Goal: Communication & Community: Answer question/provide support

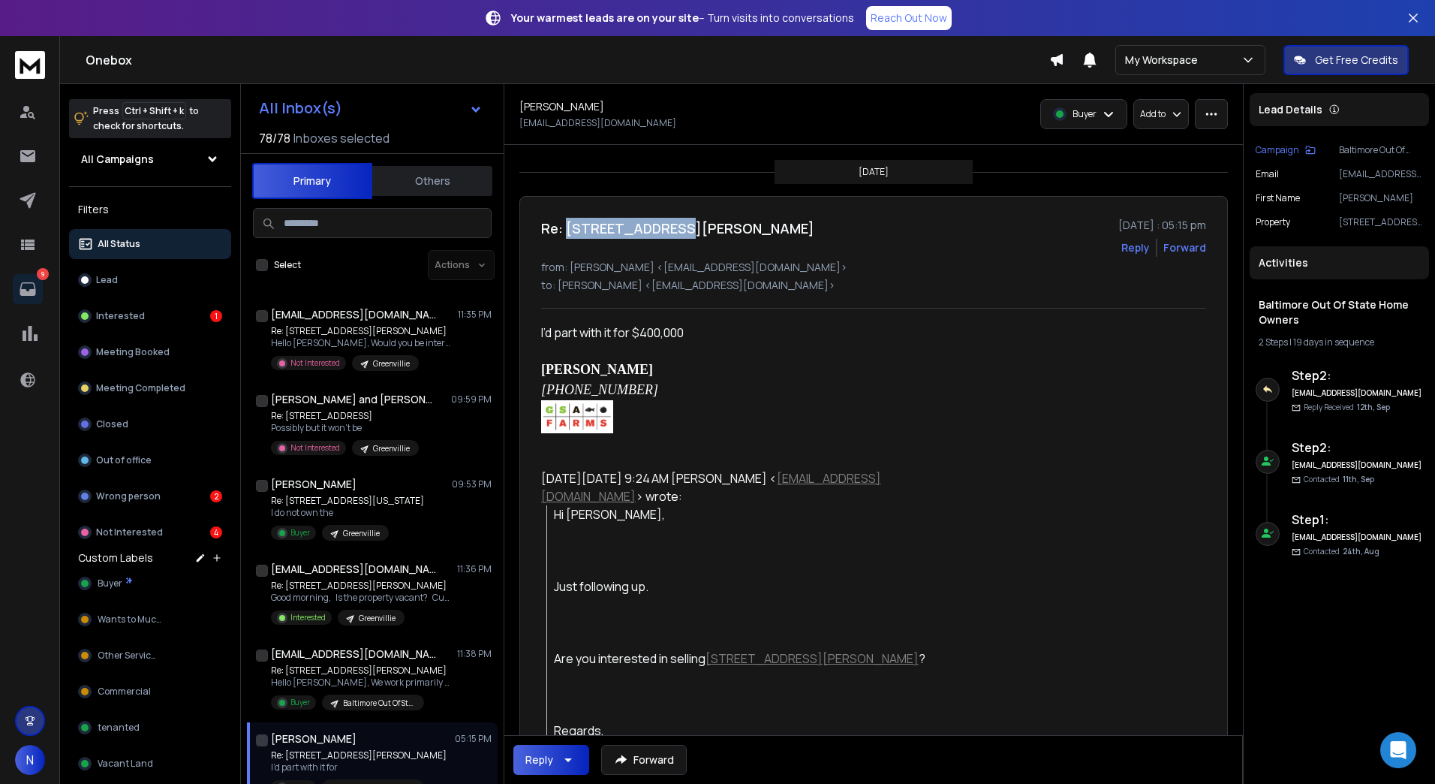
scroll to position [150, 0]
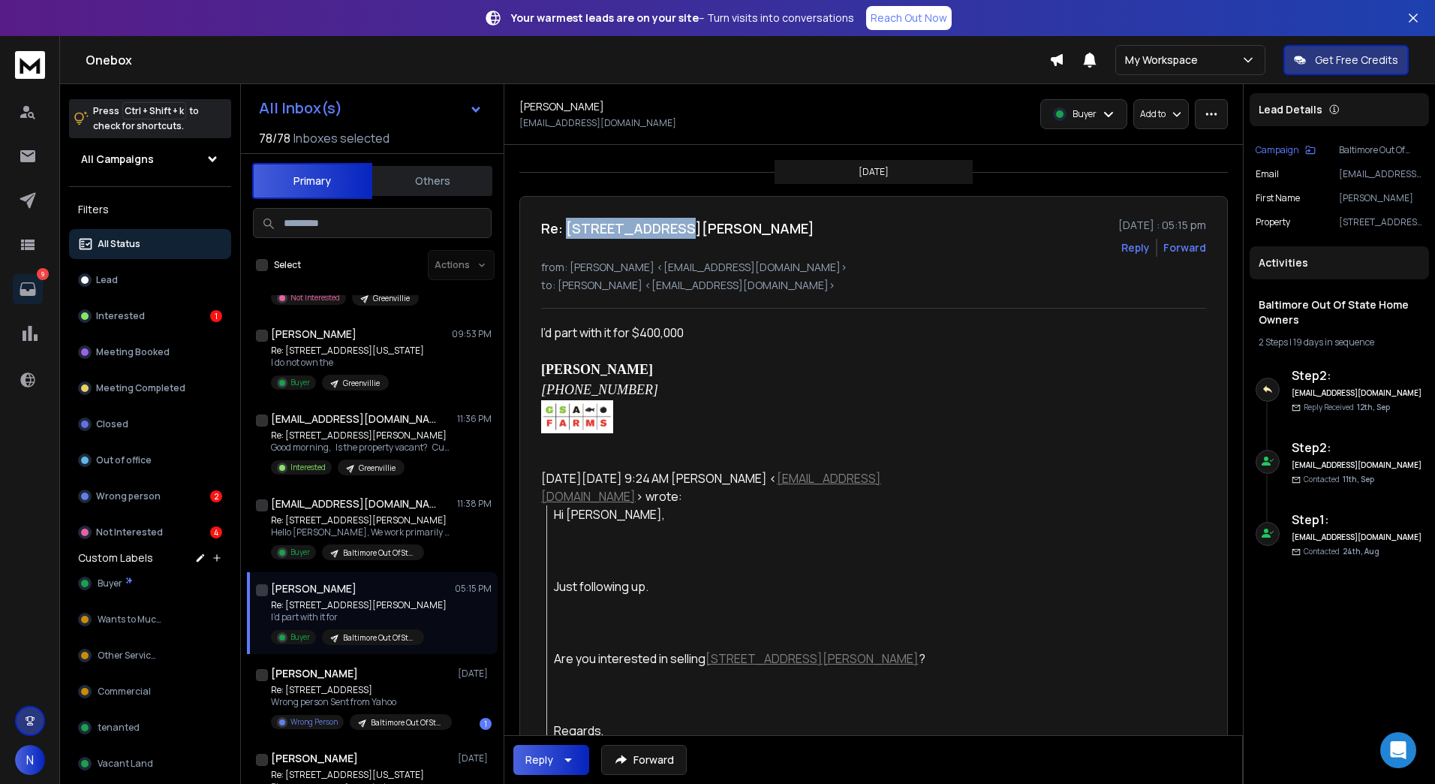
click at [676, 228] on div "Re: 602 Venable Ave 12 September 2025 : 05:15 pm Reply Forward" at bounding box center [873, 237] width 665 height 39
drag, startPoint x: 671, startPoint y: 229, endPoint x: 567, endPoint y: 230, distance: 104.4
click at [567, 230] on div "Re: 602 Venable Ave 12 September 2025 : 05:15 pm Reply Forward" at bounding box center [873, 237] width 665 height 39
copy h1 "602 Venable Ave"
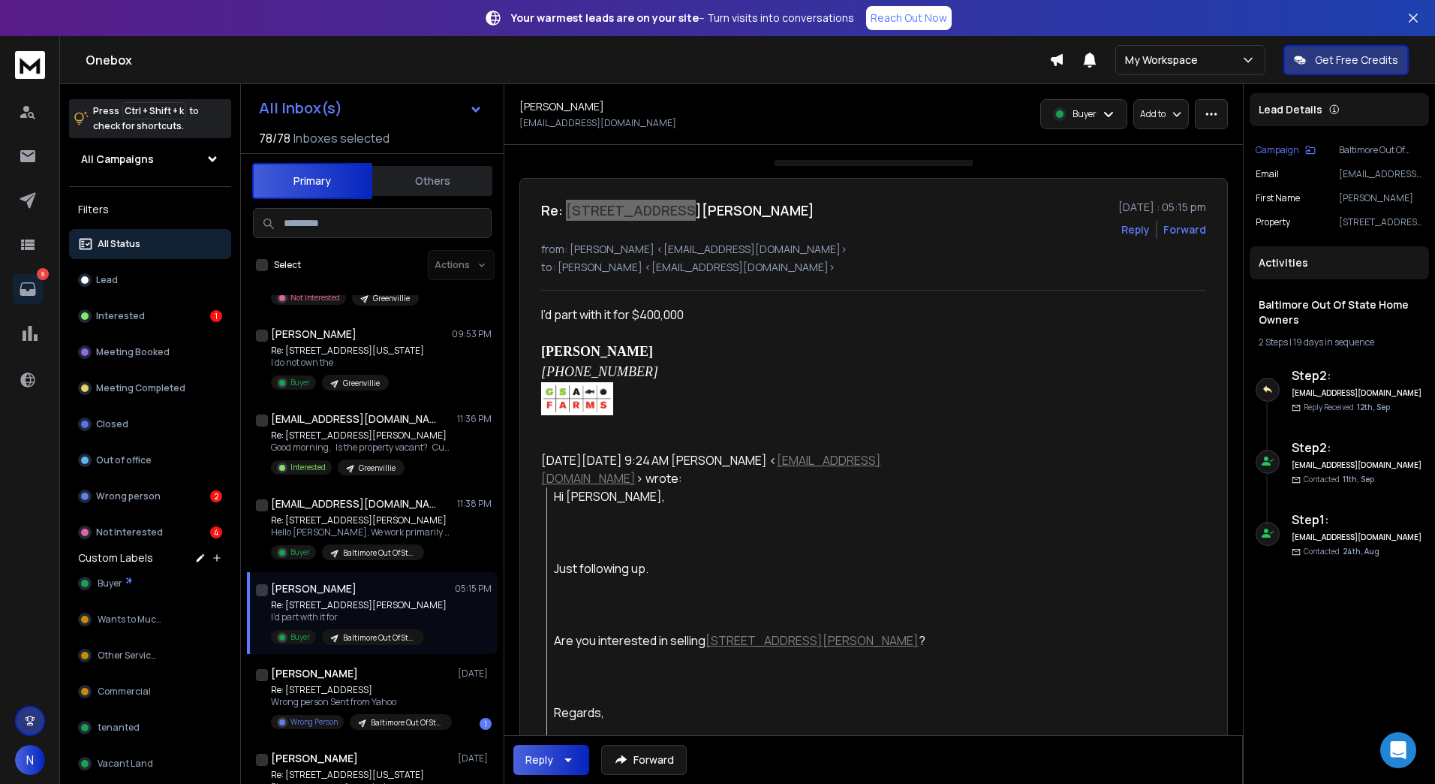
scroll to position [0, 0]
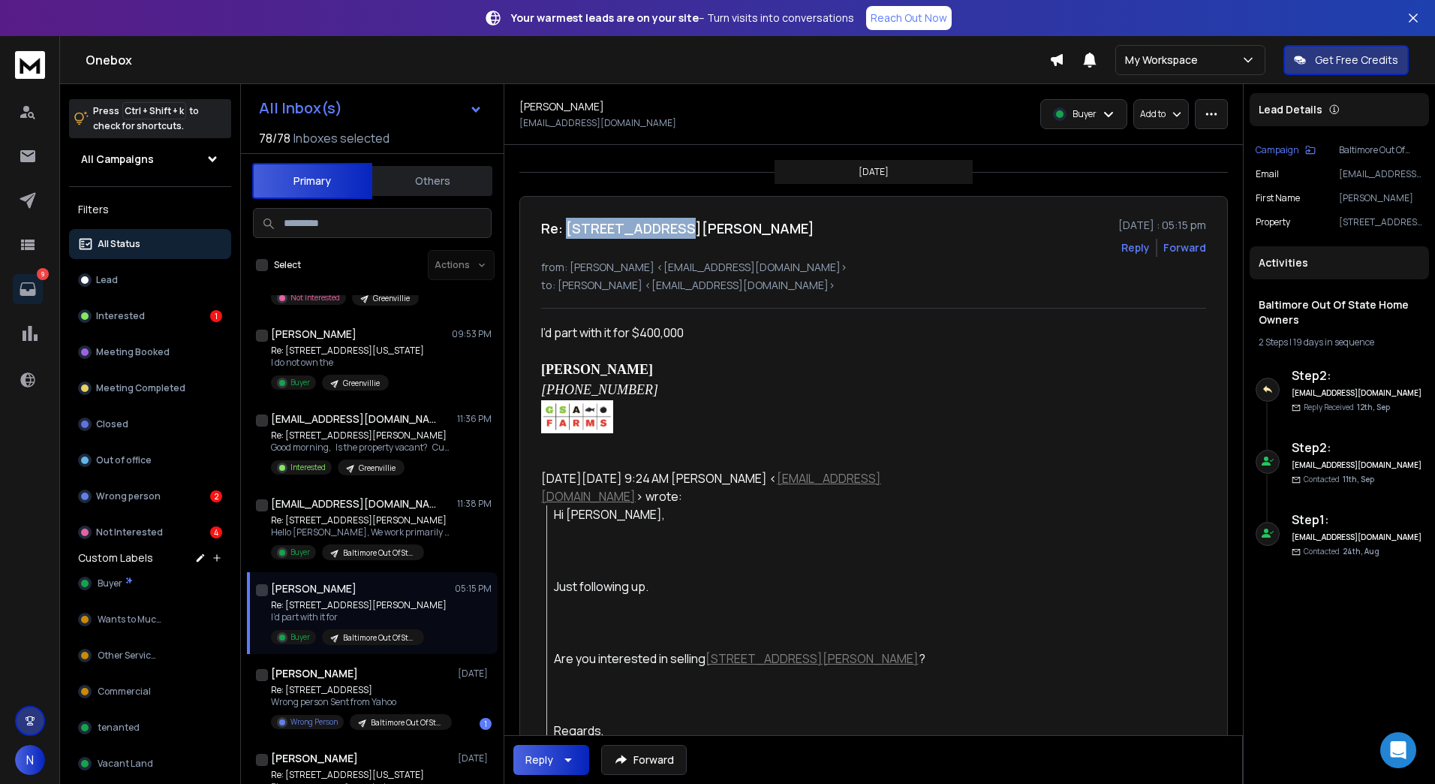
click at [1133, 245] on button "Reply" at bounding box center [1136, 247] width 29 height 15
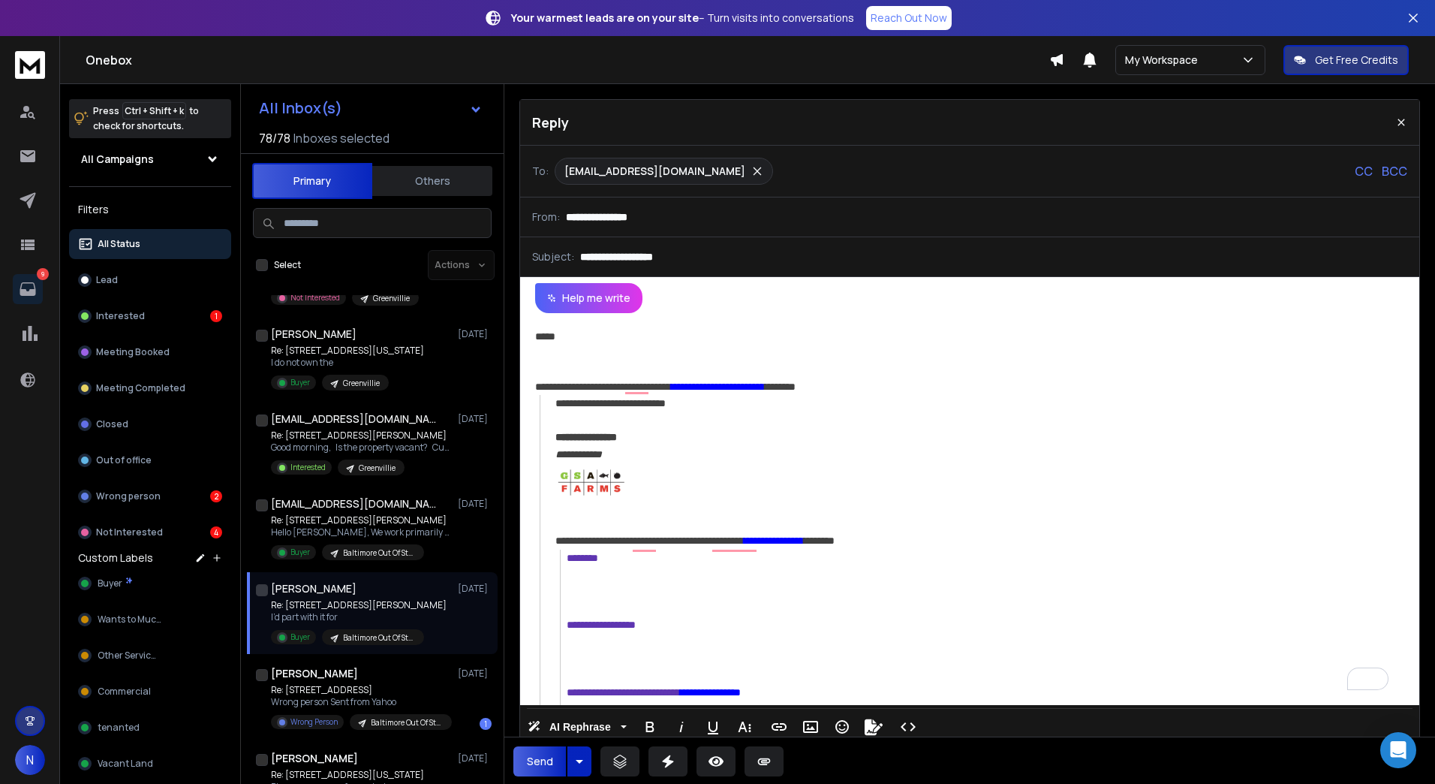
click at [857, 246] on div "**********" at bounding box center [969, 256] width 899 height 39
click at [700, 369] on div "To enrich screen reader interactions, please activate Accessibility in Grammarl…" at bounding box center [969, 370] width 869 height 17
click at [1397, 130] on div "Reply" at bounding box center [969, 122] width 899 height 45
click at [1399, 119] on div "Reply" at bounding box center [969, 122] width 899 height 45
click at [1399, 126] on icon at bounding box center [1402, 122] width 12 height 12
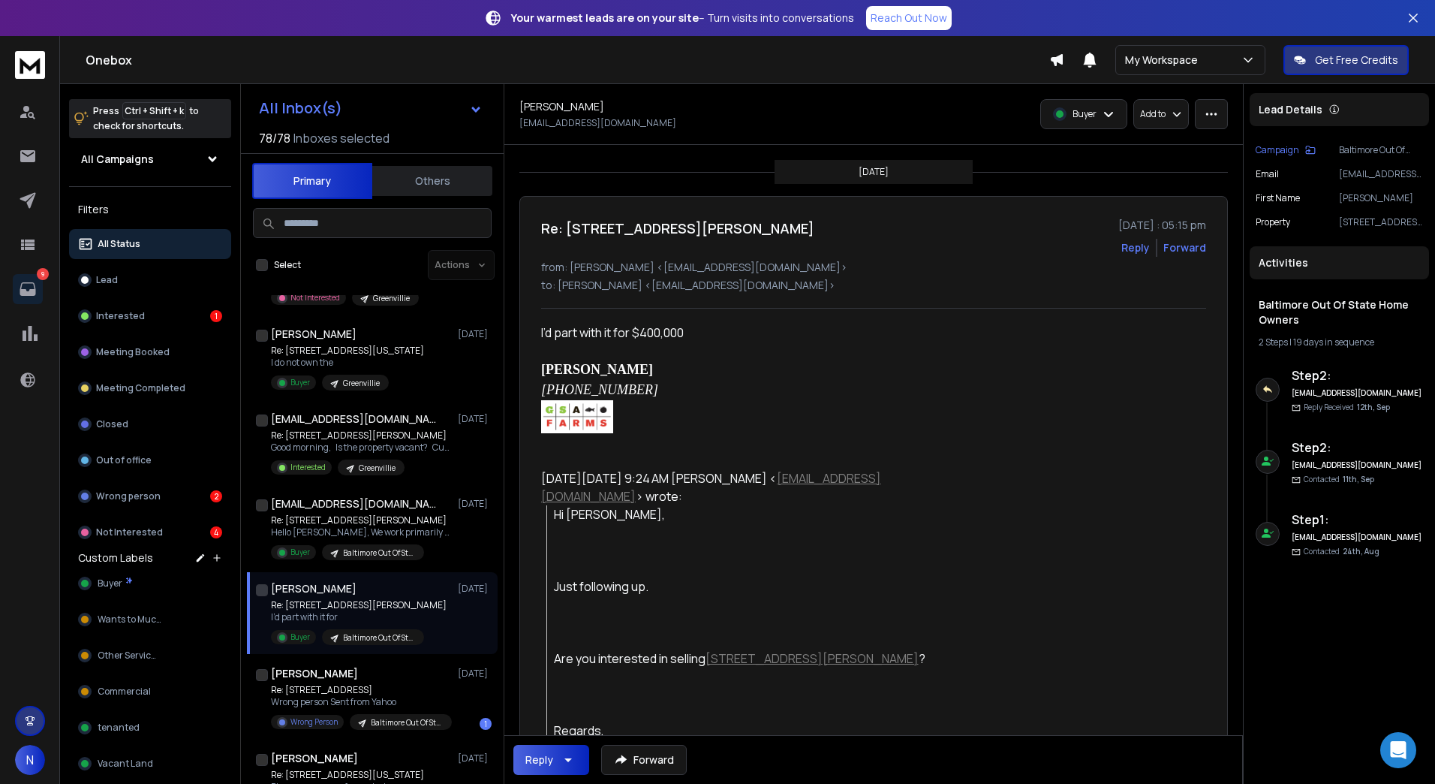
click at [1214, 124] on button "button" at bounding box center [1211, 114] width 33 height 30
click at [1188, 173] on div "Delete email" at bounding box center [1166, 171] width 83 height 15
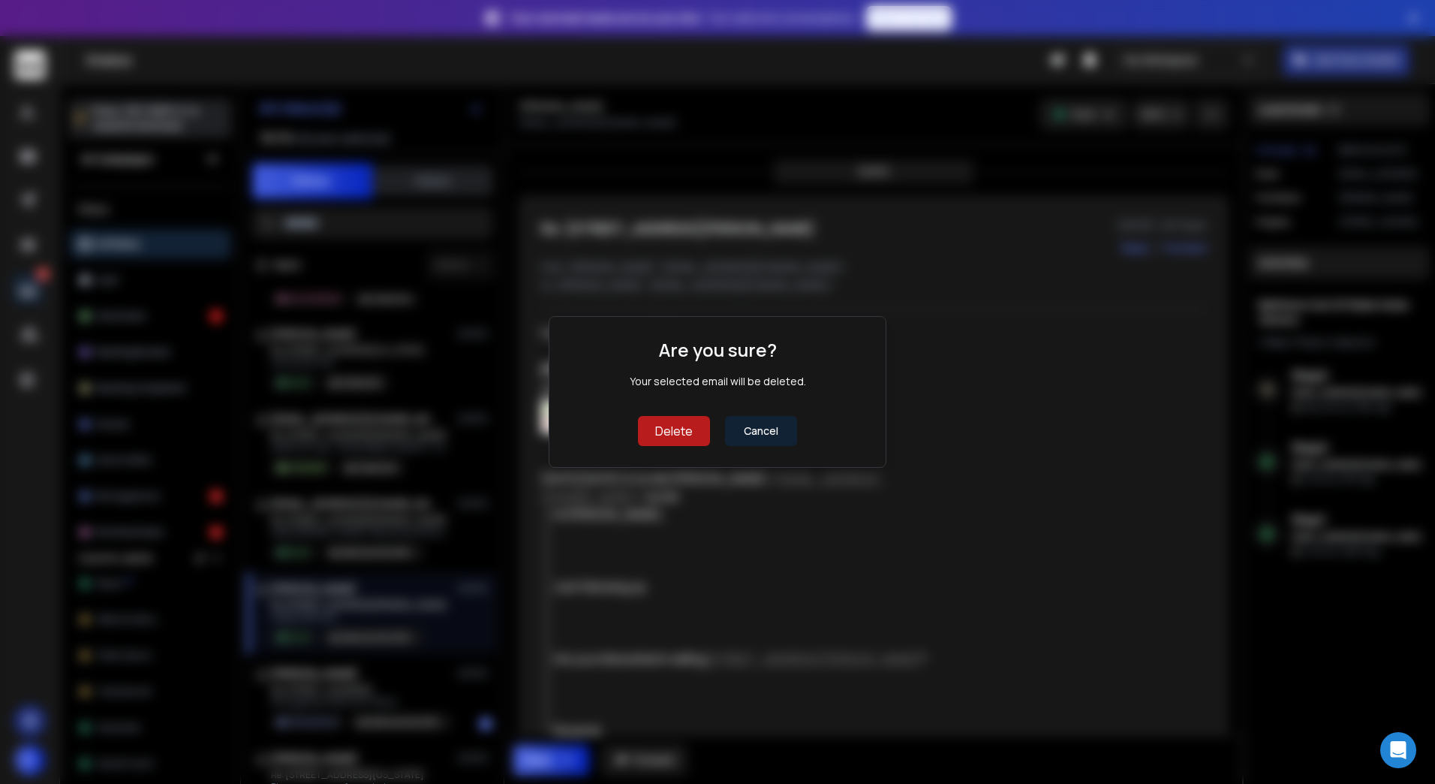
click at [687, 424] on button "Delete" at bounding box center [674, 431] width 72 height 30
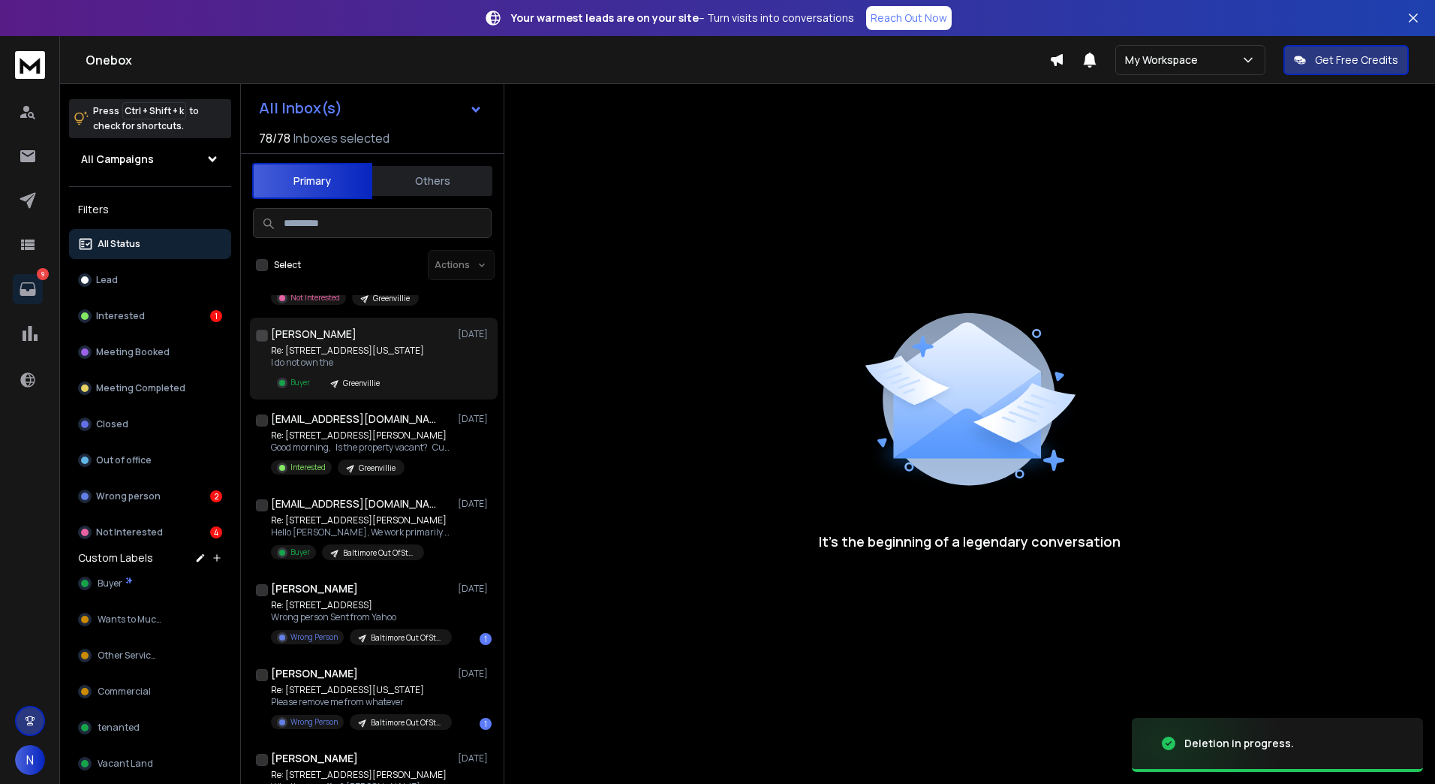
click at [452, 360] on div "Re: 10 E Washington St I do not own the Buyer Greenvillie" at bounding box center [381, 368] width 221 height 46
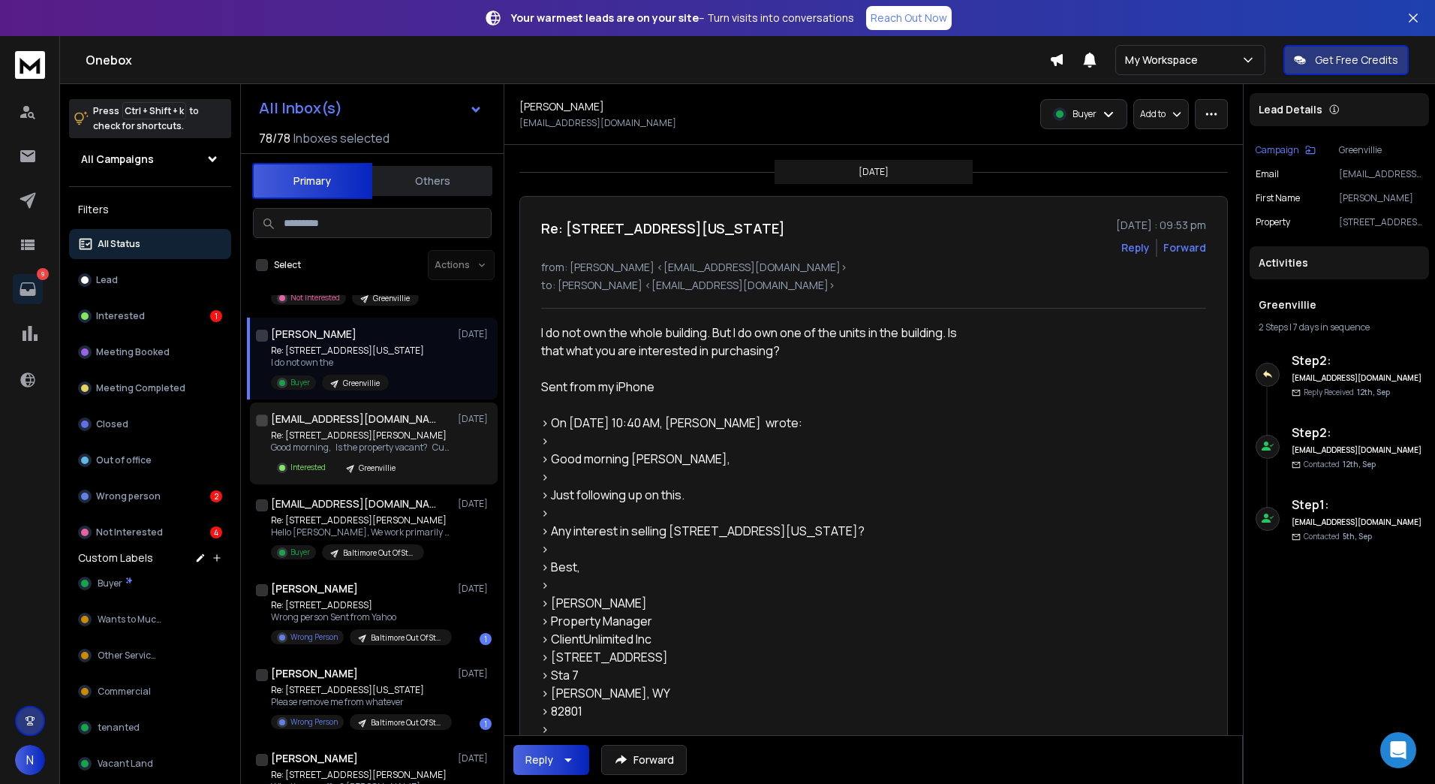
click at [410, 431] on p "Re: [STREET_ADDRESS][PERSON_NAME]" at bounding box center [361, 435] width 180 height 12
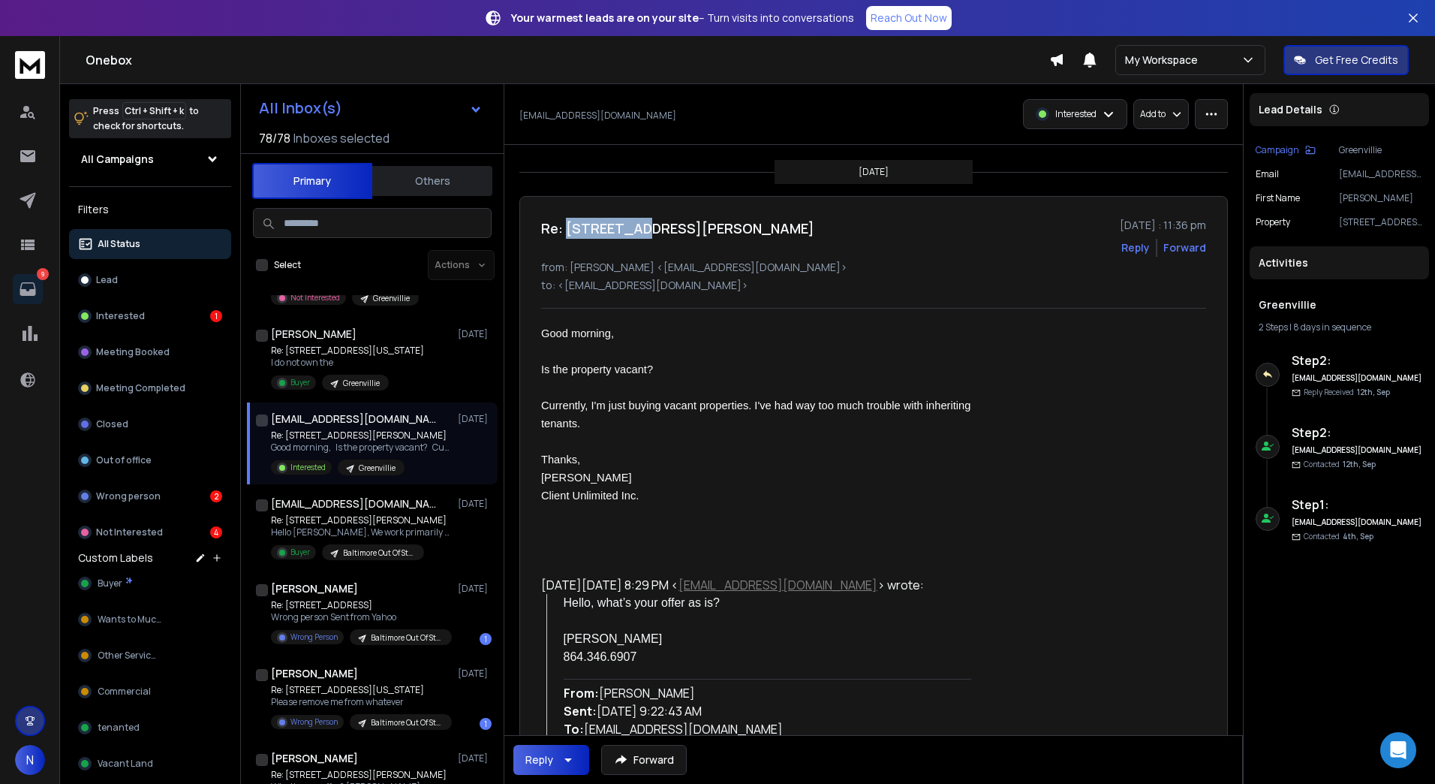
drag, startPoint x: 640, startPoint y: 232, endPoint x: 567, endPoint y: 227, distance: 73.0
click at [567, 227] on div "Re: 8 Henry St 12 September 2025 : 11:36 pm Reply Forward" at bounding box center [873, 237] width 665 height 39
copy h1 "[STREET_ADDRESS][PERSON_NAME]"
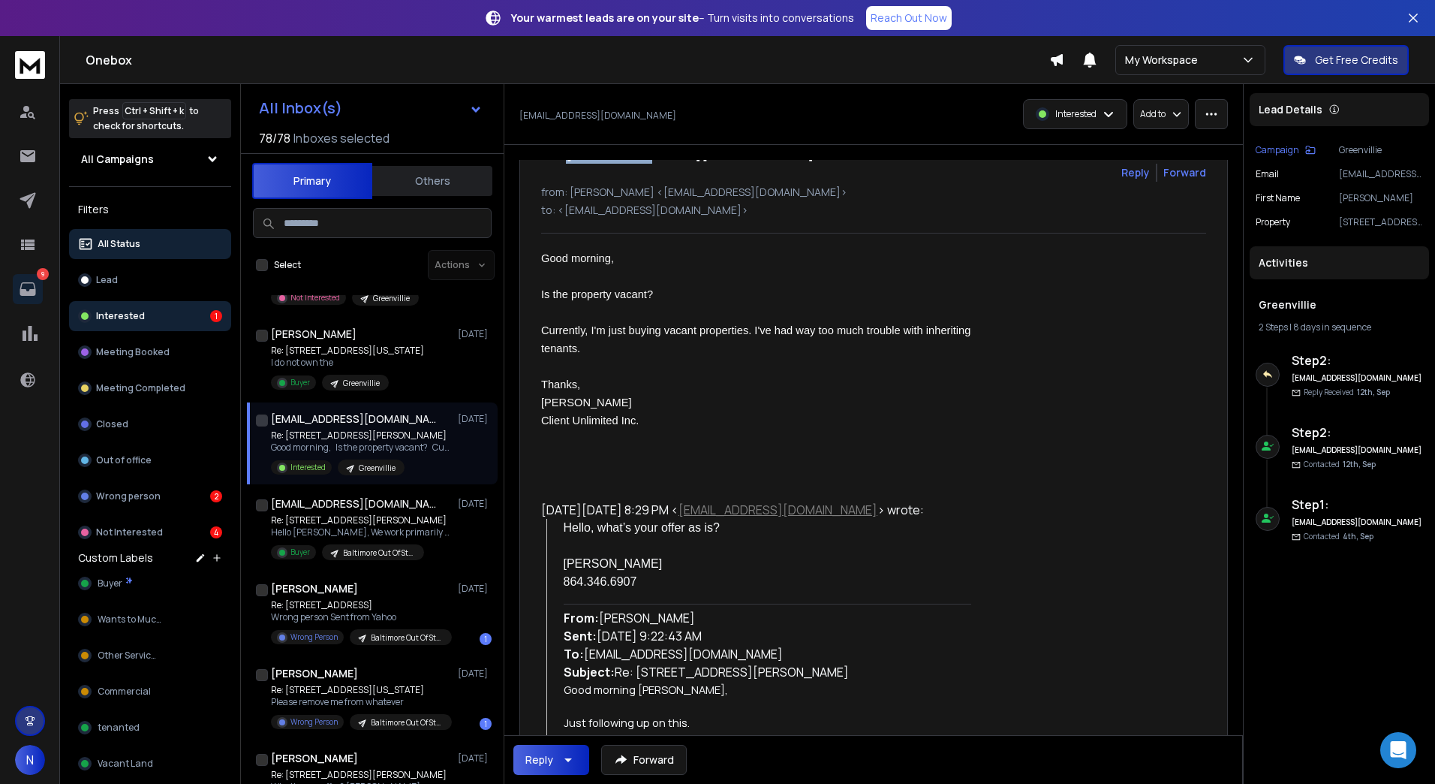
click at [181, 306] on button "Interested 1" at bounding box center [150, 316] width 162 height 30
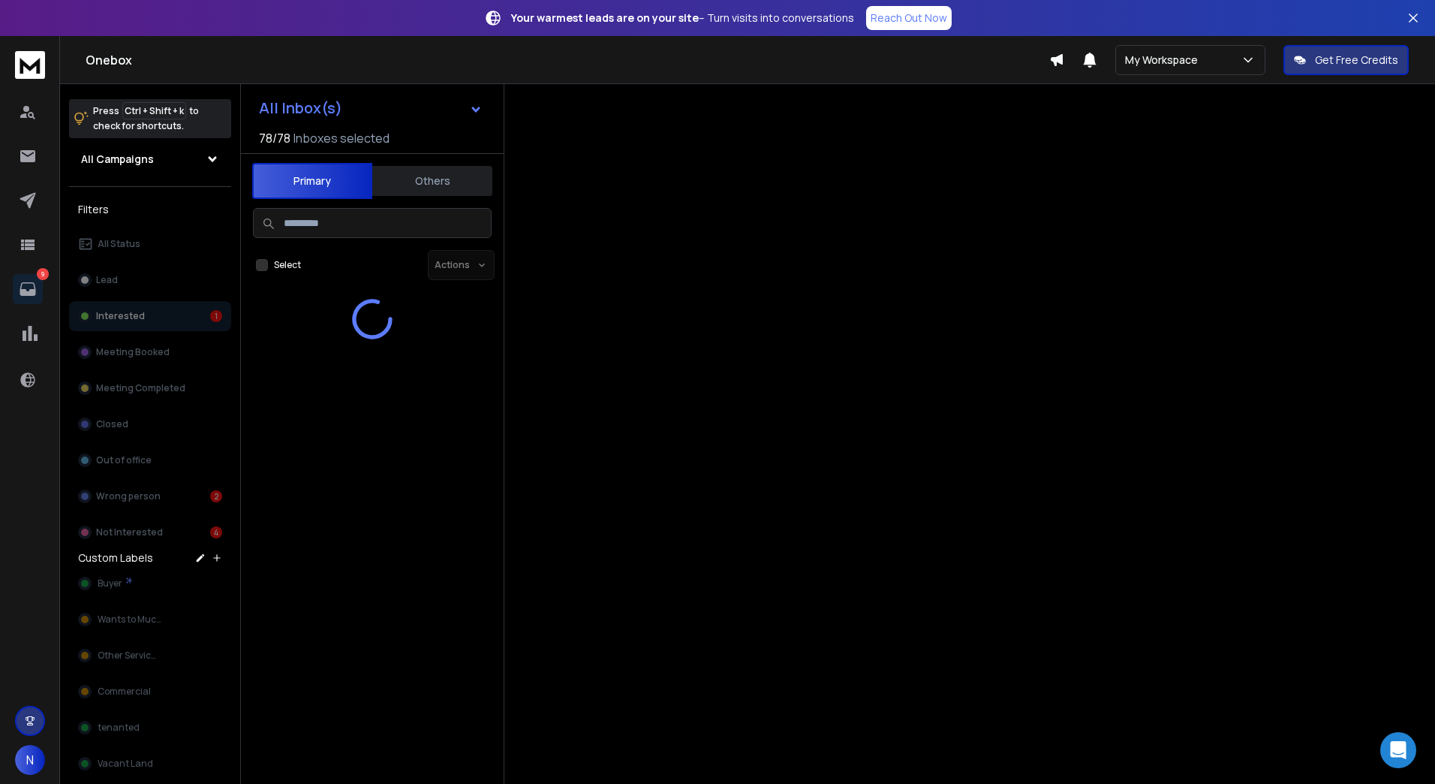
scroll to position [0, 0]
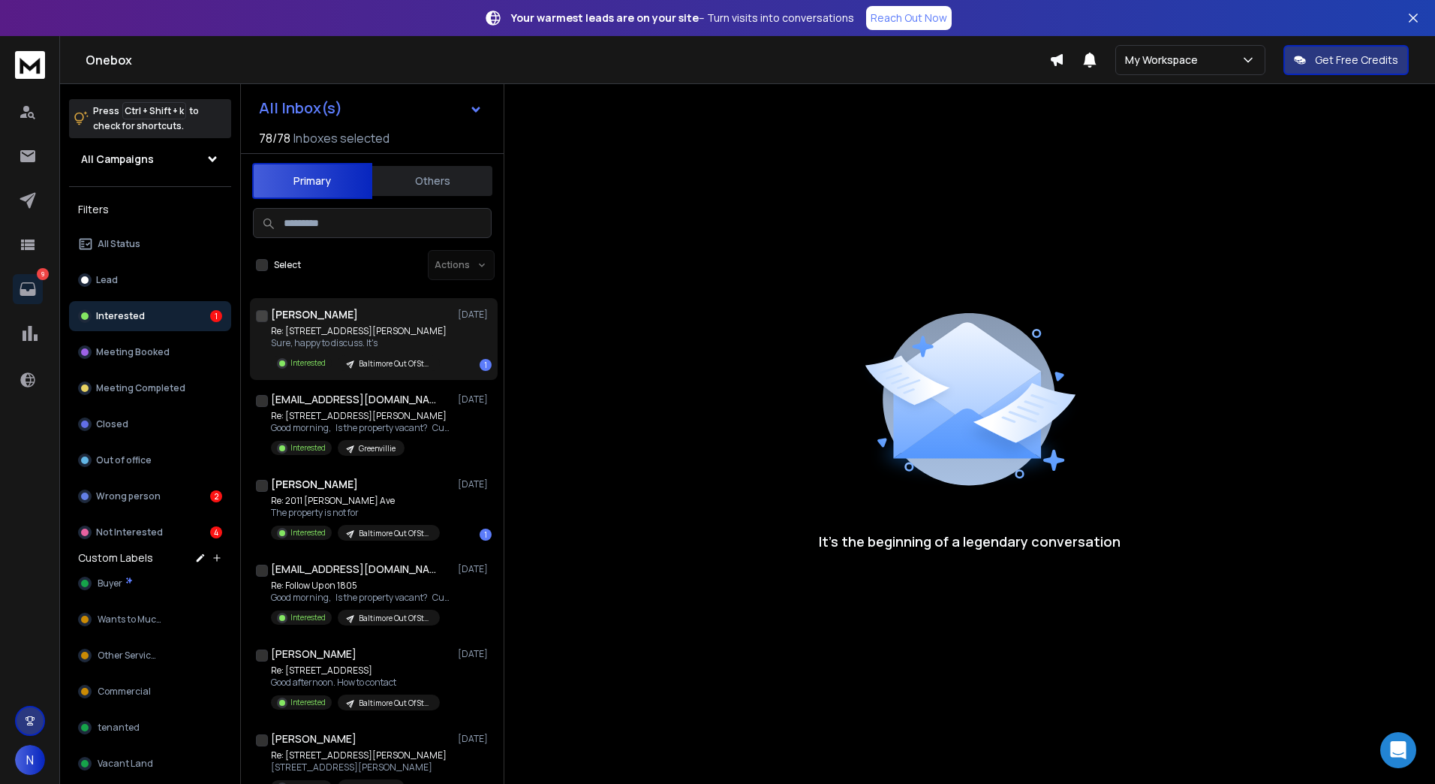
click at [441, 338] on div "Re: 517 Mosher St Sure, happy to discuss. It's Interested Baltimore Out Of Stat…" at bounding box center [381, 348] width 221 height 46
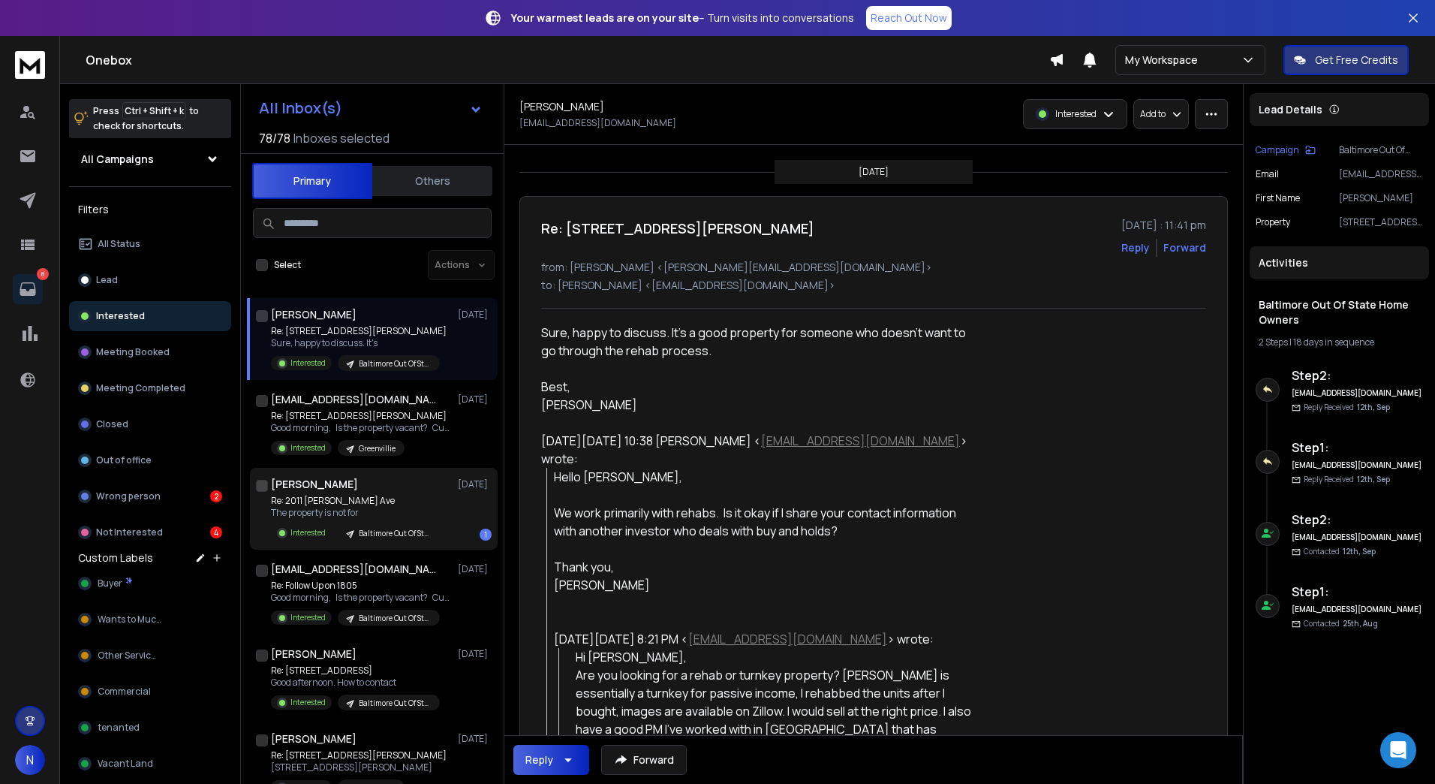
click at [446, 509] on div "Re: 2011 Frederick Ave The property is not for Interested Baltimore Out Of Stat…" at bounding box center [381, 518] width 221 height 46
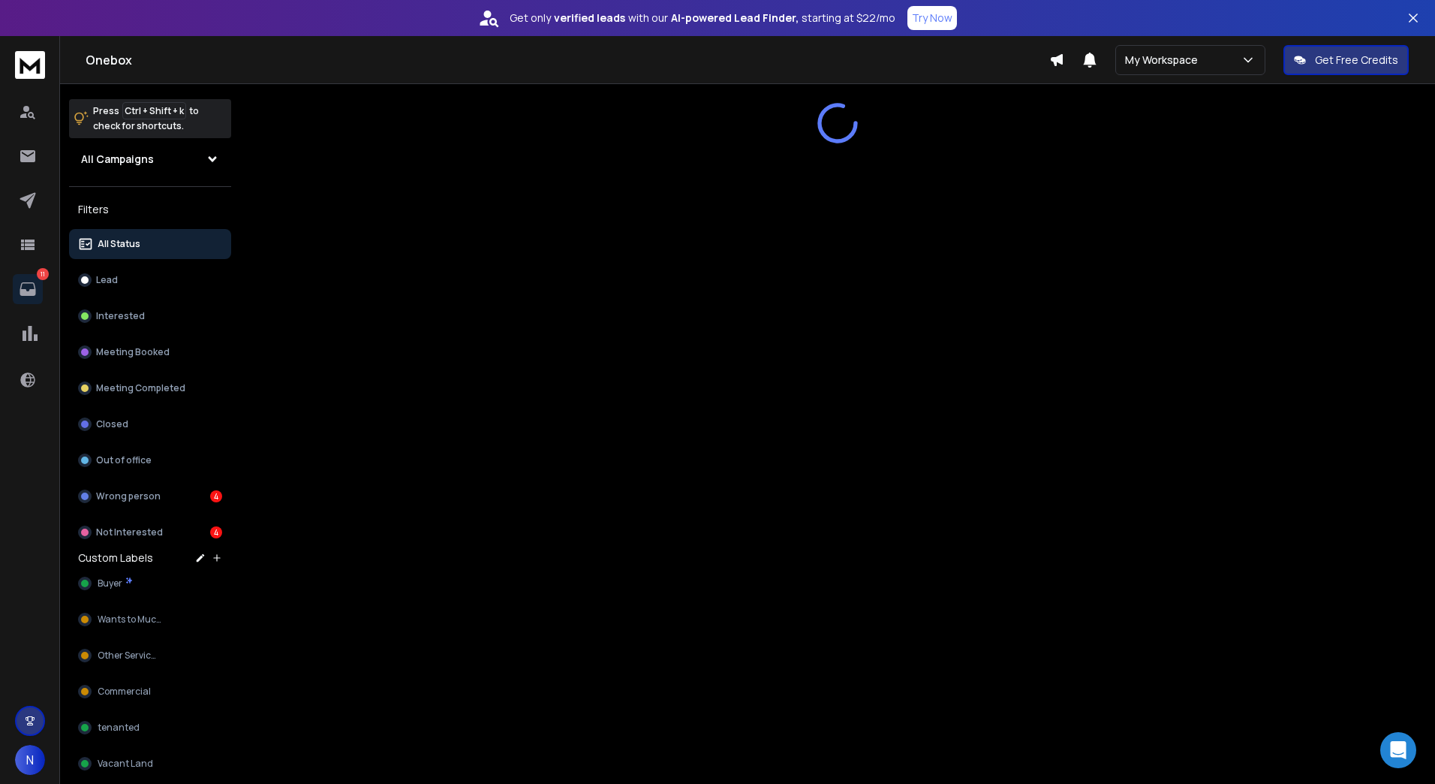
click at [152, 245] on button "All Status" at bounding box center [150, 244] width 162 height 30
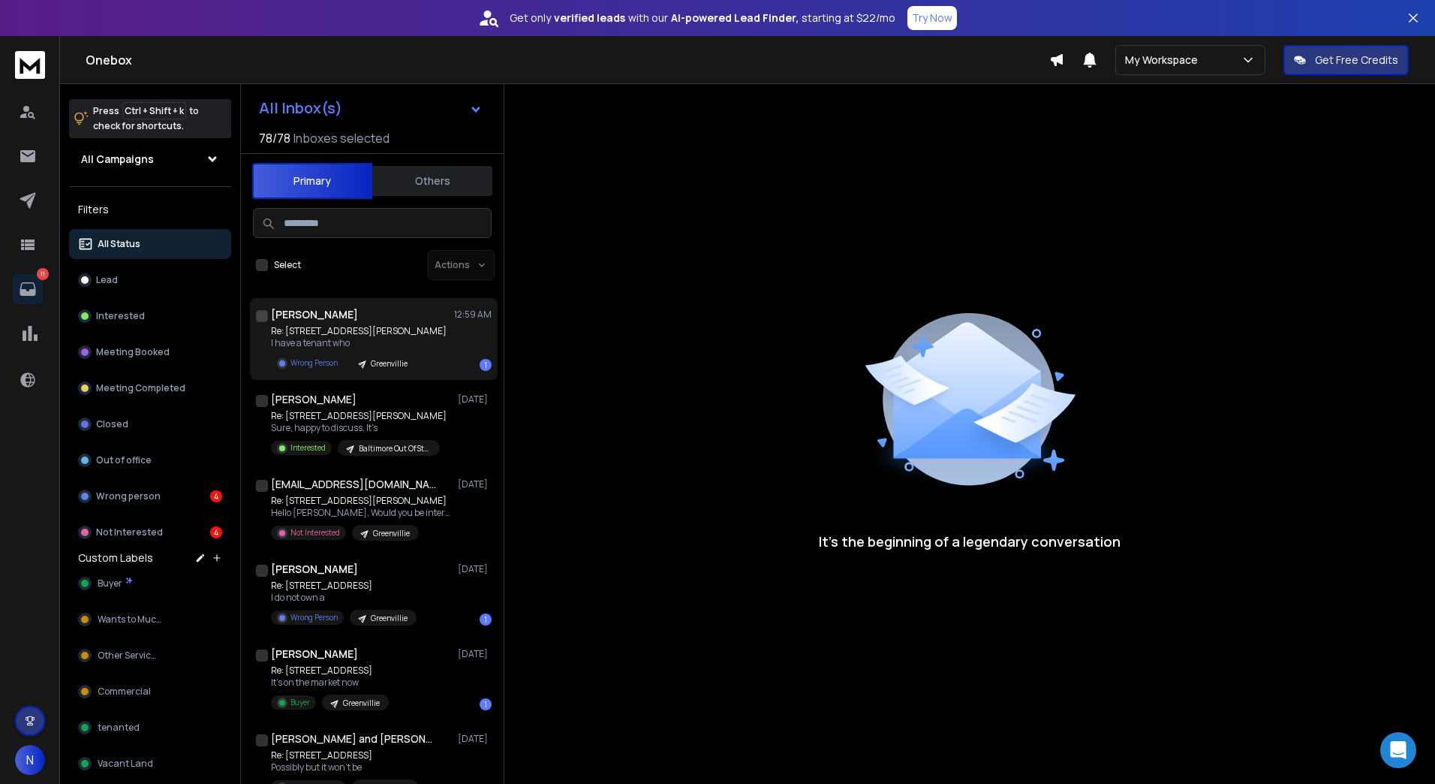
click at [400, 360] on p "Greenvillie" at bounding box center [389, 363] width 37 height 11
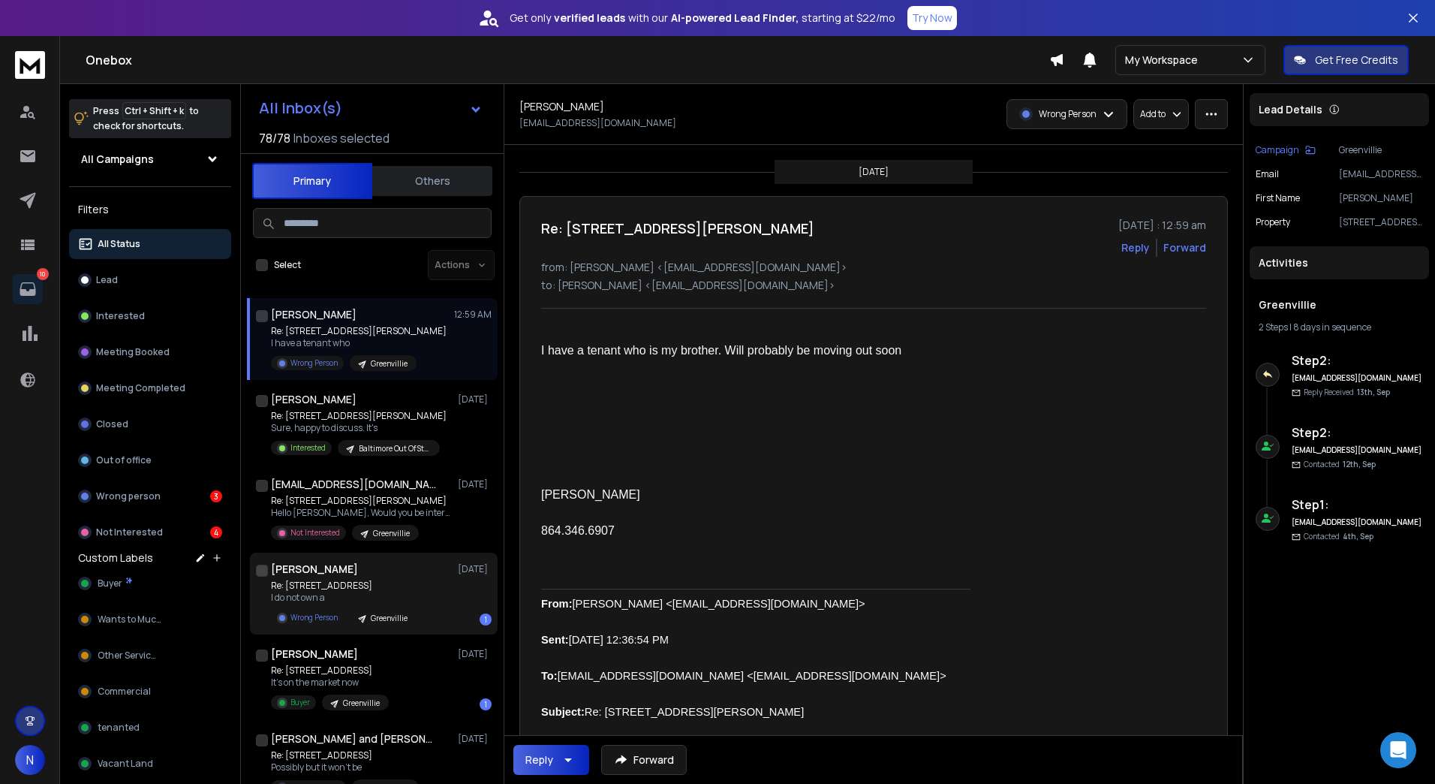
click at [426, 580] on div "Re: 614 Summit Dr I do not own a Wrong Person Greenvillie 1" at bounding box center [381, 603] width 221 height 46
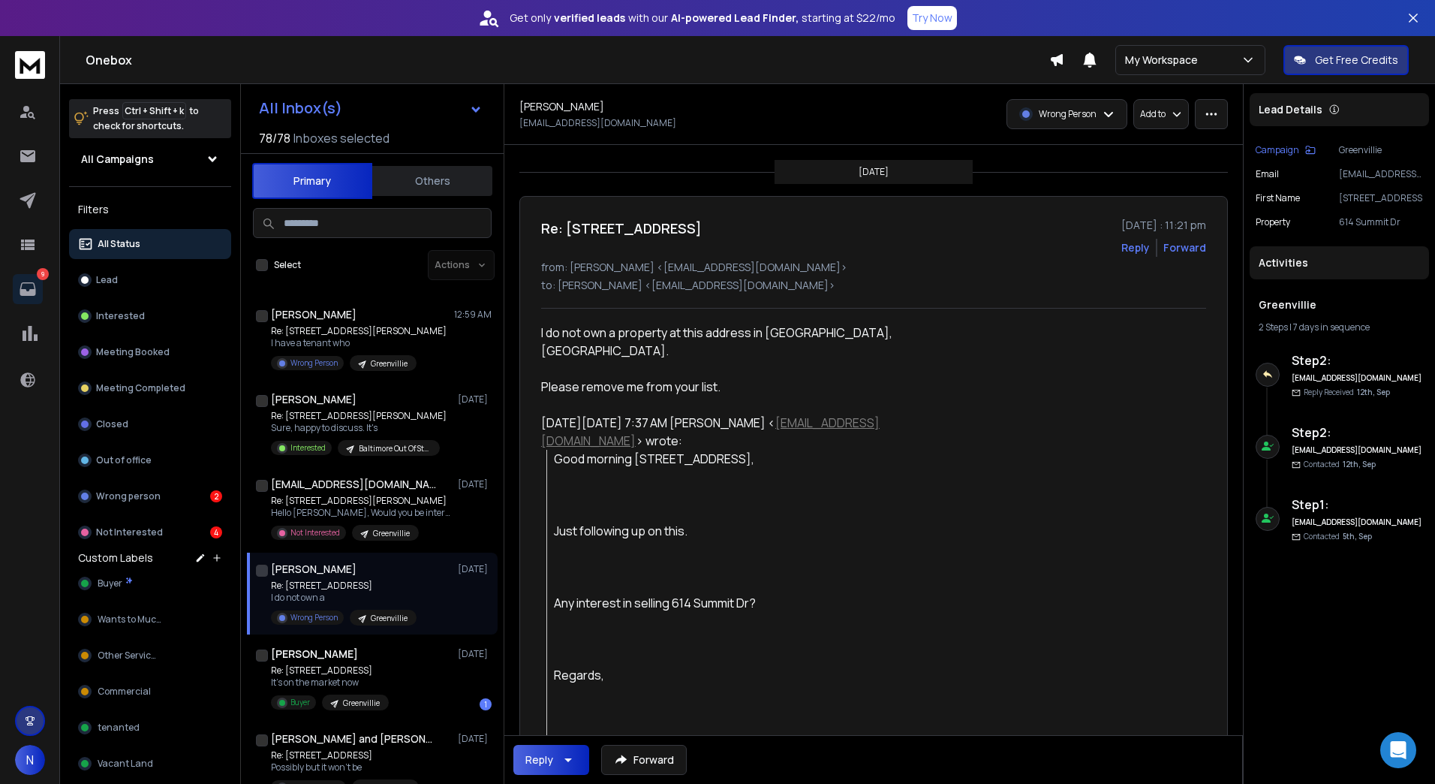
click at [1208, 112] on icon "button" at bounding box center [1212, 114] width 14 height 14
click at [1194, 227] on div "Block email" at bounding box center [1172, 220] width 107 height 24
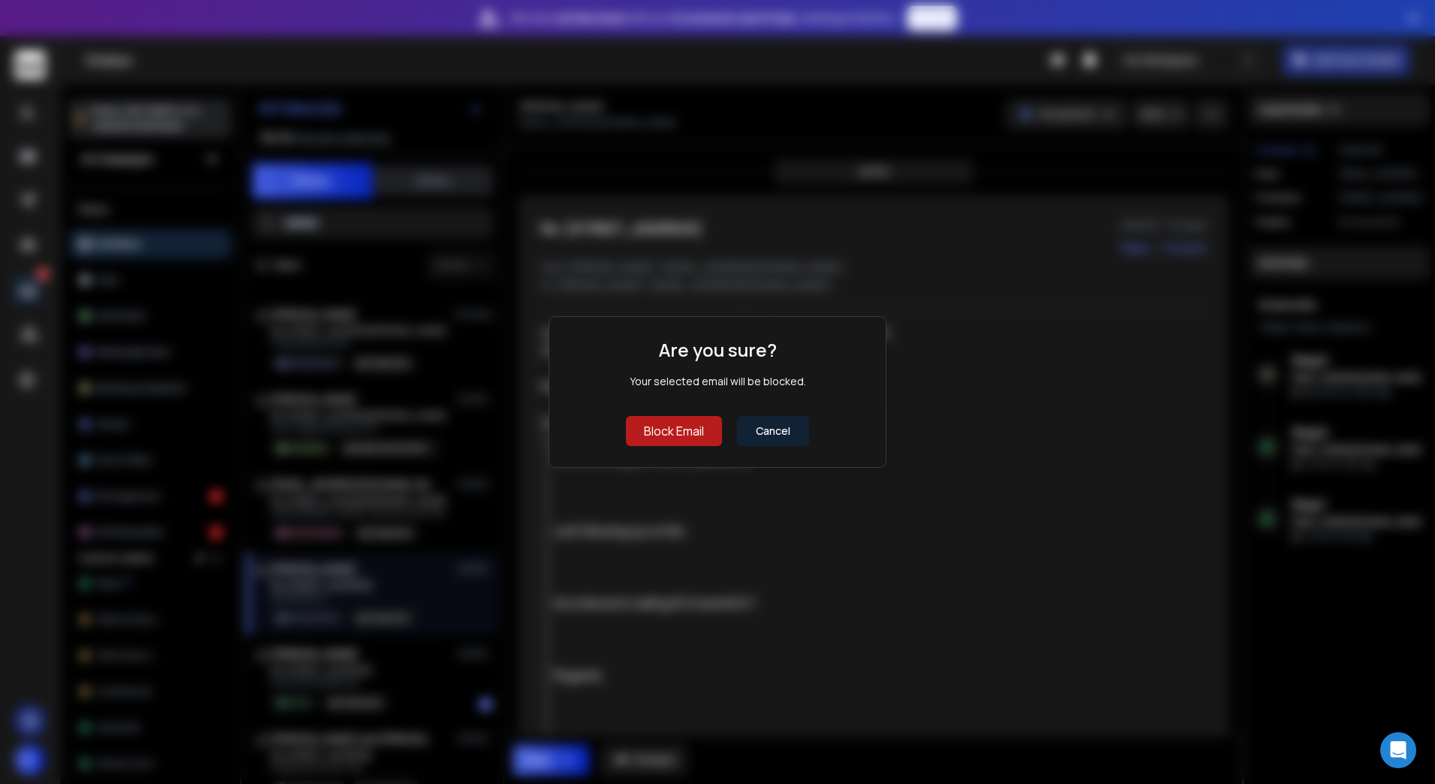
click at [680, 435] on button "Block Email" at bounding box center [674, 431] width 96 height 30
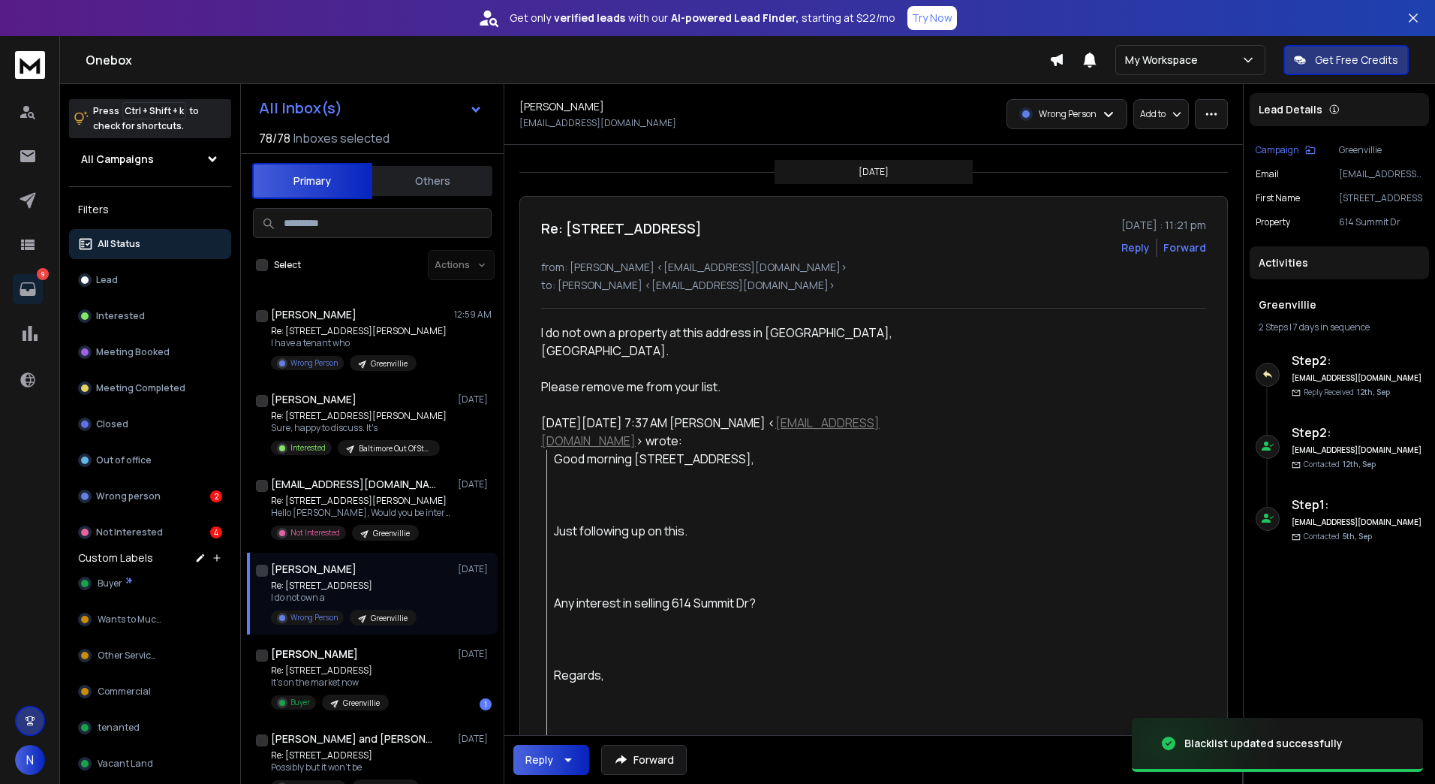
click at [1204, 121] on button "button" at bounding box center [1211, 114] width 33 height 30
click at [1197, 170] on div "Delete email" at bounding box center [1166, 171] width 83 height 15
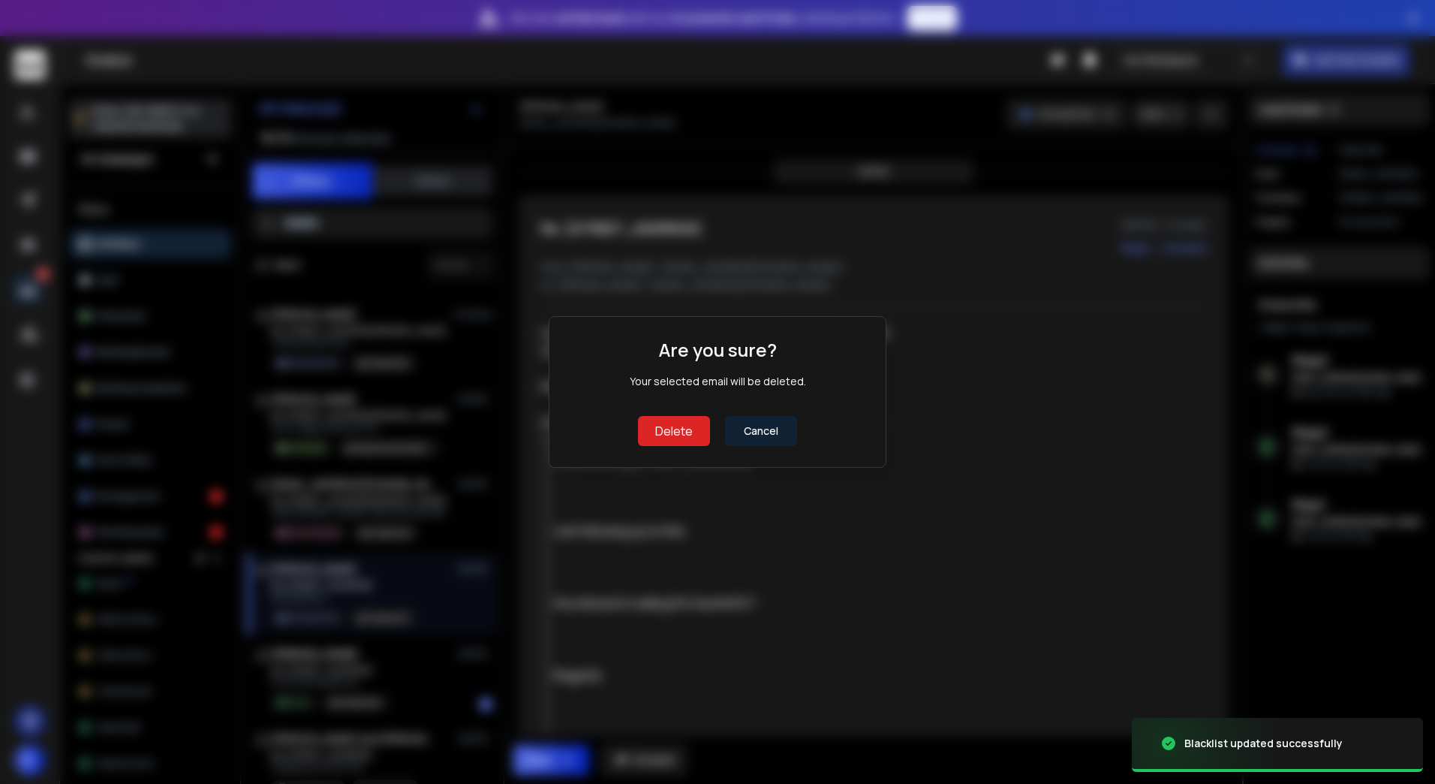
click at [661, 451] on div "Are you sure? Your selected email will be deleted. Delete Cancel" at bounding box center [718, 392] width 338 height 152
drag, startPoint x: 662, startPoint y: 447, endPoint x: 664, endPoint y: 434, distance: 12.9
click at [663, 444] on div "Are you sure? Your selected email will be deleted. Delete Cancel" at bounding box center [718, 392] width 338 height 152
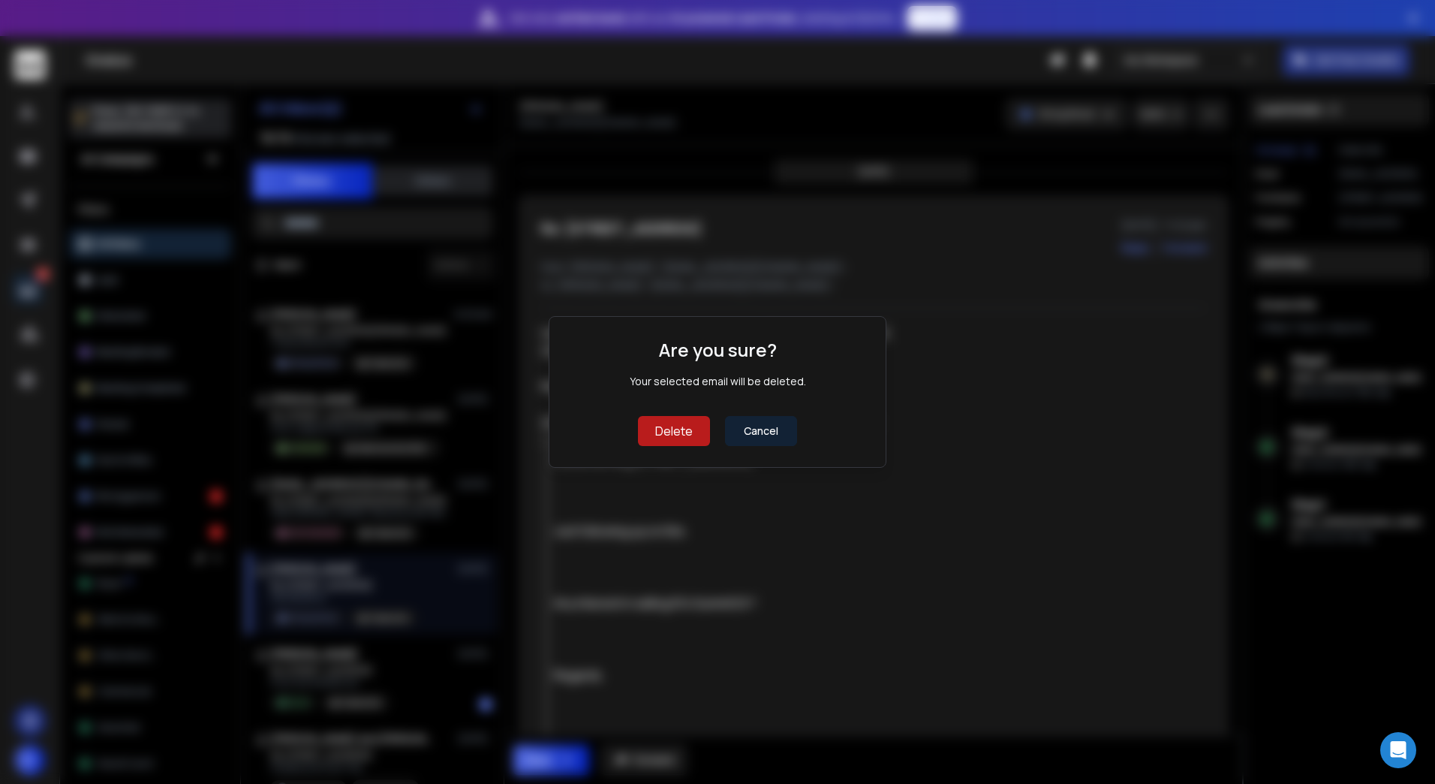
click at [664, 434] on button "Delete" at bounding box center [674, 431] width 72 height 30
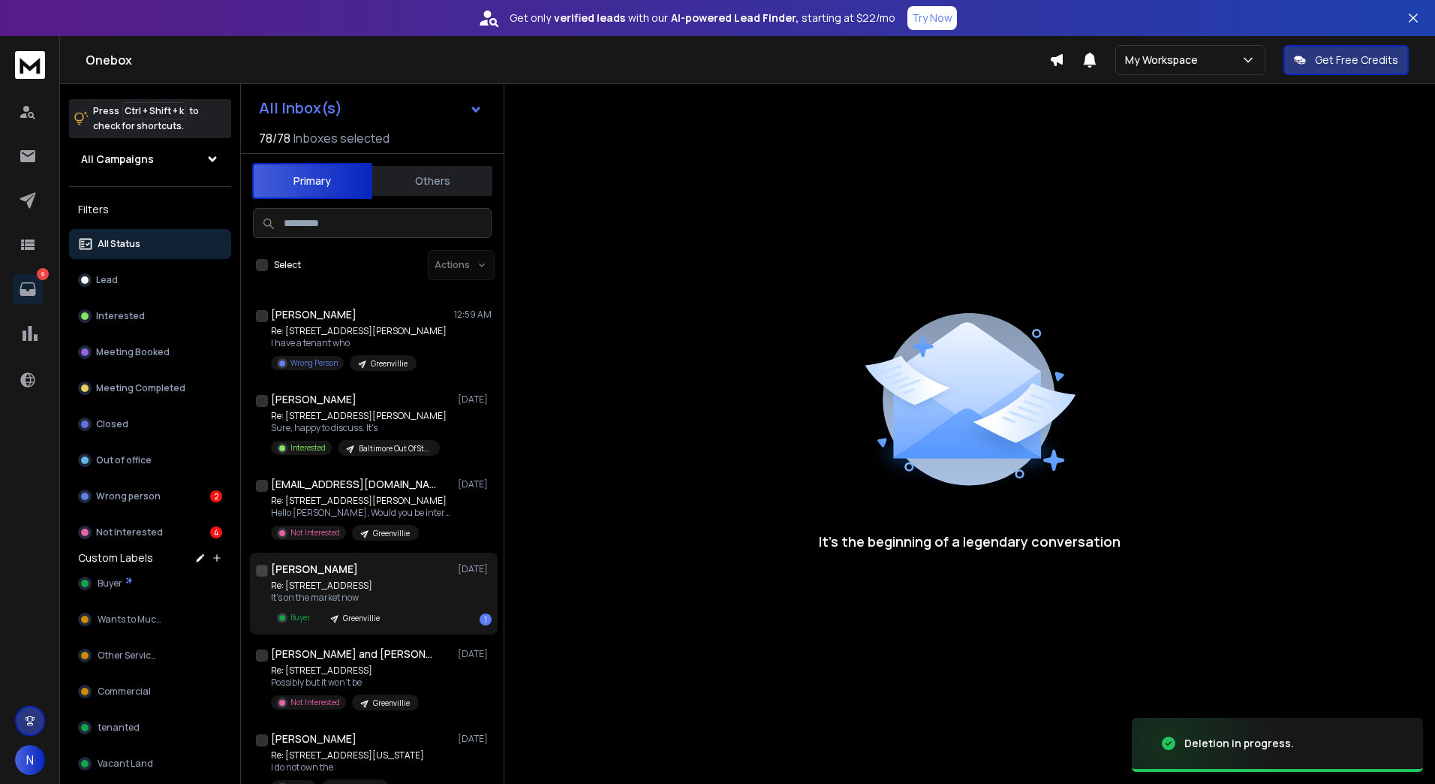
click at [430, 594] on div "Re: [STREET_ADDRESS] It’s on the market now Buyer Greenvillie 1" at bounding box center [381, 603] width 221 height 46
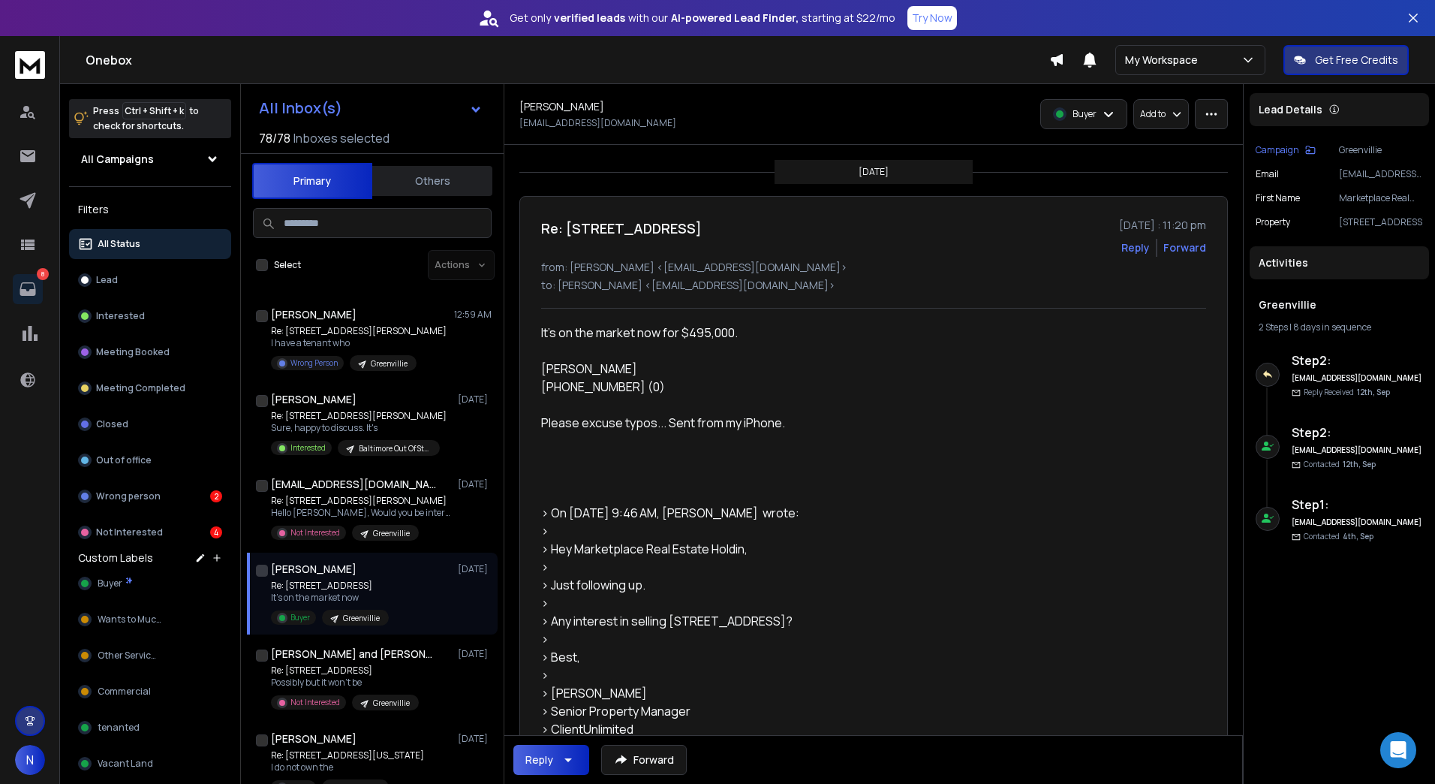
click at [1202, 123] on button "button" at bounding box center [1211, 114] width 33 height 30
click at [1197, 217] on div "Block email" at bounding box center [1162, 219] width 74 height 15
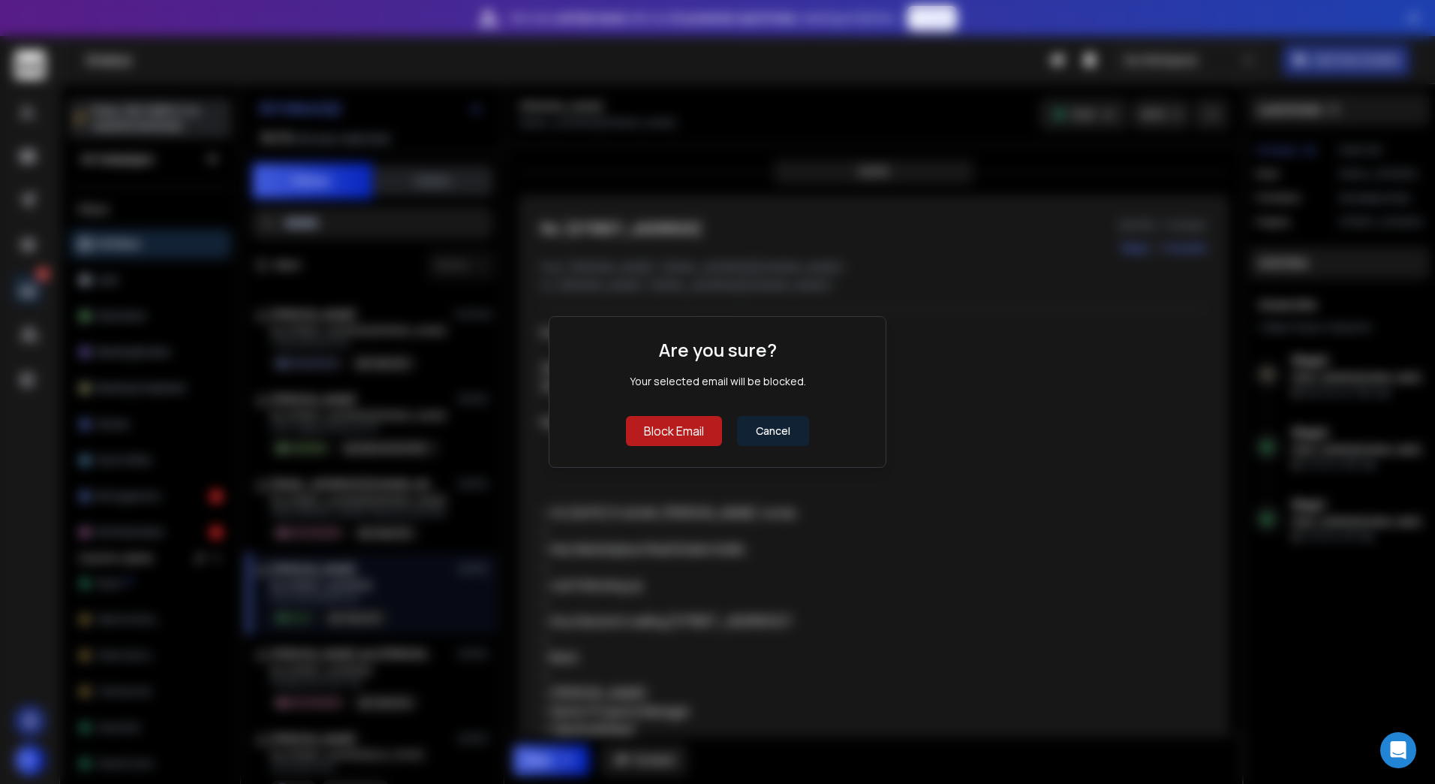
click at [694, 424] on button "Block Email" at bounding box center [674, 431] width 96 height 30
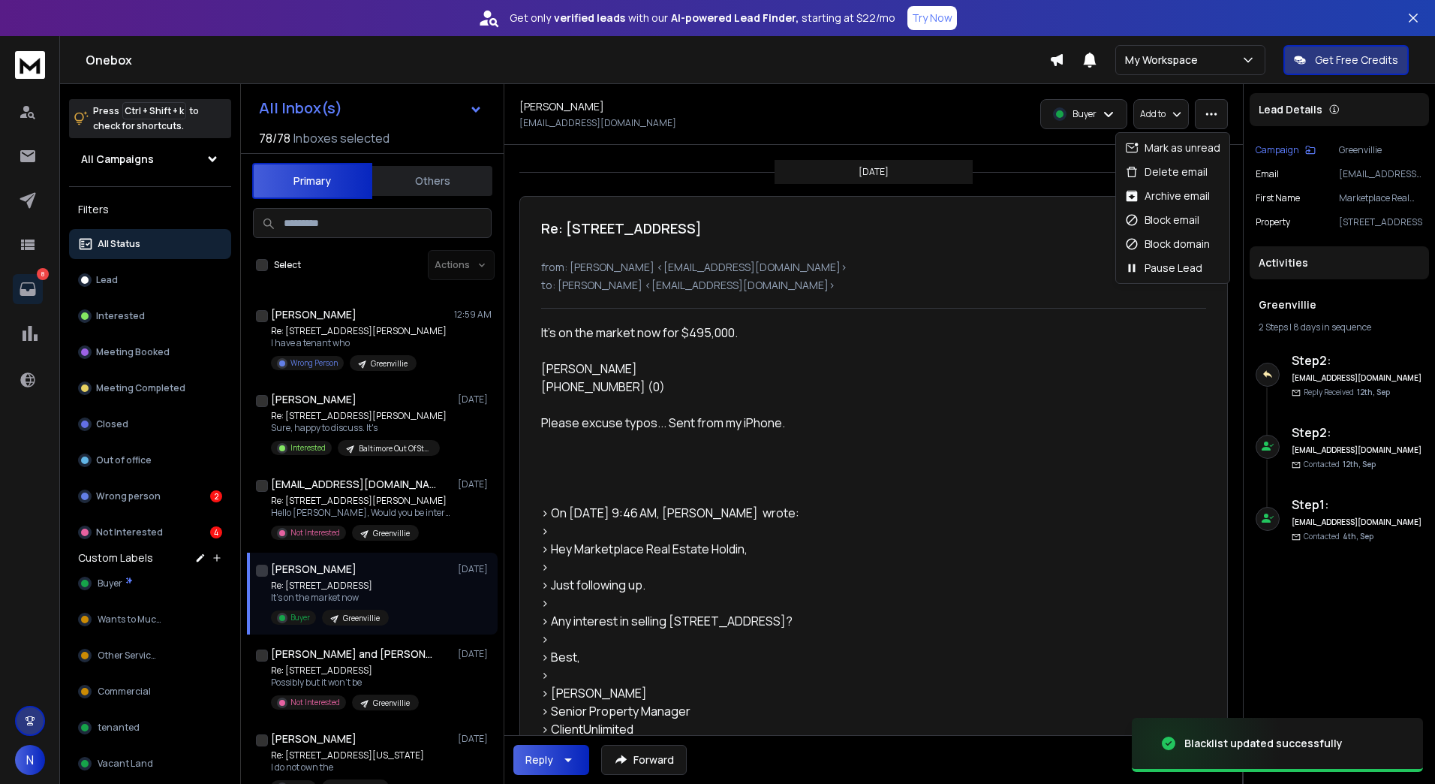
click at [1219, 127] on button "button" at bounding box center [1211, 114] width 33 height 30
click at [1203, 175] on div "Delete email" at bounding box center [1166, 171] width 83 height 15
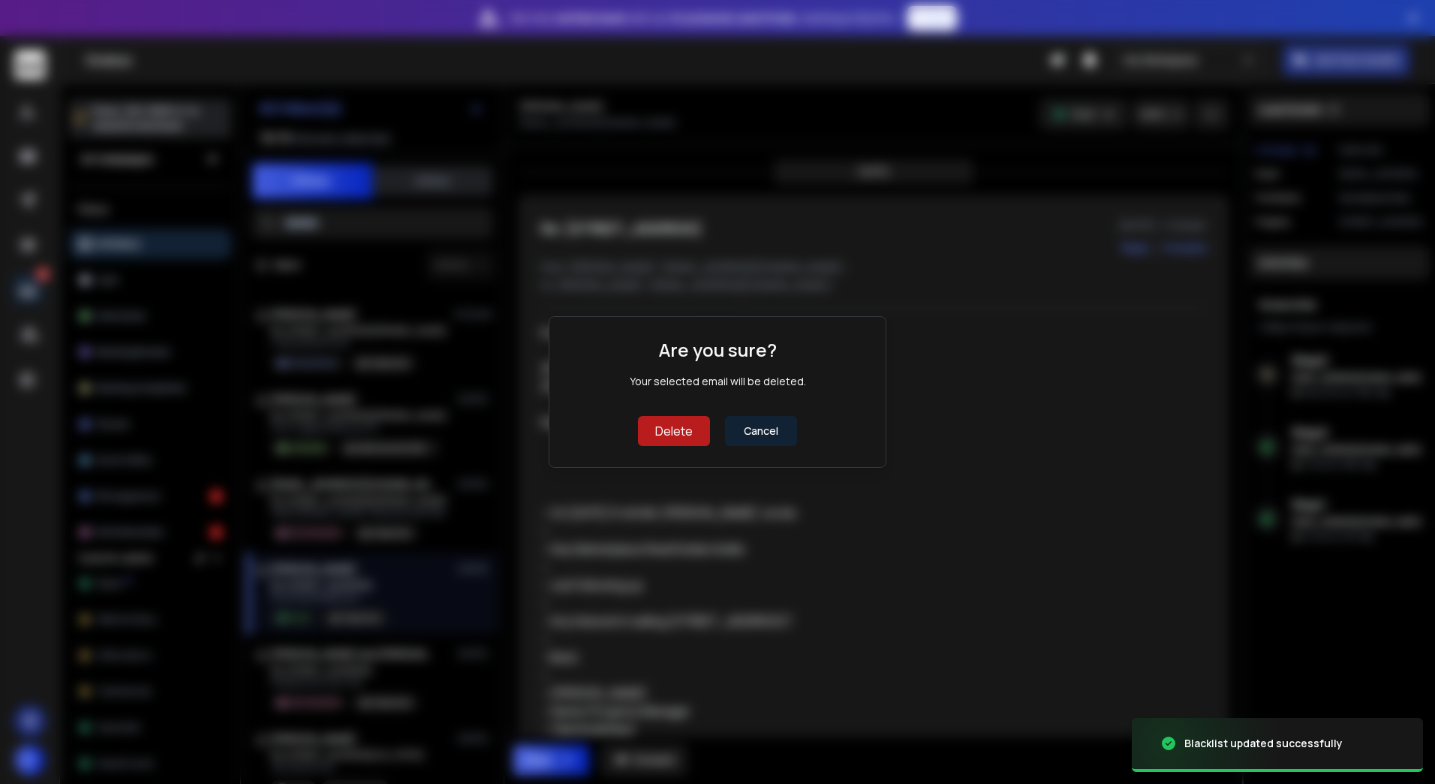
click at [672, 439] on button "Delete" at bounding box center [674, 431] width 72 height 30
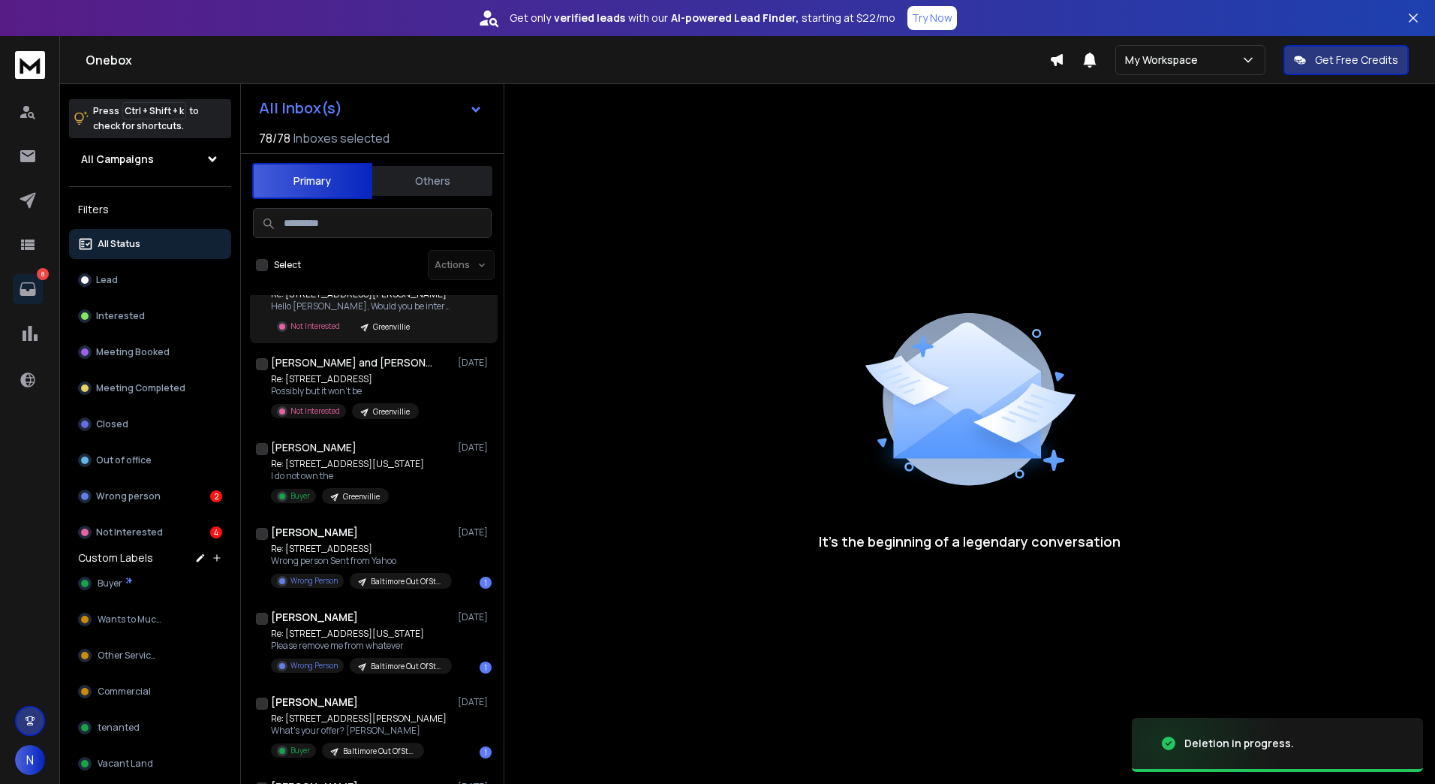
scroll to position [225, 0]
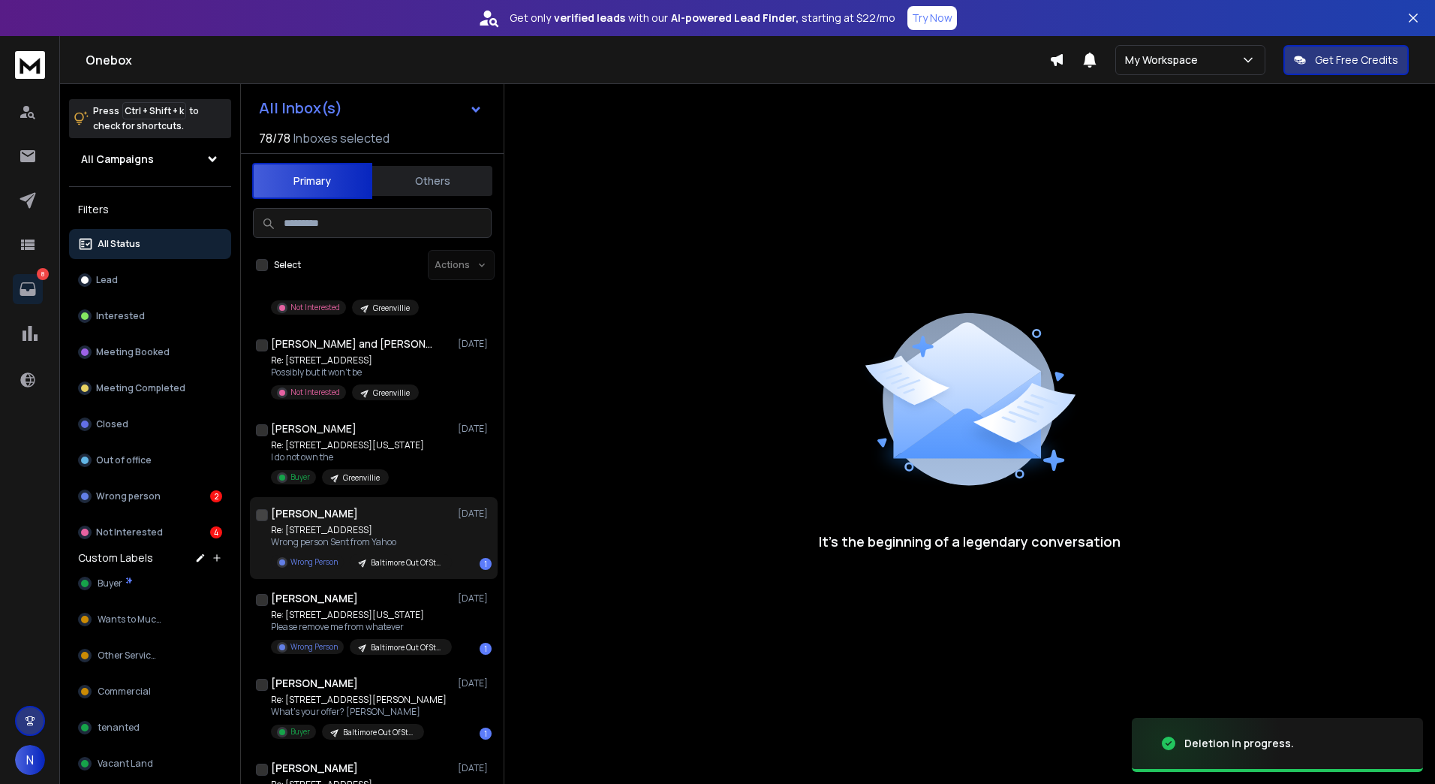
click at [400, 548] on div "Re: [STREET_ADDRESS] Wrong person Sent from Yahoo Wrong Person Baltimore Out Of…" at bounding box center [361, 547] width 181 height 46
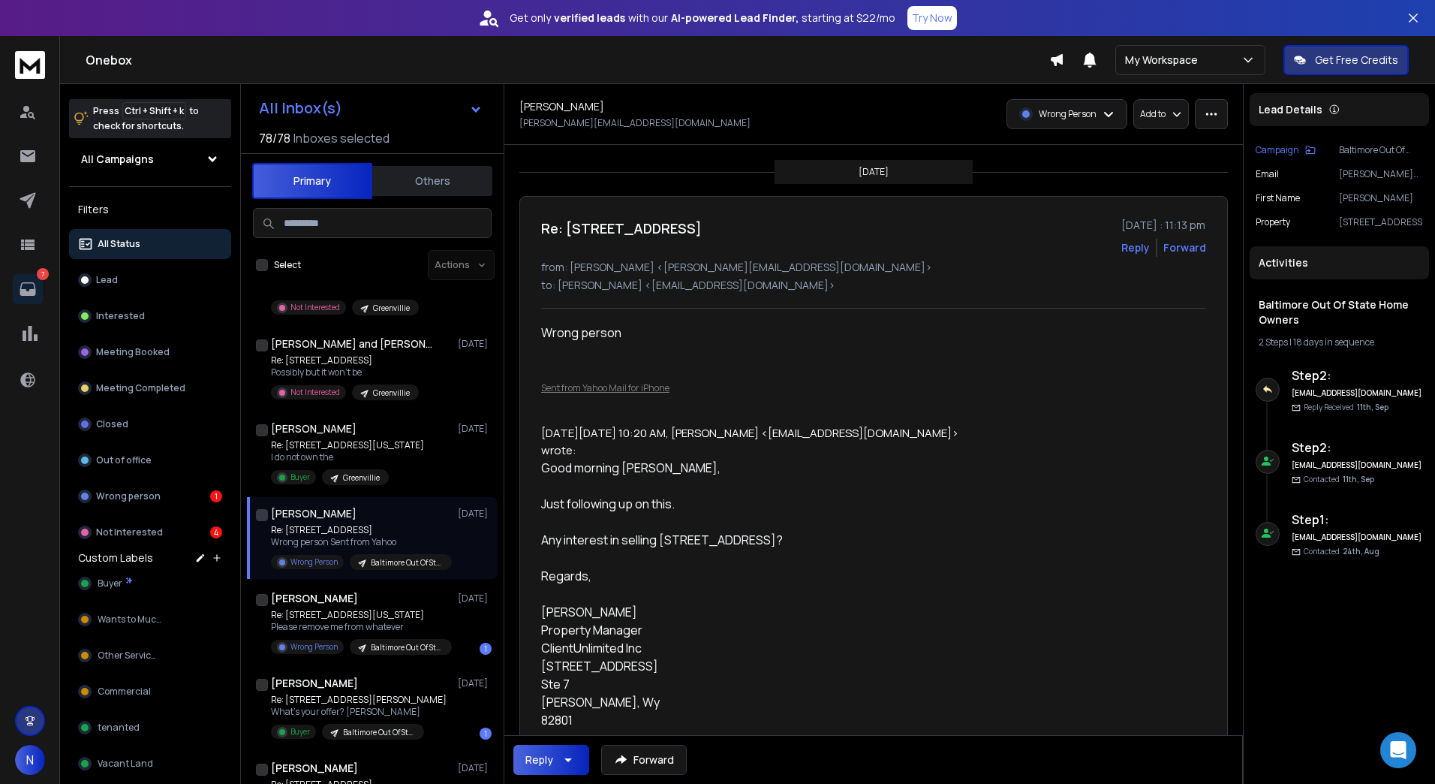
click at [1207, 110] on icon "button" at bounding box center [1212, 114] width 14 height 14
click at [1200, 221] on div "Block email" at bounding box center [1172, 220] width 107 height 24
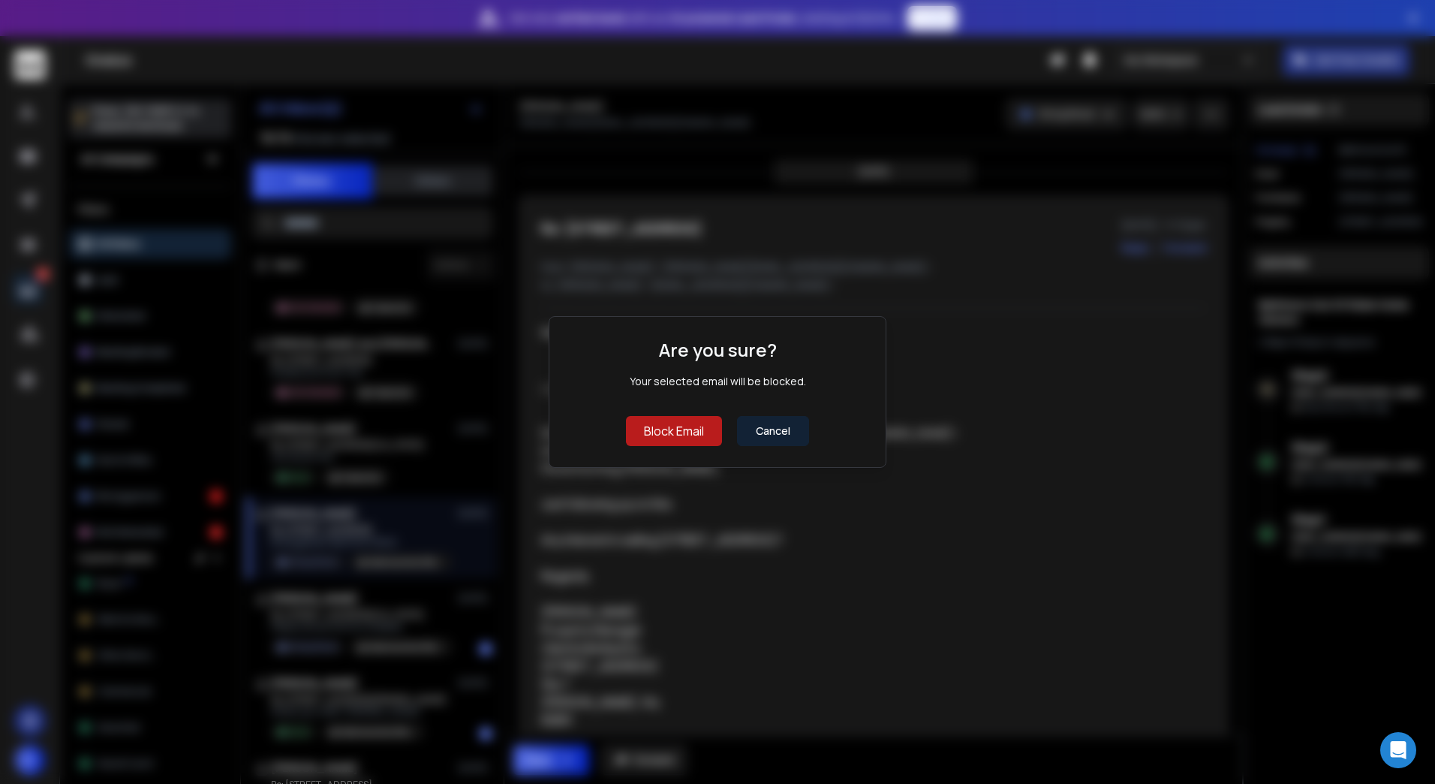
click at [685, 439] on button "Block Email" at bounding box center [674, 431] width 96 height 30
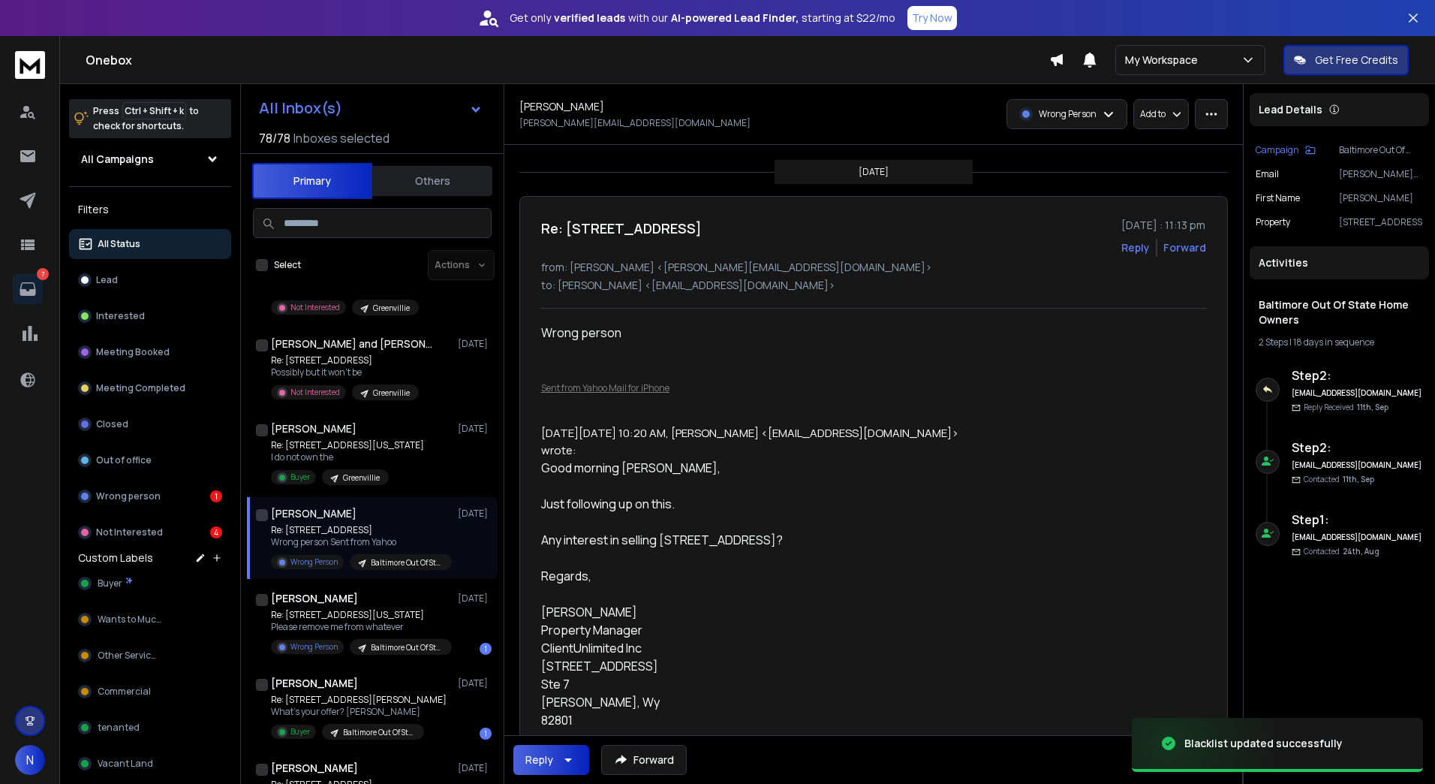
click at [1206, 120] on icon "button" at bounding box center [1212, 114] width 14 height 14
click at [1198, 177] on div "Delete email" at bounding box center [1166, 171] width 83 height 15
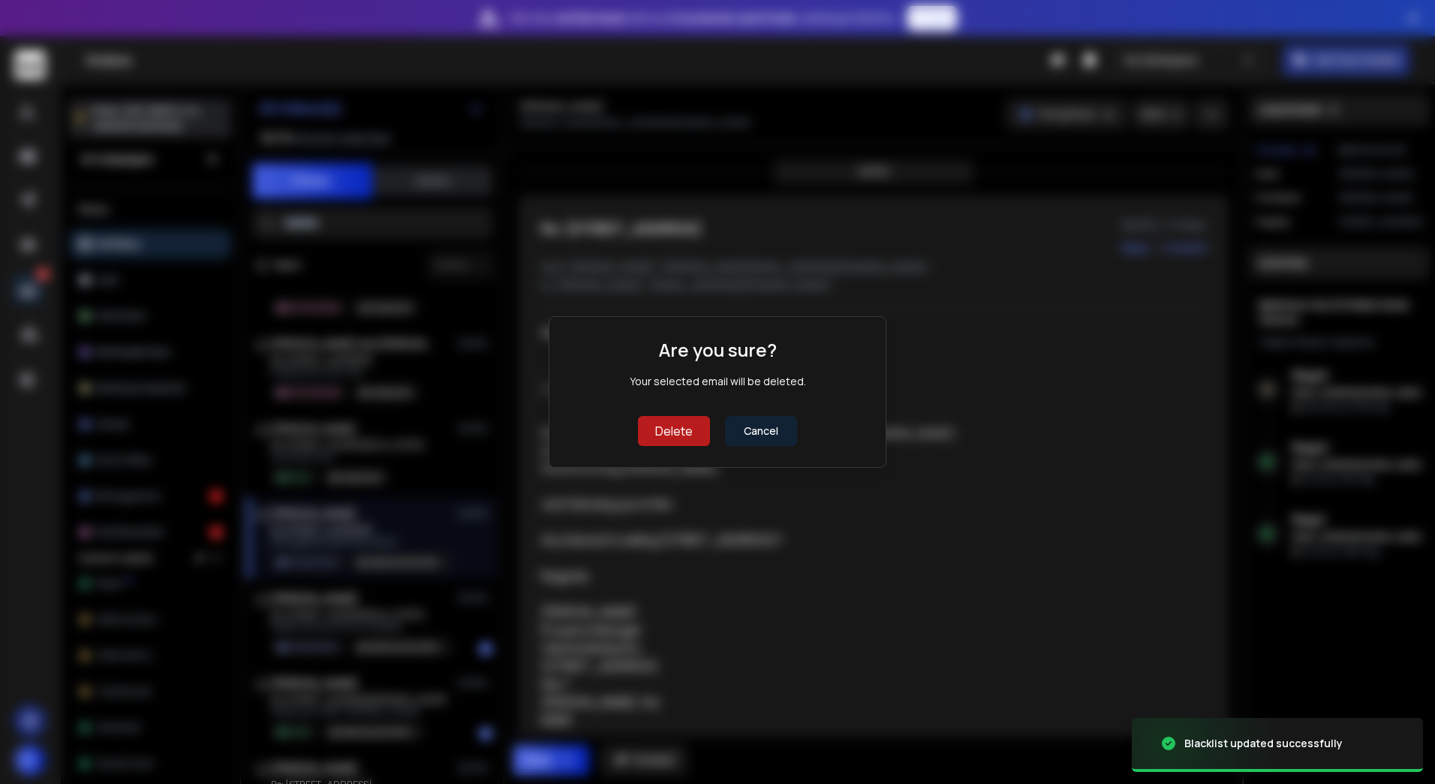
click at [671, 431] on button "Delete" at bounding box center [674, 431] width 72 height 30
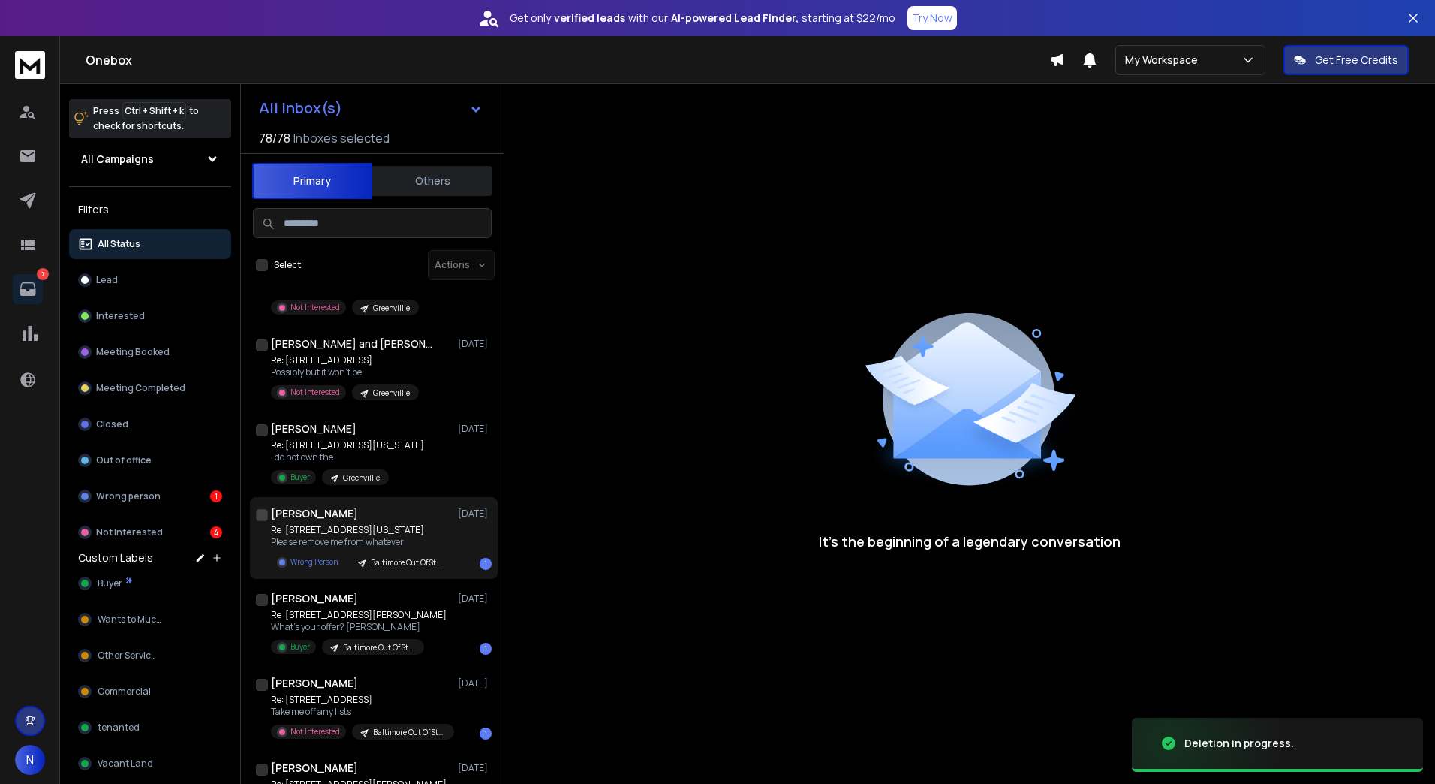
click at [415, 547] on p "Please remove me from whatever" at bounding box center [361, 542] width 180 height 12
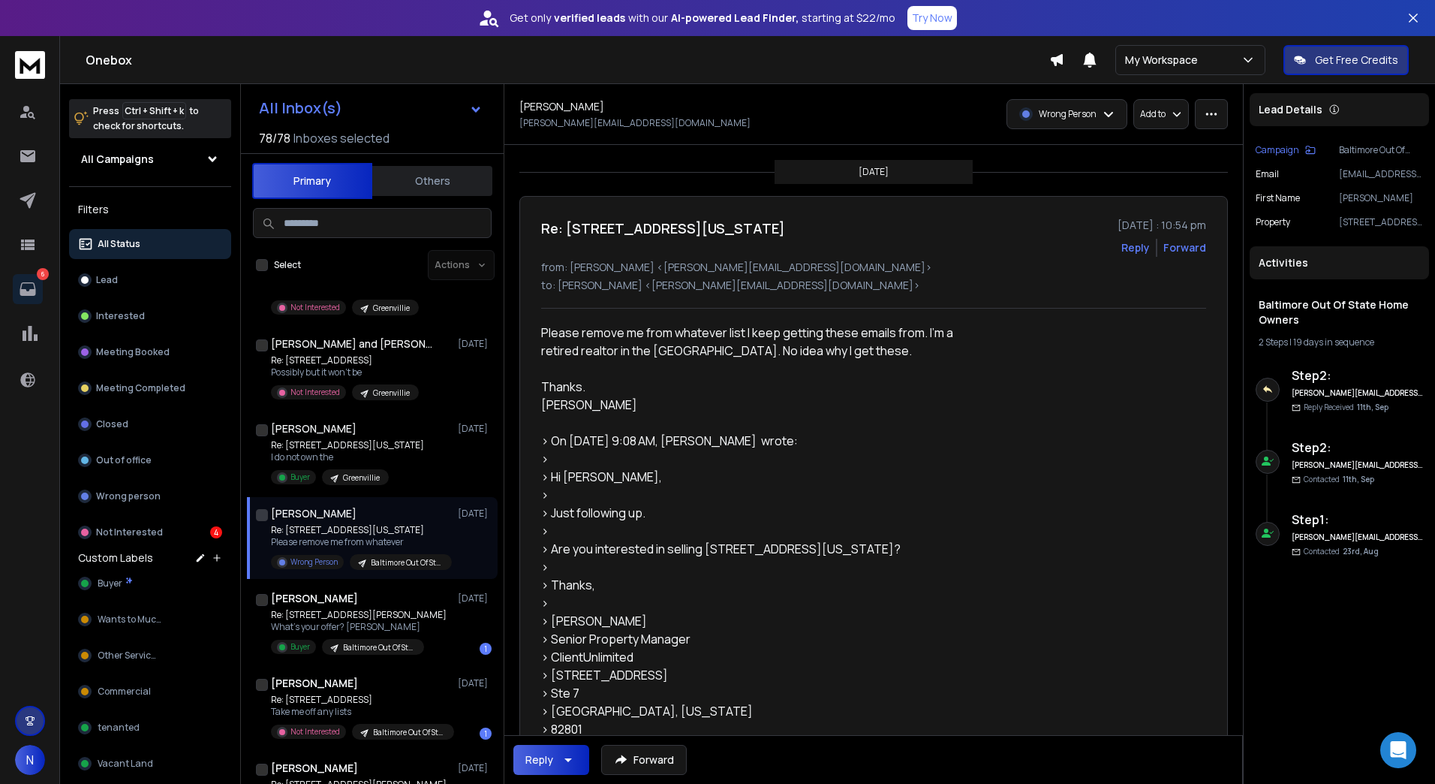
click at [1137, 249] on button "Reply" at bounding box center [1136, 247] width 29 height 15
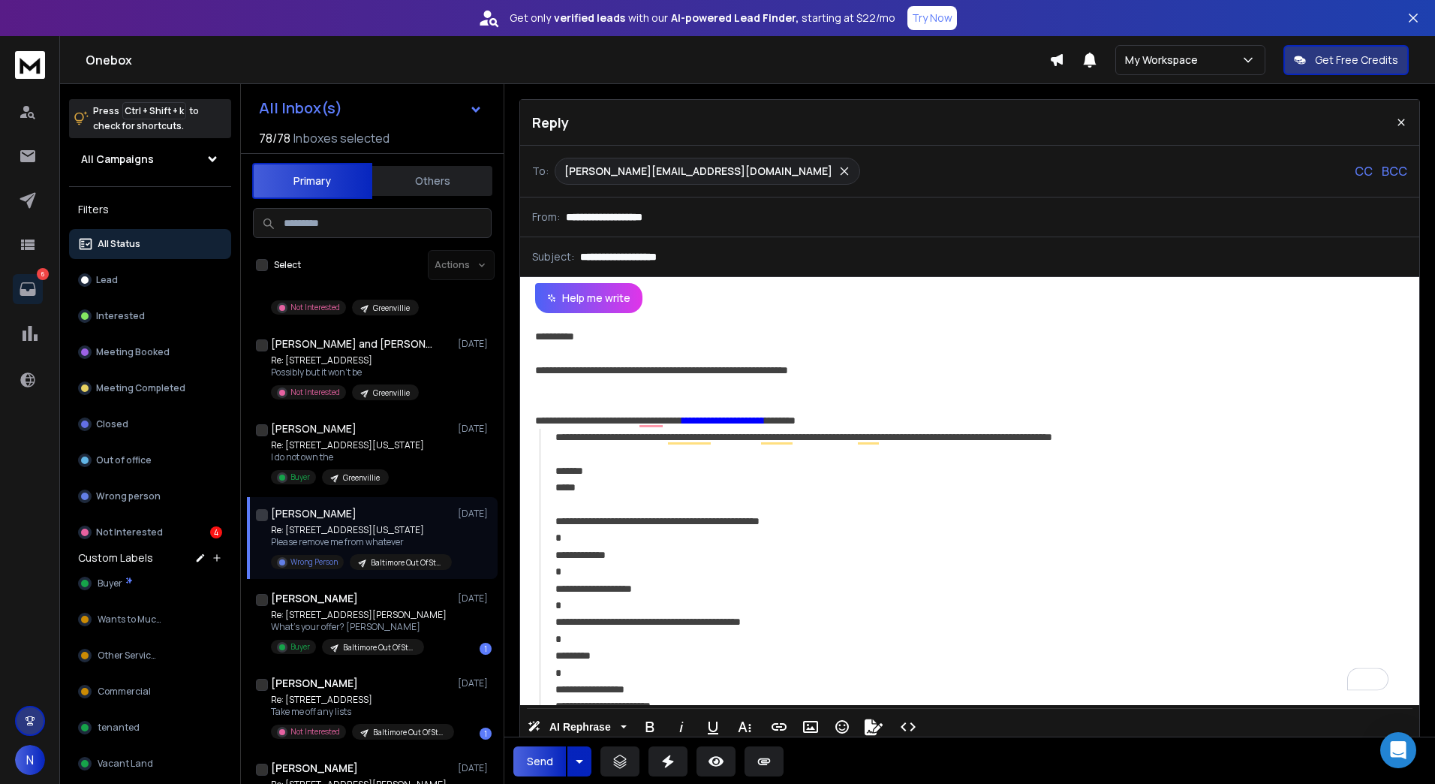
click at [1398, 120] on icon at bounding box center [1401, 122] width 7 height 7
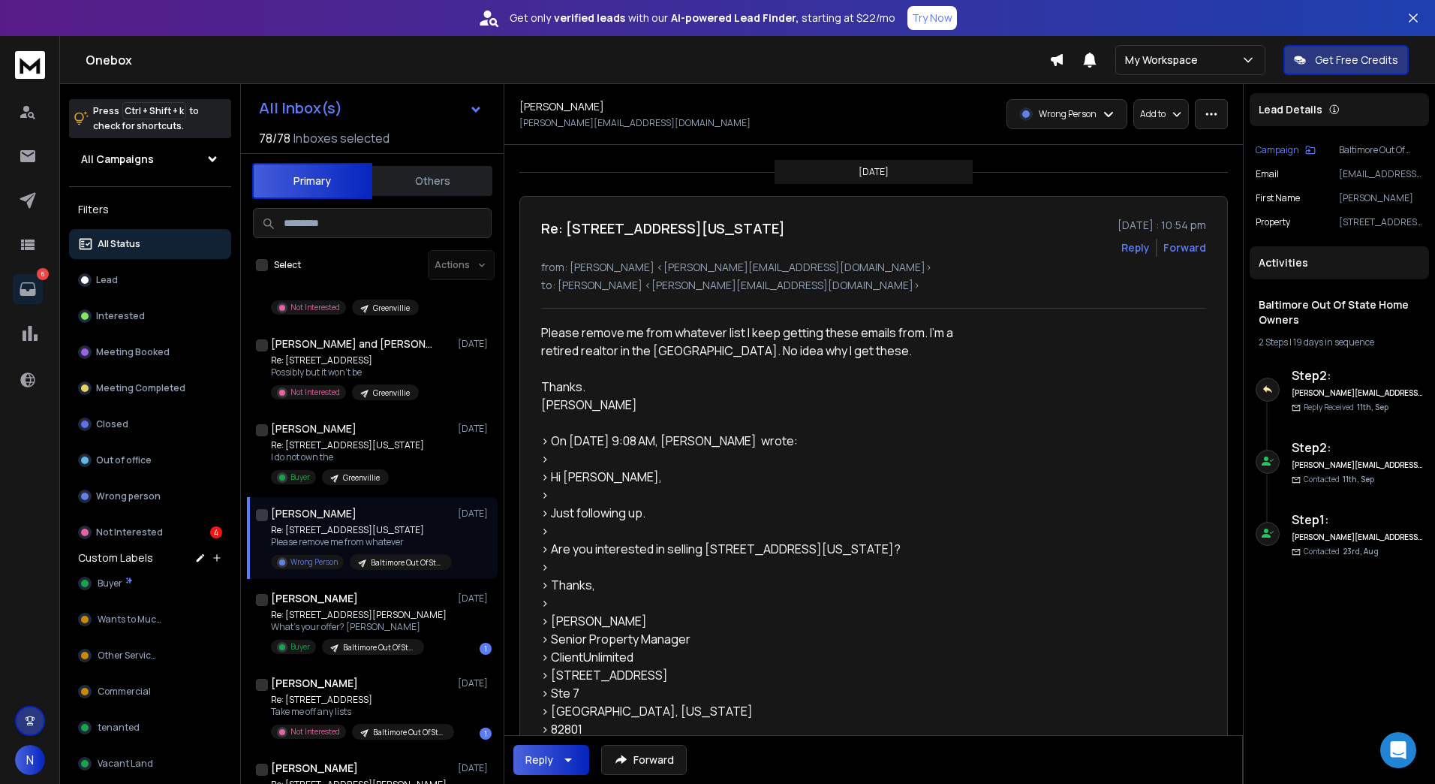
click at [1215, 113] on icon "button" at bounding box center [1211, 114] width 11 height 2
click at [1184, 227] on div "Block email" at bounding box center [1172, 220] width 107 height 24
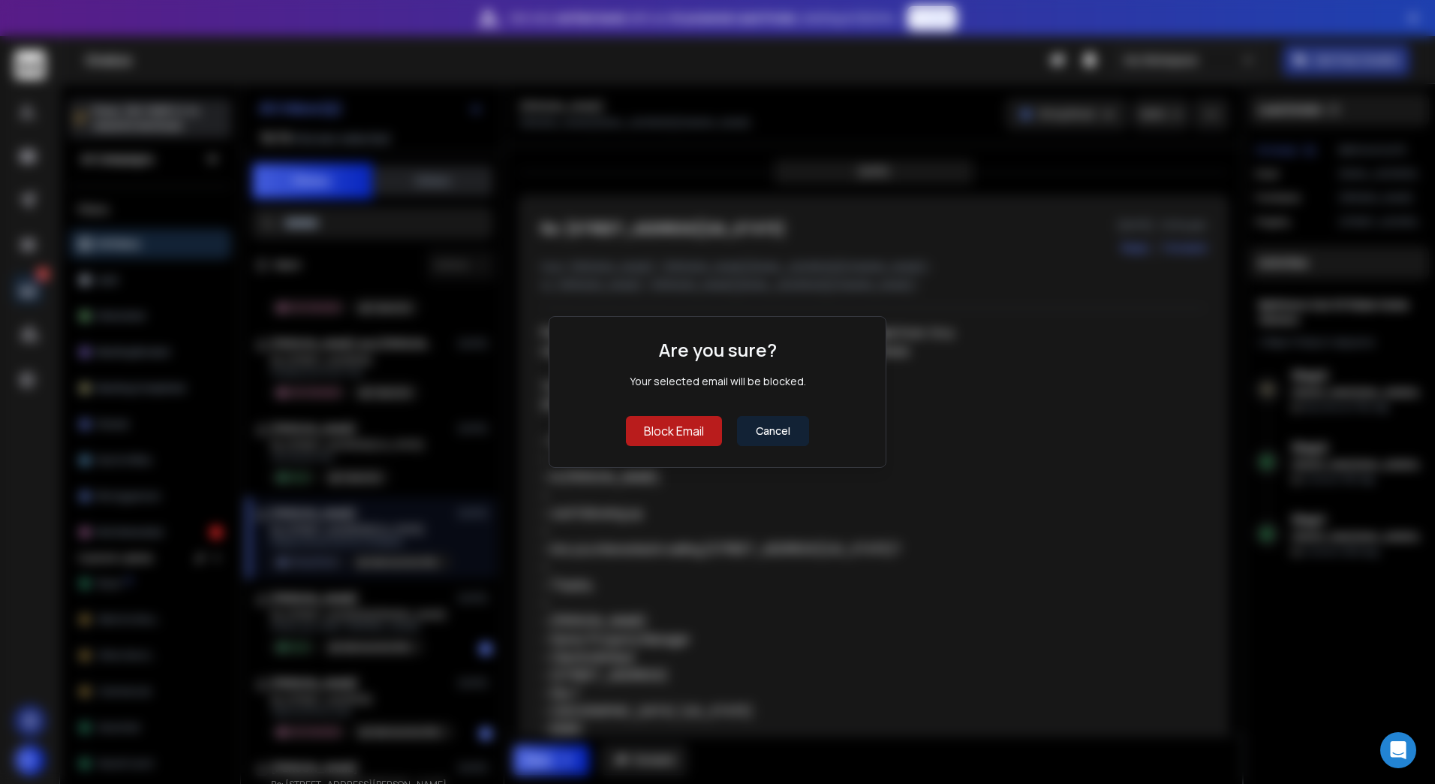
click at [698, 416] on button "Block Email" at bounding box center [674, 431] width 96 height 30
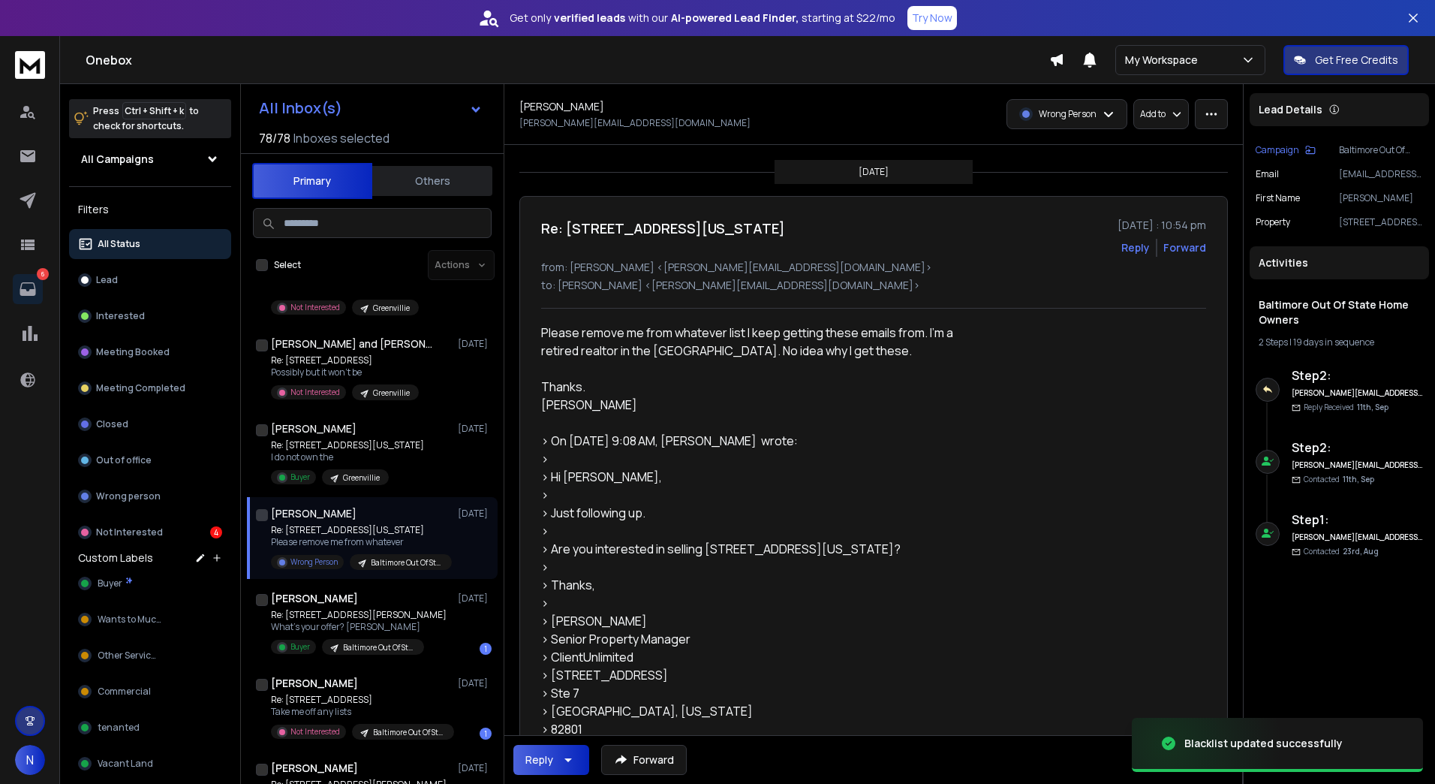
click at [1209, 122] on button "button" at bounding box center [1211, 114] width 33 height 30
click at [1190, 167] on div "Delete email" at bounding box center [1166, 171] width 83 height 15
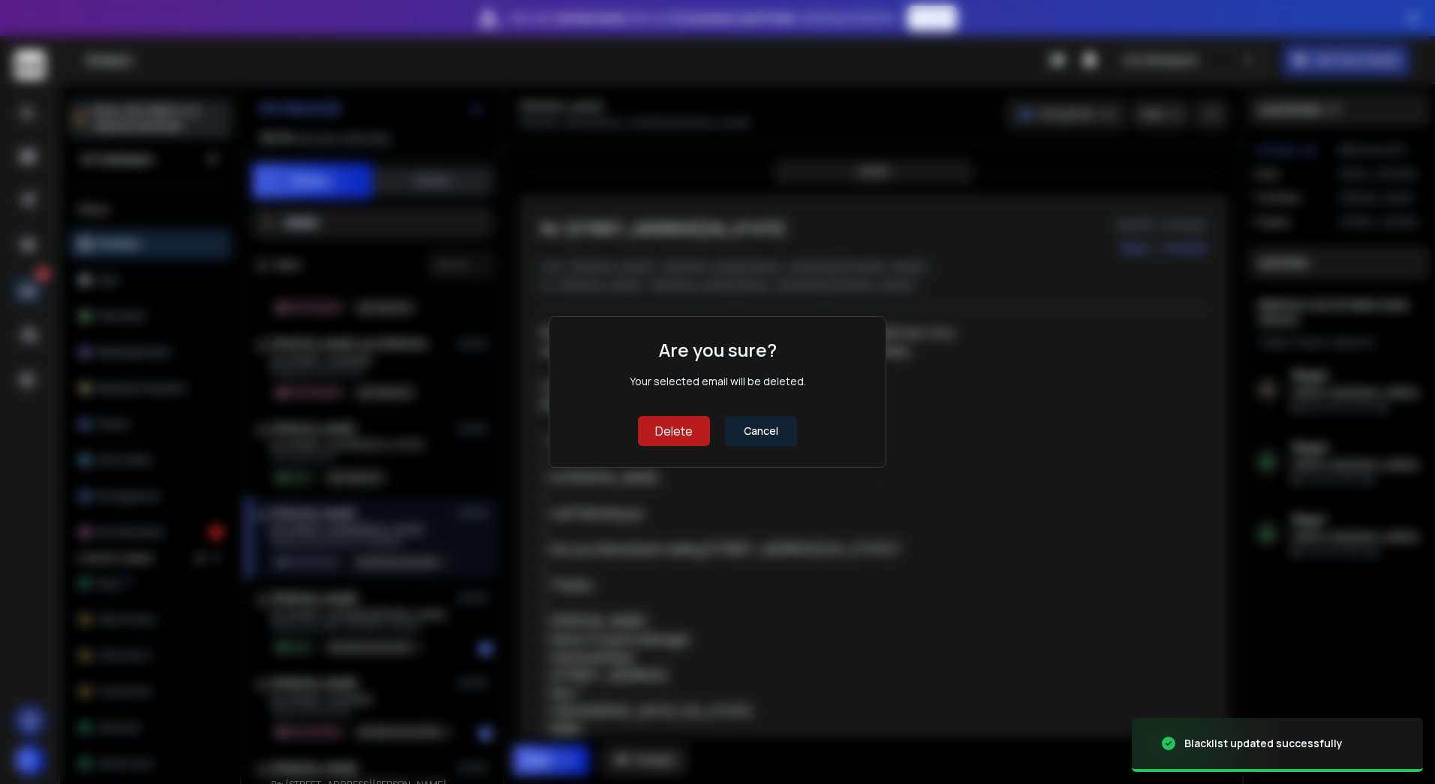
click at [697, 419] on button "Delete" at bounding box center [674, 431] width 72 height 30
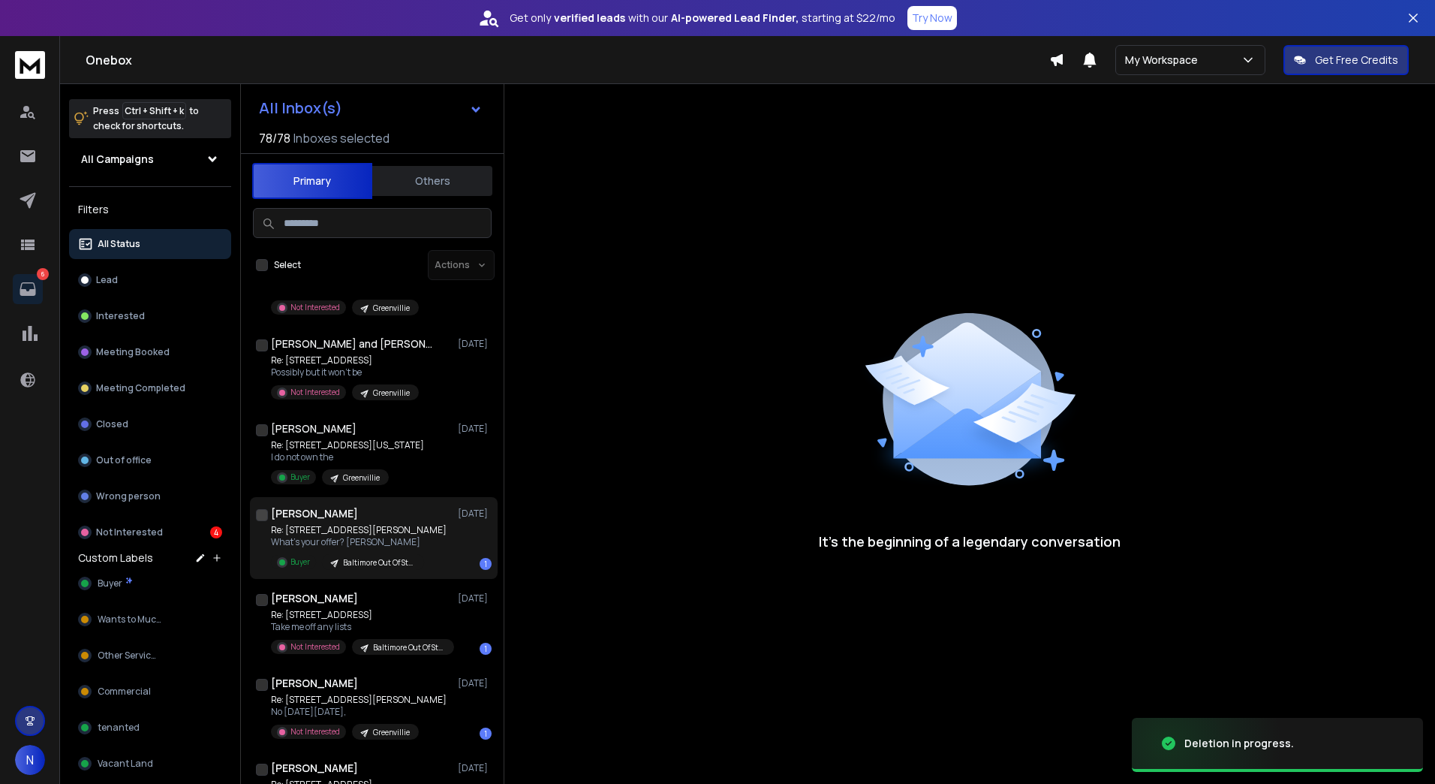
click at [420, 550] on div "Re: [STREET_ADDRESS][PERSON_NAME] What’s your offer? [PERSON_NAME] Buyer Baltim…" at bounding box center [359, 547] width 176 height 46
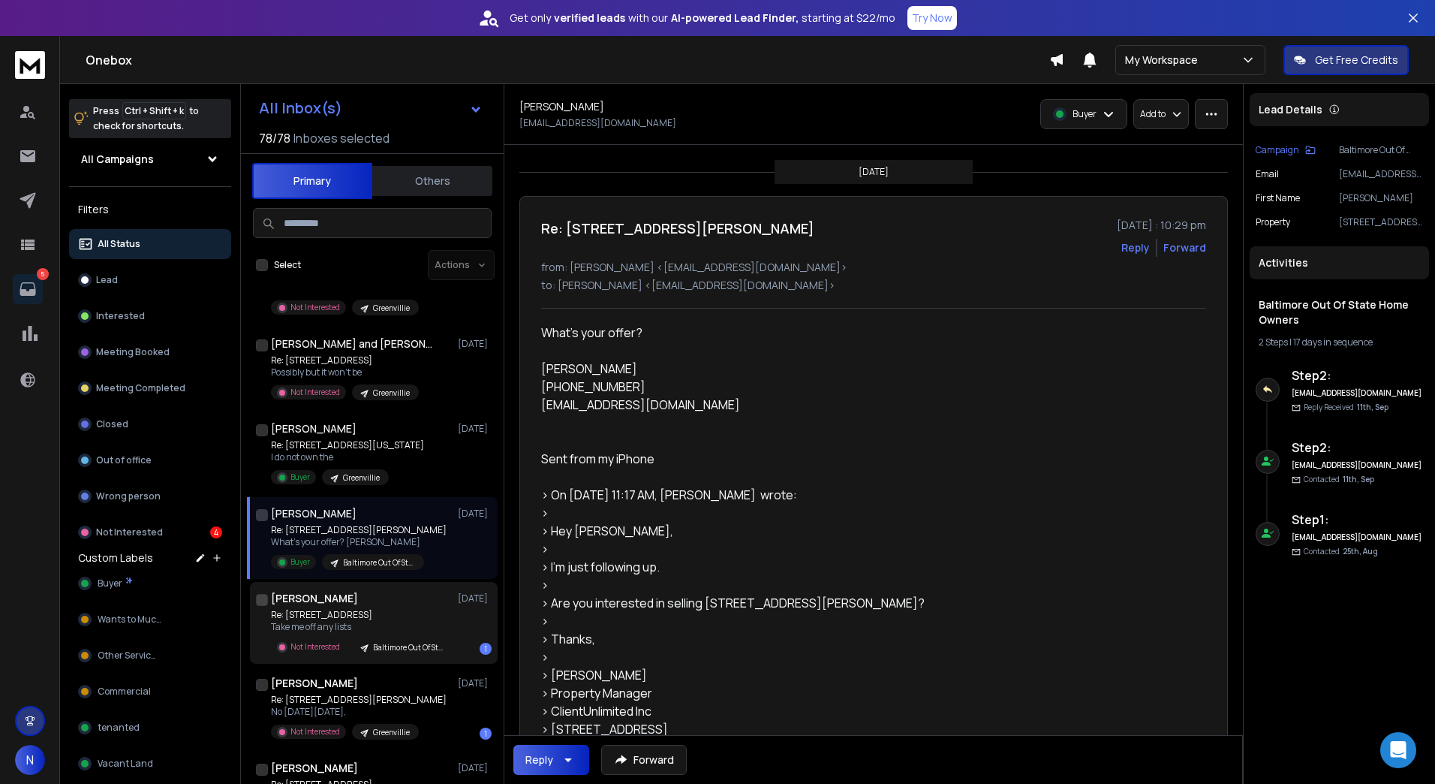
click at [401, 607] on div "[PERSON_NAME] [DATE] Re: [STREET_ADDRESS] Take me off any lists Not Interested …" at bounding box center [381, 623] width 221 height 64
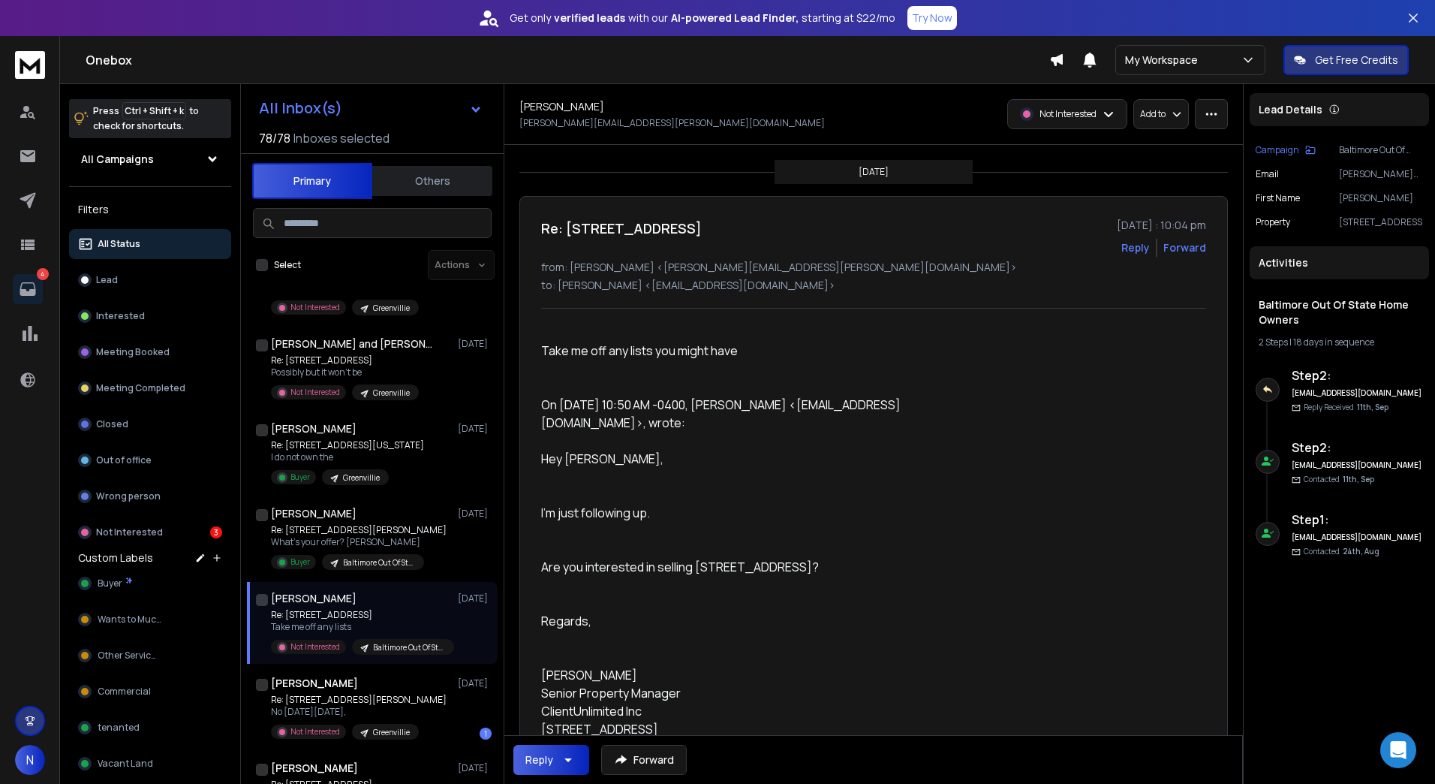
click at [1204, 118] on button "button" at bounding box center [1211, 114] width 33 height 30
click at [1181, 227] on div "Block email" at bounding box center [1162, 219] width 74 height 15
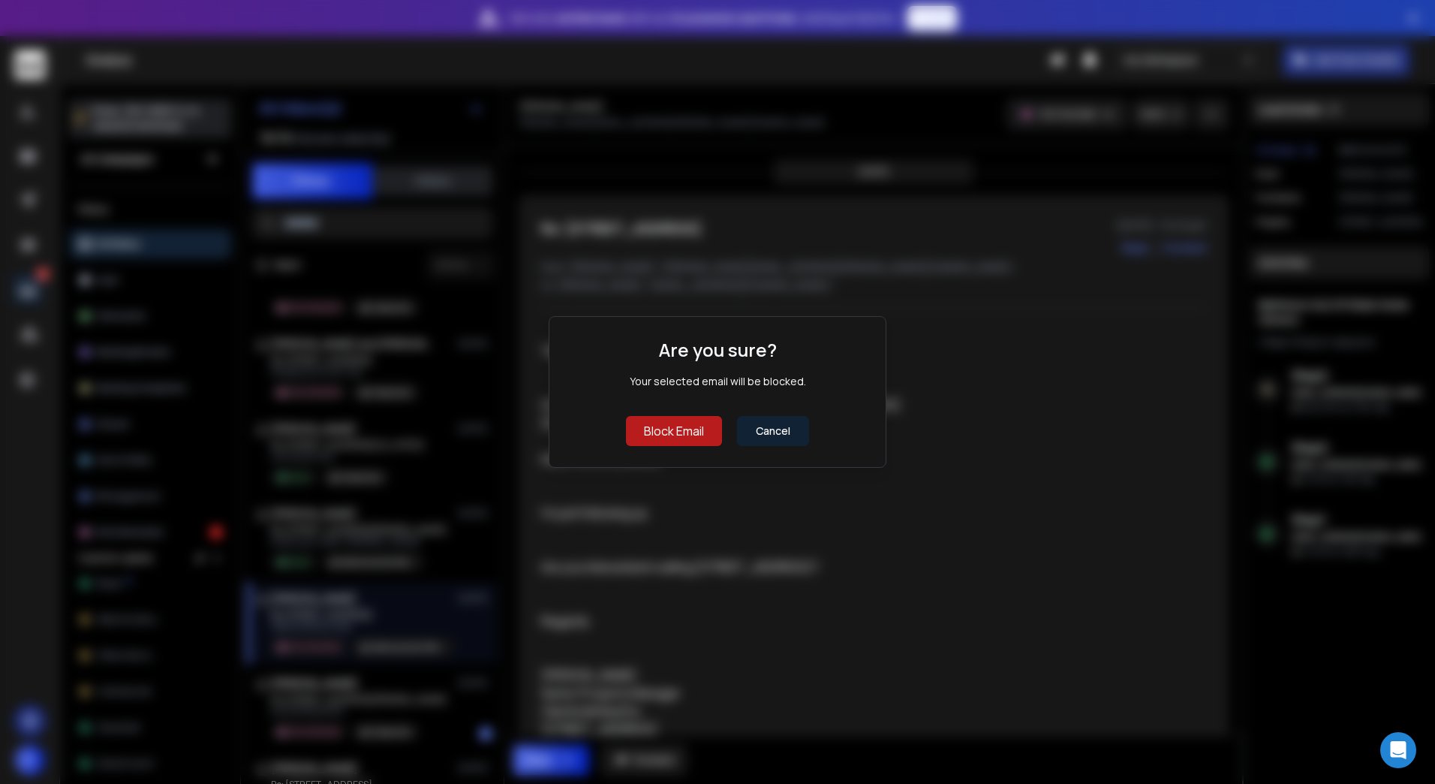
click at [673, 434] on button "Block Email" at bounding box center [674, 431] width 96 height 30
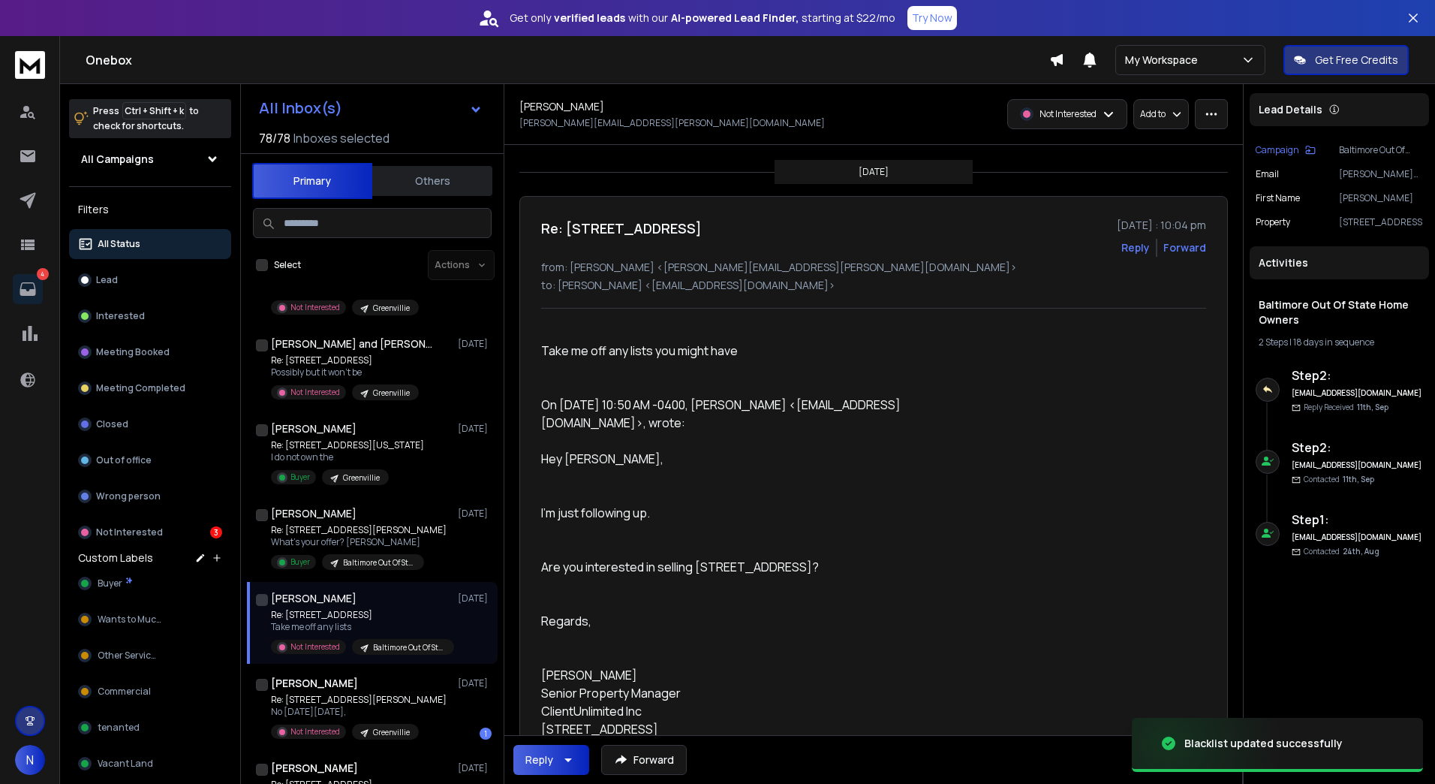
click at [1216, 111] on icon "button" at bounding box center [1212, 114] width 14 height 14
click at [1170, 165] on div "Delete email" at bounding box center [1166, 171] width 83 height 15
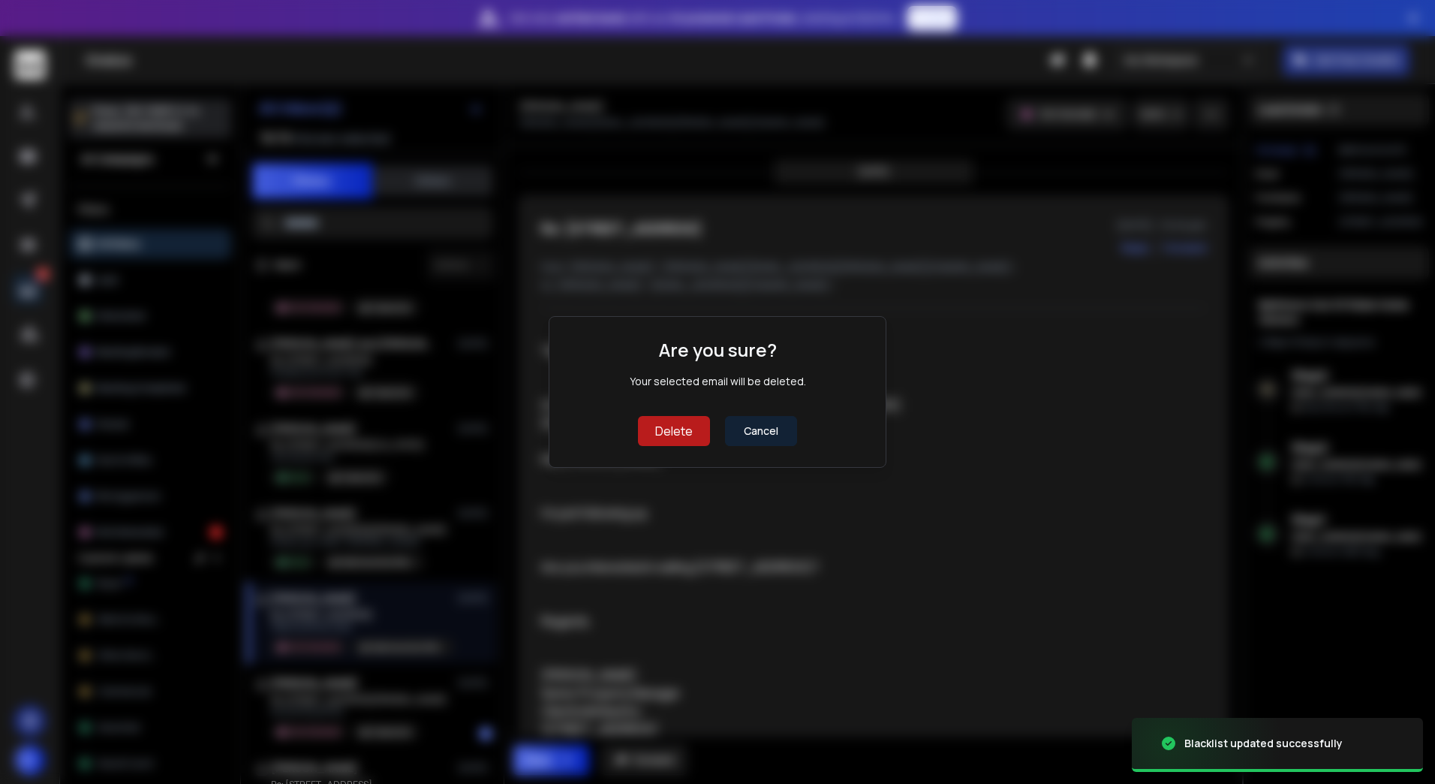
click at [640, 426] on button "Delete" at bounding box center [674, 431] width 72 height 30
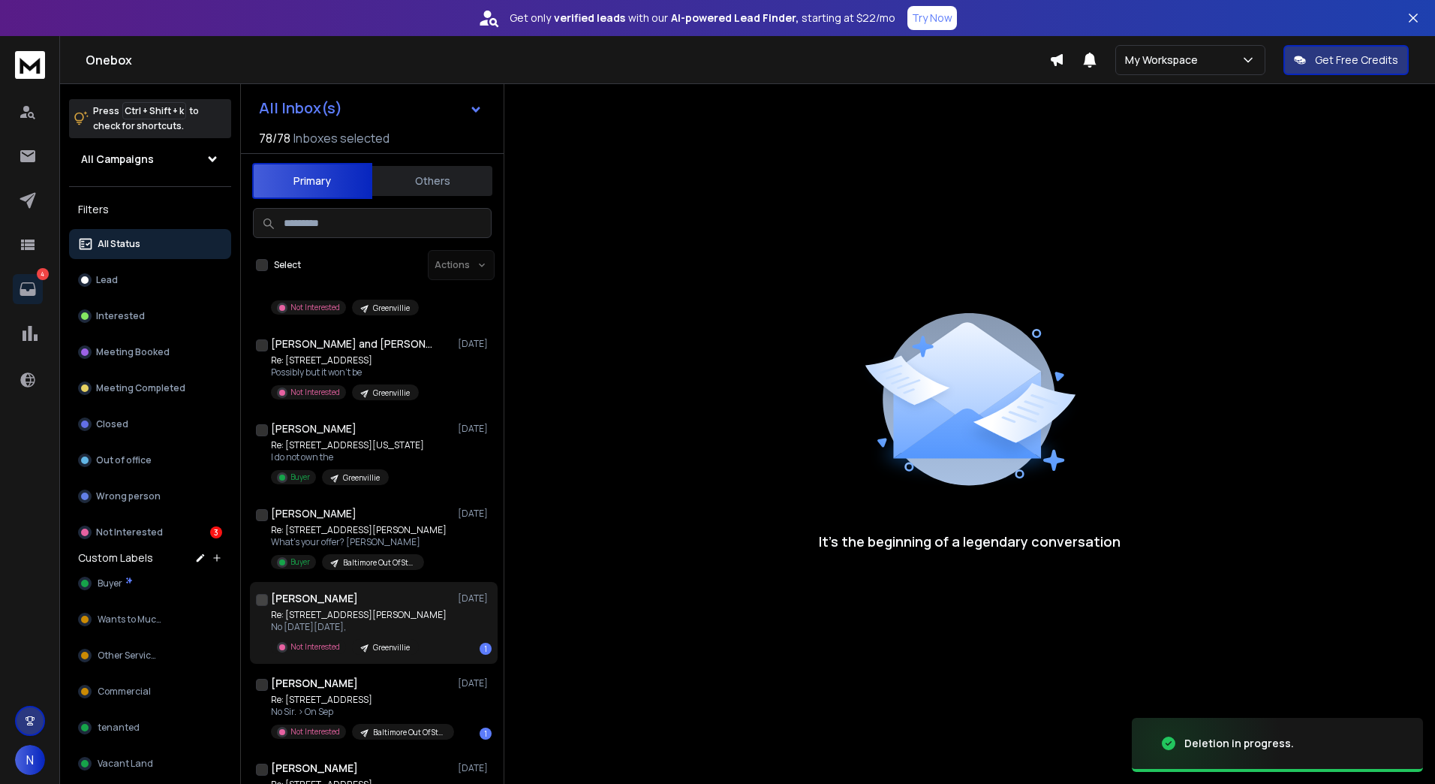
click at [341, 614] on p "Re: [STREET_ADDRESS][PERSON_NAME]" at bounding box center [359, 615] width 176 height 12
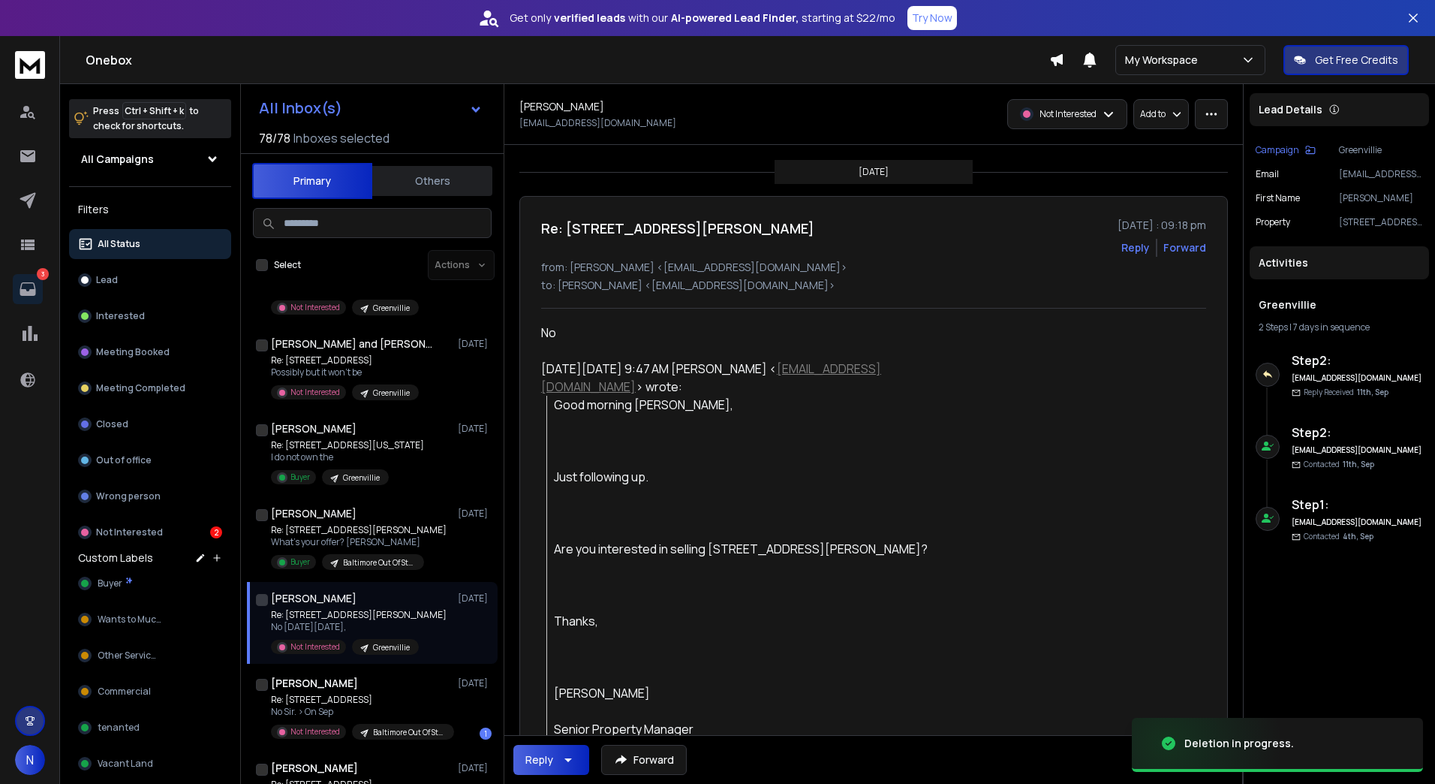
drag, startPoint x: 1246, startPoint y: 98, endPoint x: 1233, endPoint y: 110, distance: 18.0
click at [1242, 104] on div "All Inbox(s) 78 / 78 Inboxes selected Primary Others Select Actions [PERSON_NAM…" at bounding box center [837, 476] width 1195 height 784
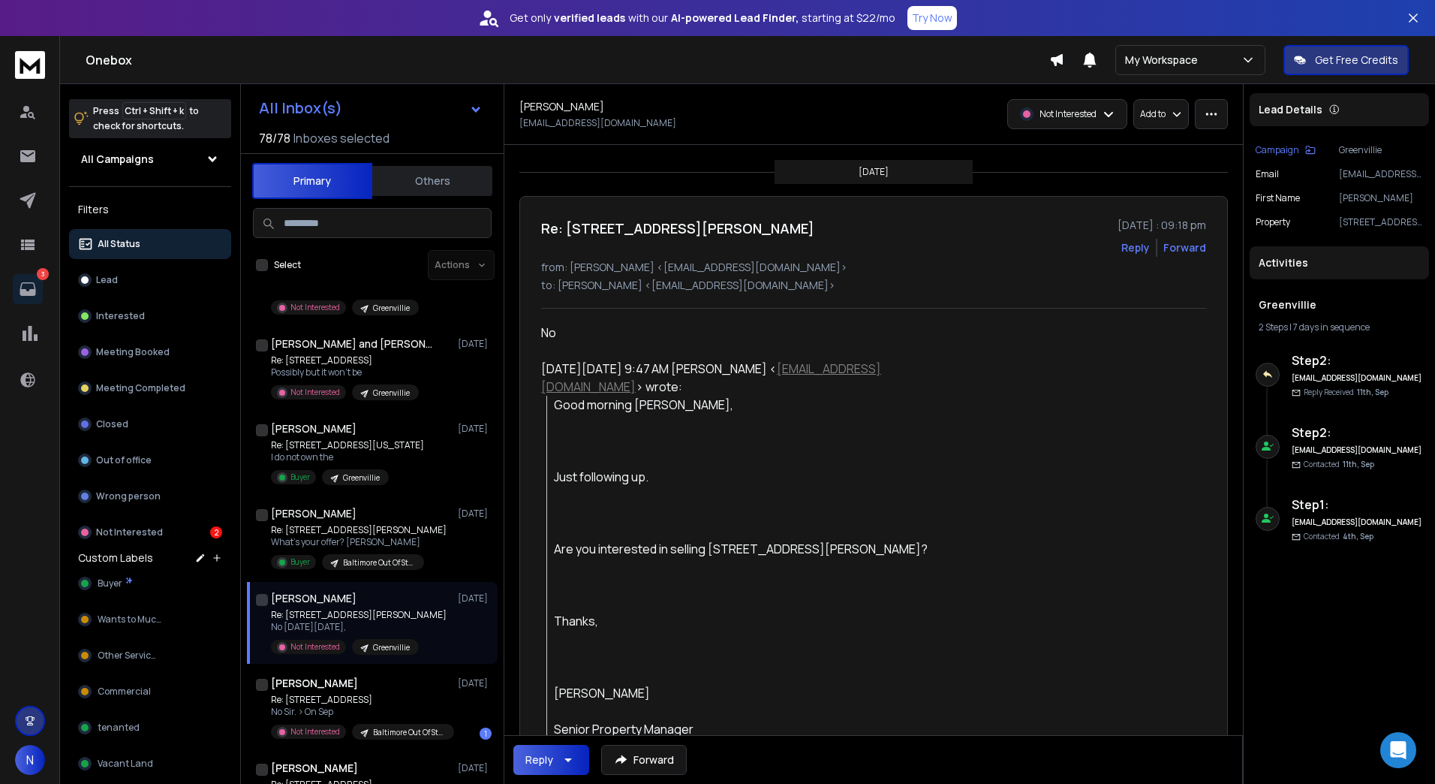
click at [1230, 111] on div "[PERSON_NAME] [PERSON_NAME] [EMAIL_ADDRESS][DOMAIN_NAME] Not Interested Add to …" at bounding box center [873, 114] width 739 height 61
click at [1217, 115] on icon "button" at bounding box center [1212, 114] width 14 height 14
click at [1168, 170] on div "Delete email" at bounding box center [1166, 171] width 83 height 15
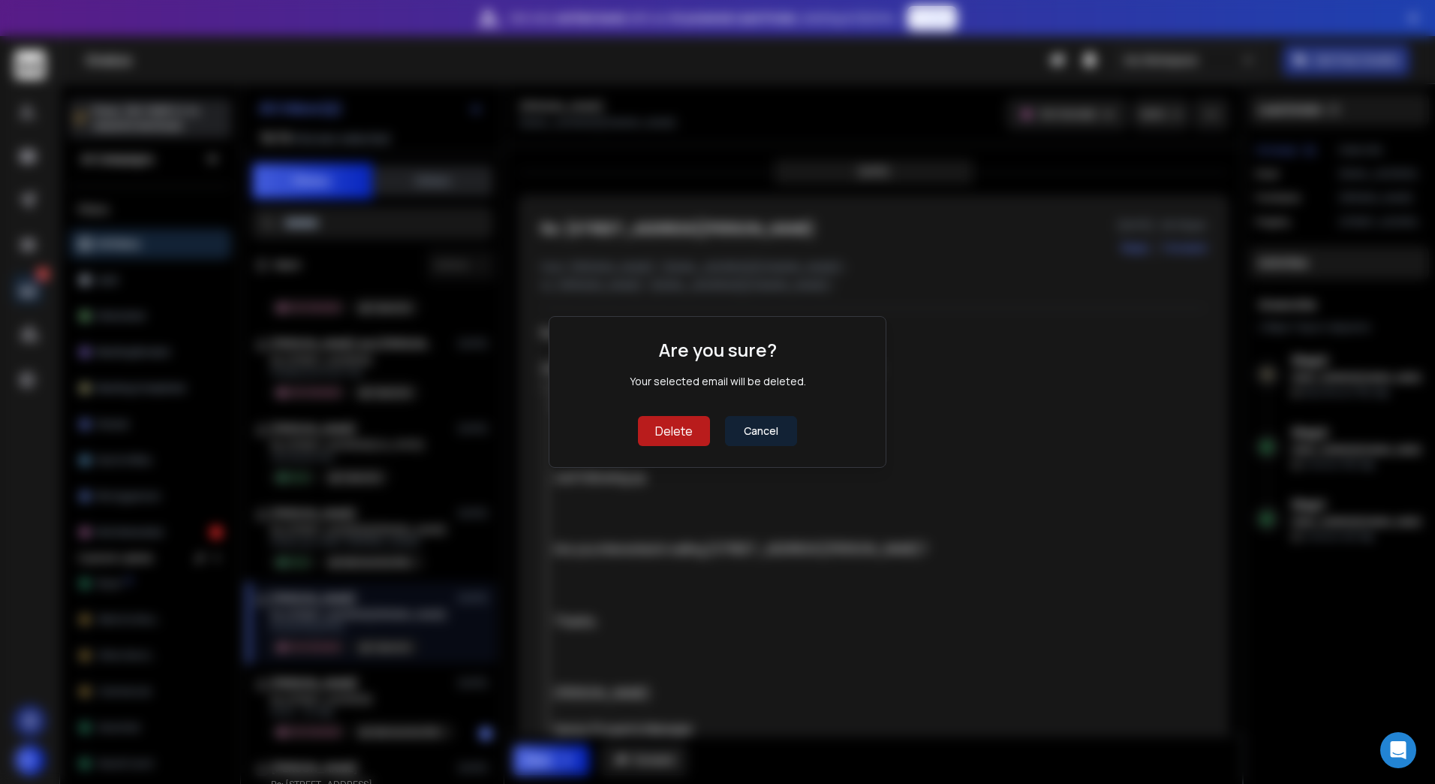
click at [683, 429] on button "Delete" at bounding box center [674, 431] width 72 height 30
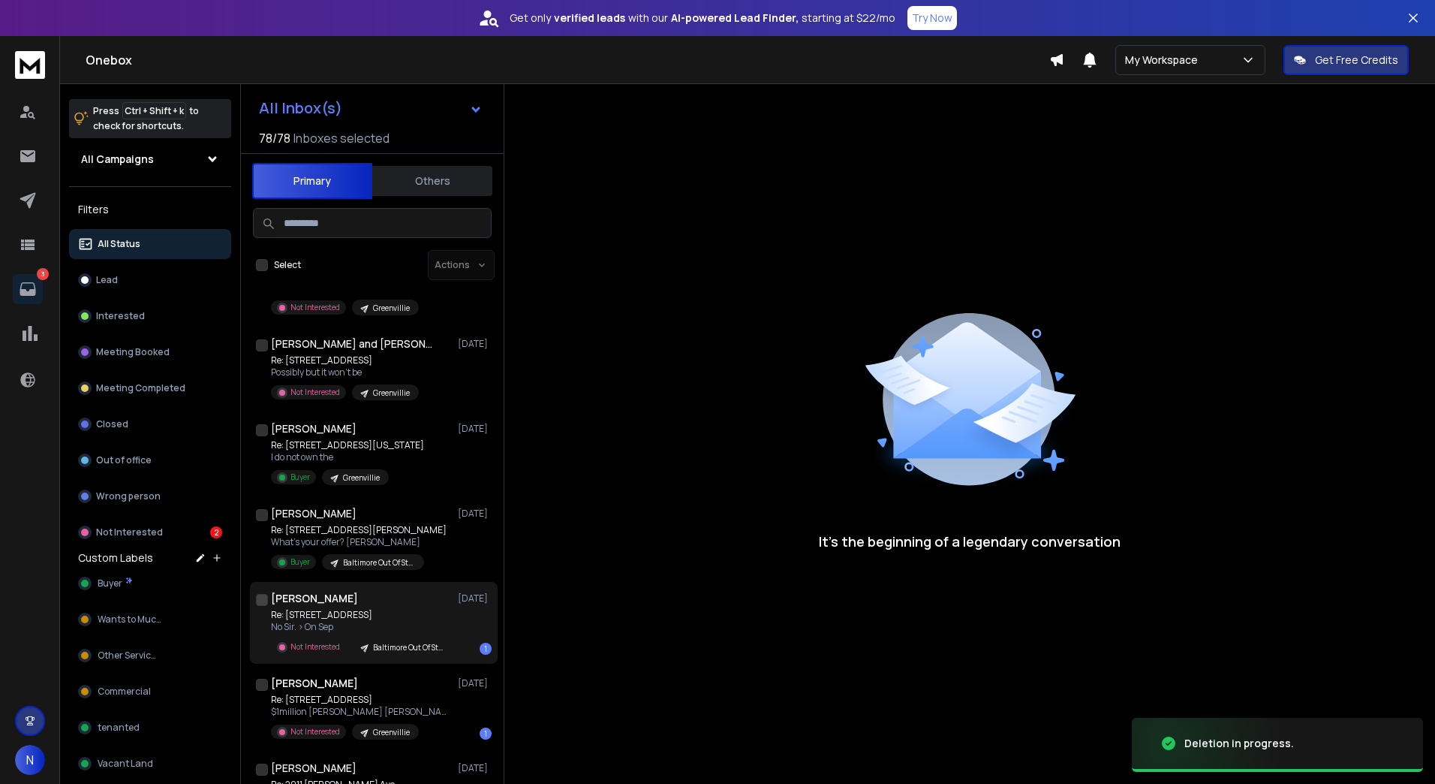
click at [369, 606] on div "[PERSON_NAME] [DATE] Re: [STREET_ADDRESS] > On Sep Not Interested Baltimore Out…" at bounding box center [381, 623] width 221 height 64
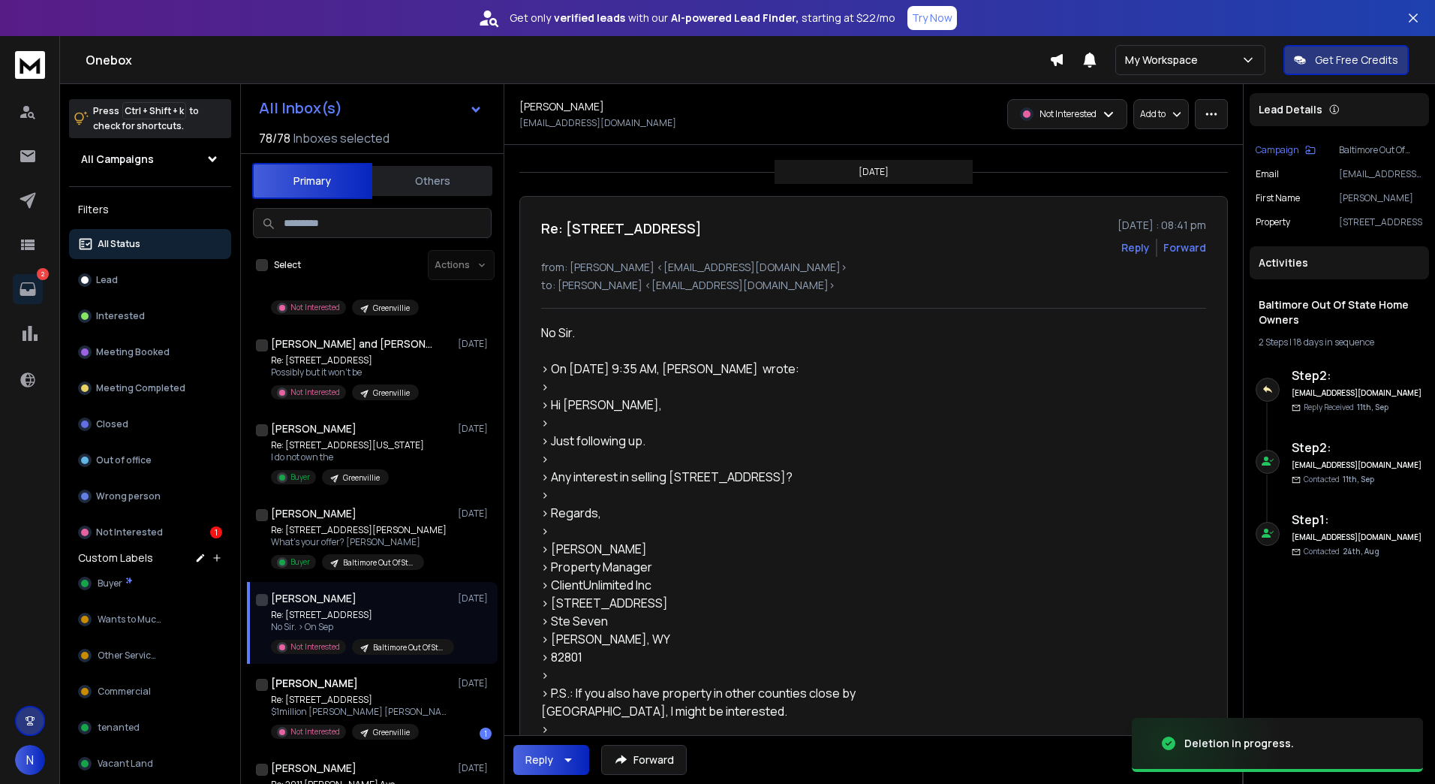
click at [1226, 117] on button "button" at bounding box center [1211, 114] width 33 height 30
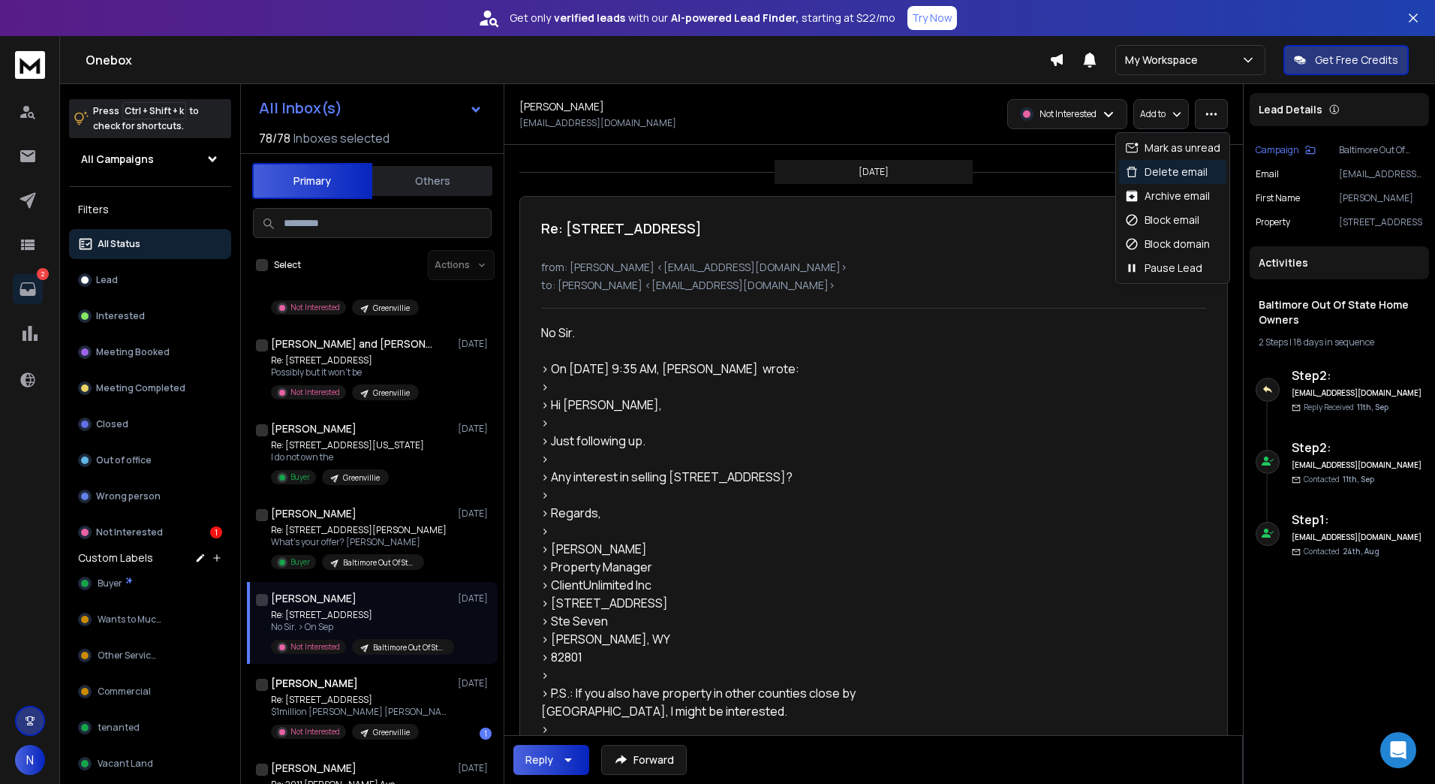
click at [1181, 173] on div "Delete email" at bounding box center [1166, 171] width 83 height 15
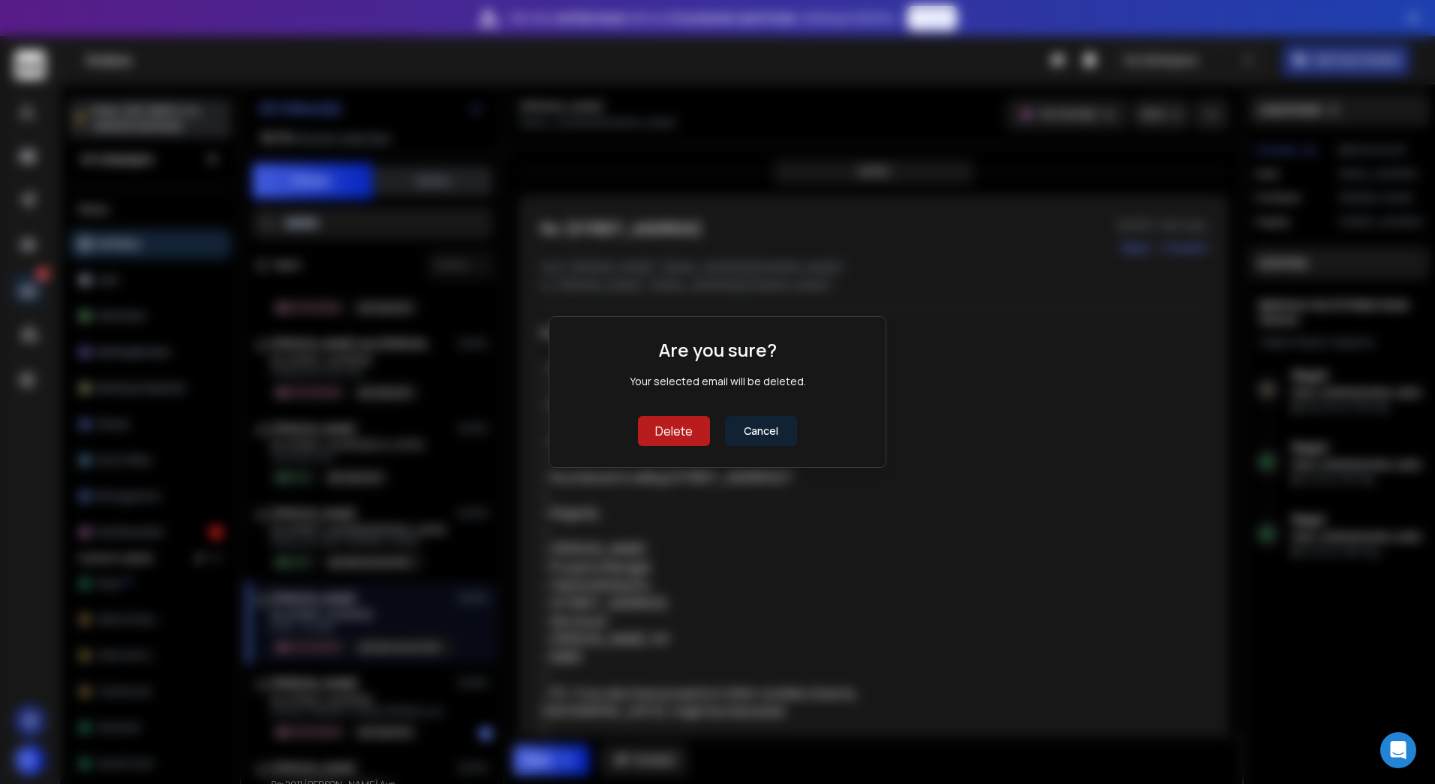
click at [688, 423] on button "Delete" at bounding box center [674, 431] width 72 height 30
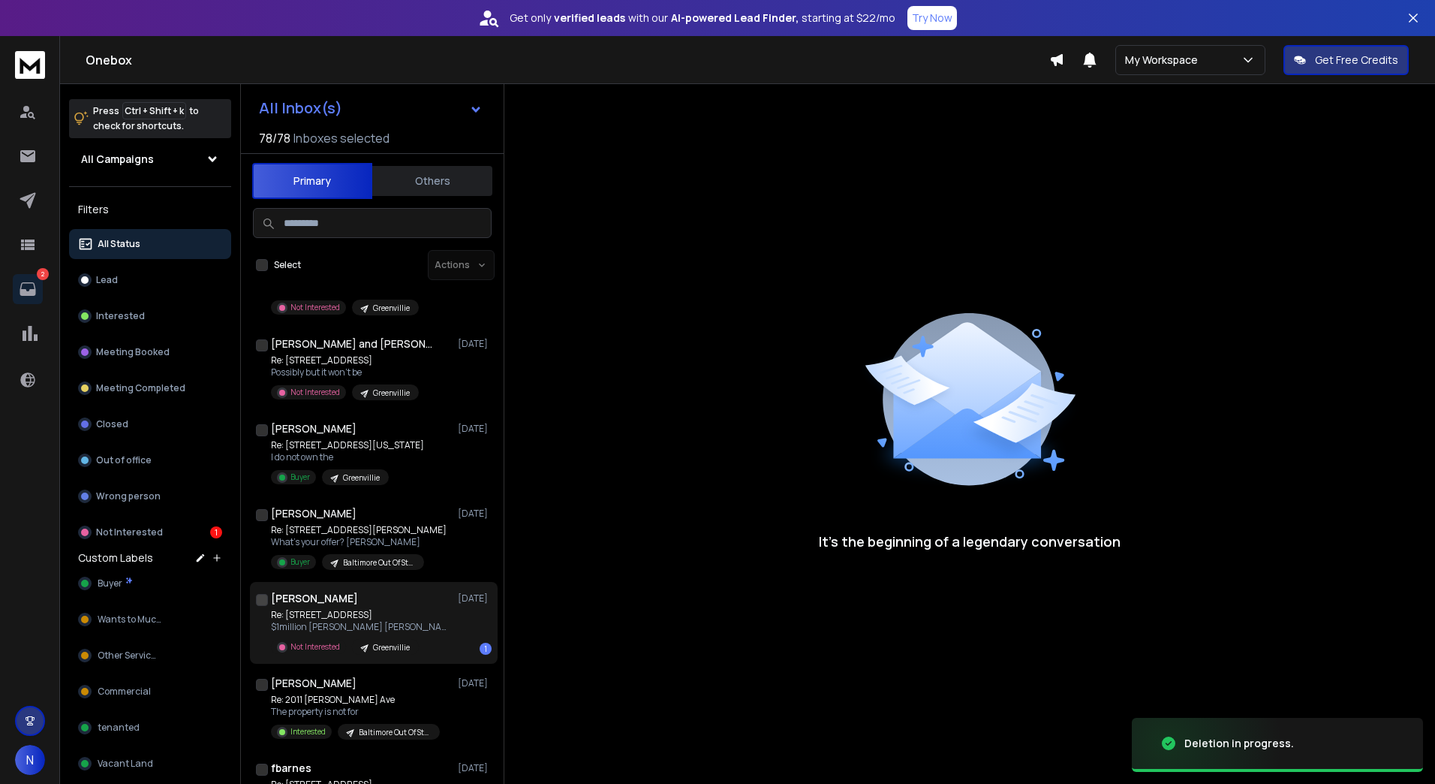
click at [336, 608] on div "[PERSON_NAME] [DATE] Re: [STREET_ADDRESS] $1million [PERSON_NAME] [PERSON_NAME]…" at bounding box center [381, 623] width 221 height 64
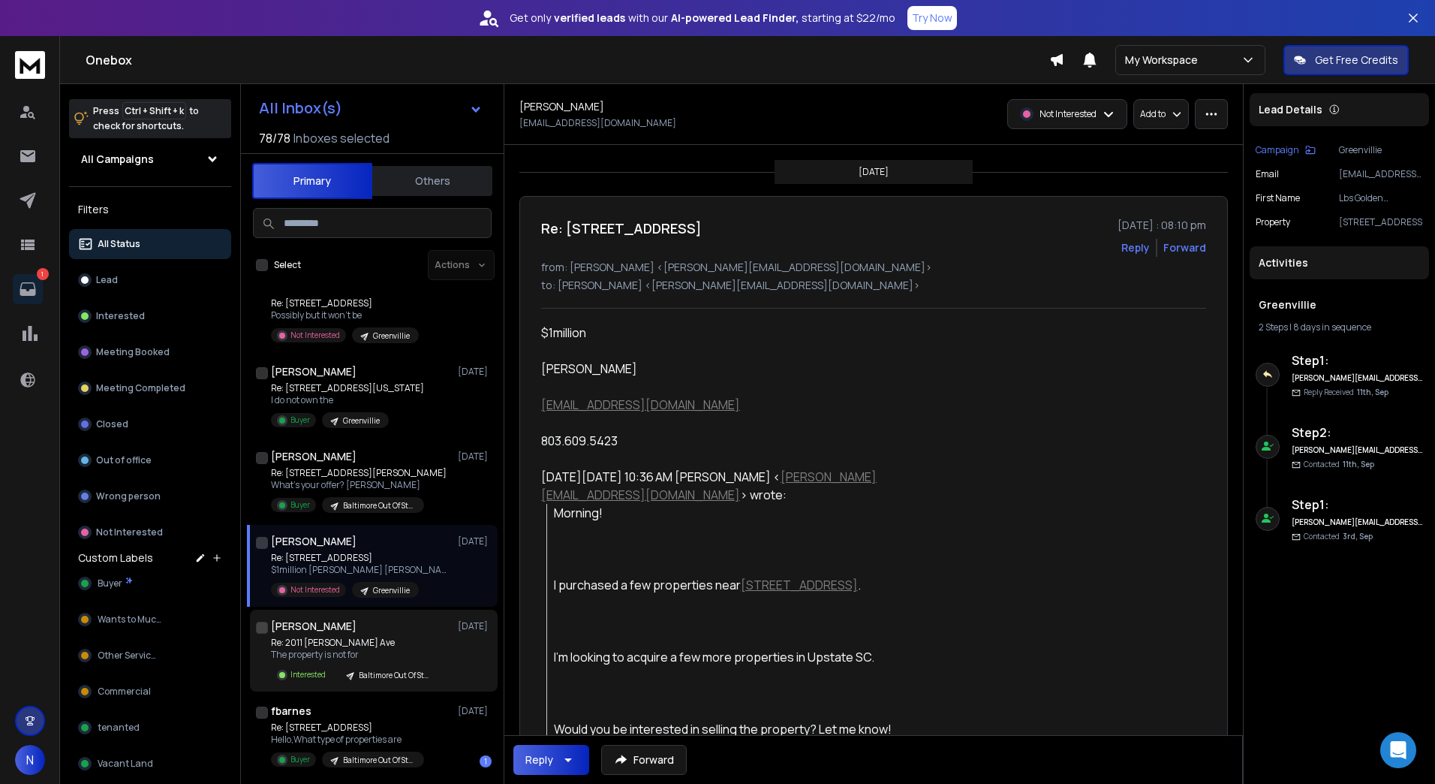
scroll to position [300, 0]
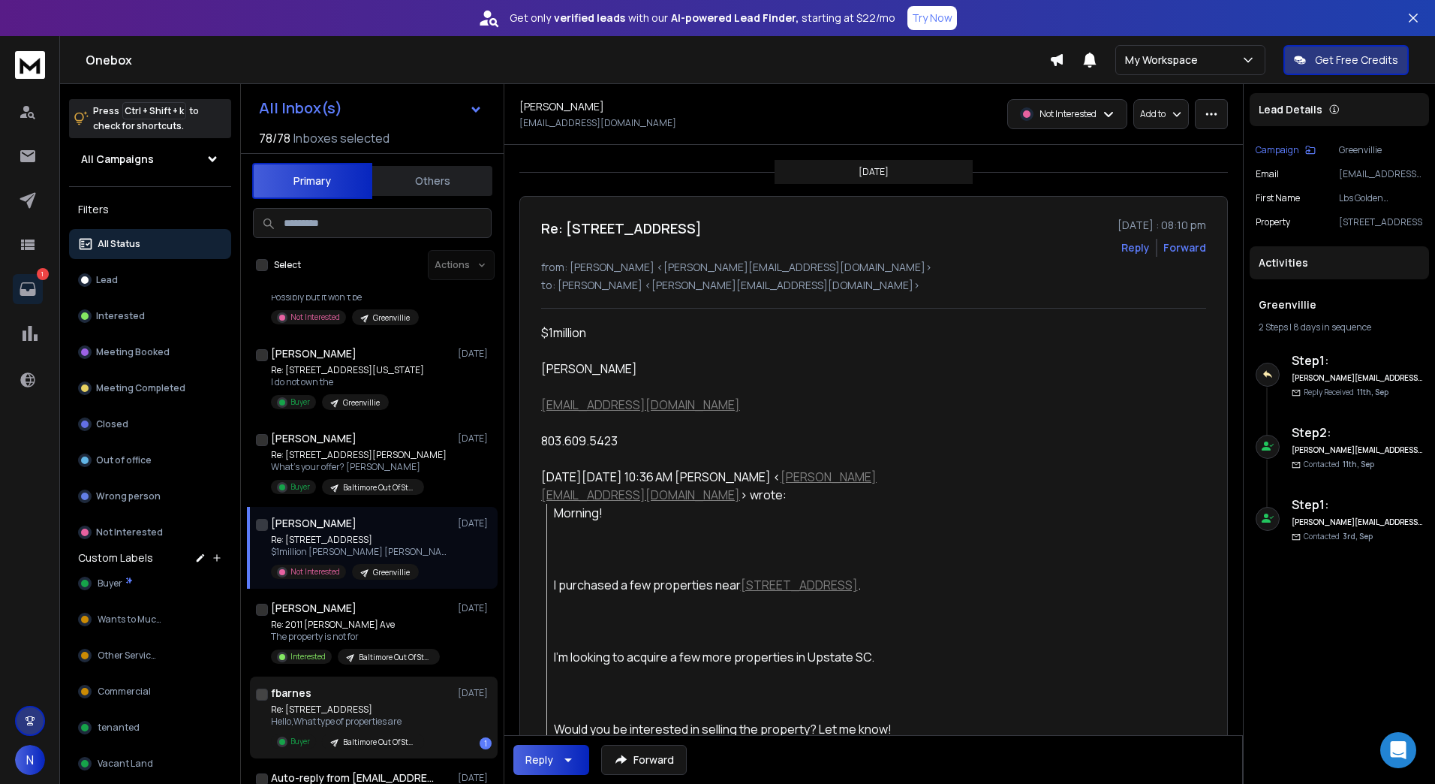
click at [430, 695] on div "fbarnes [DATE]" at bounding box center [381, 692] width 221 height 15
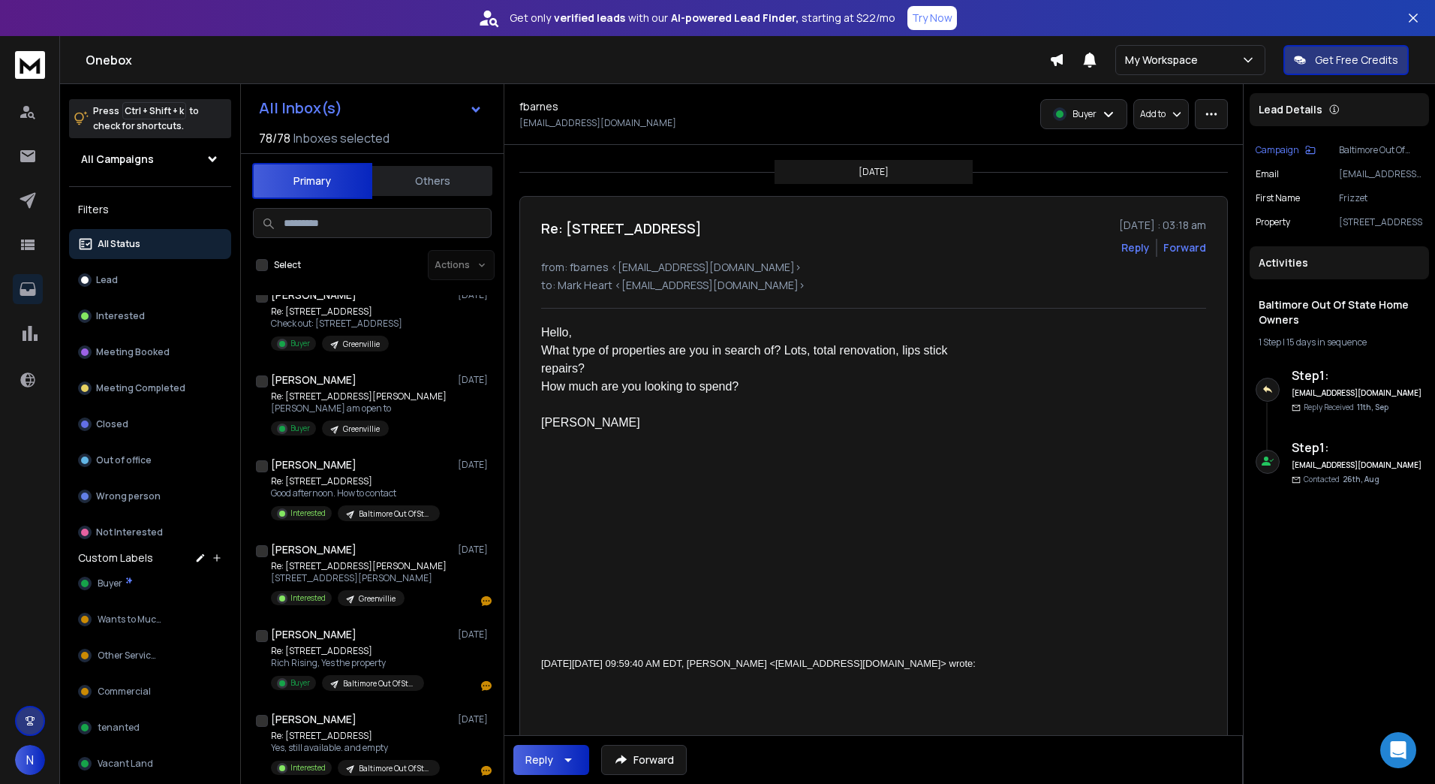
scroll to position [1201, 0]
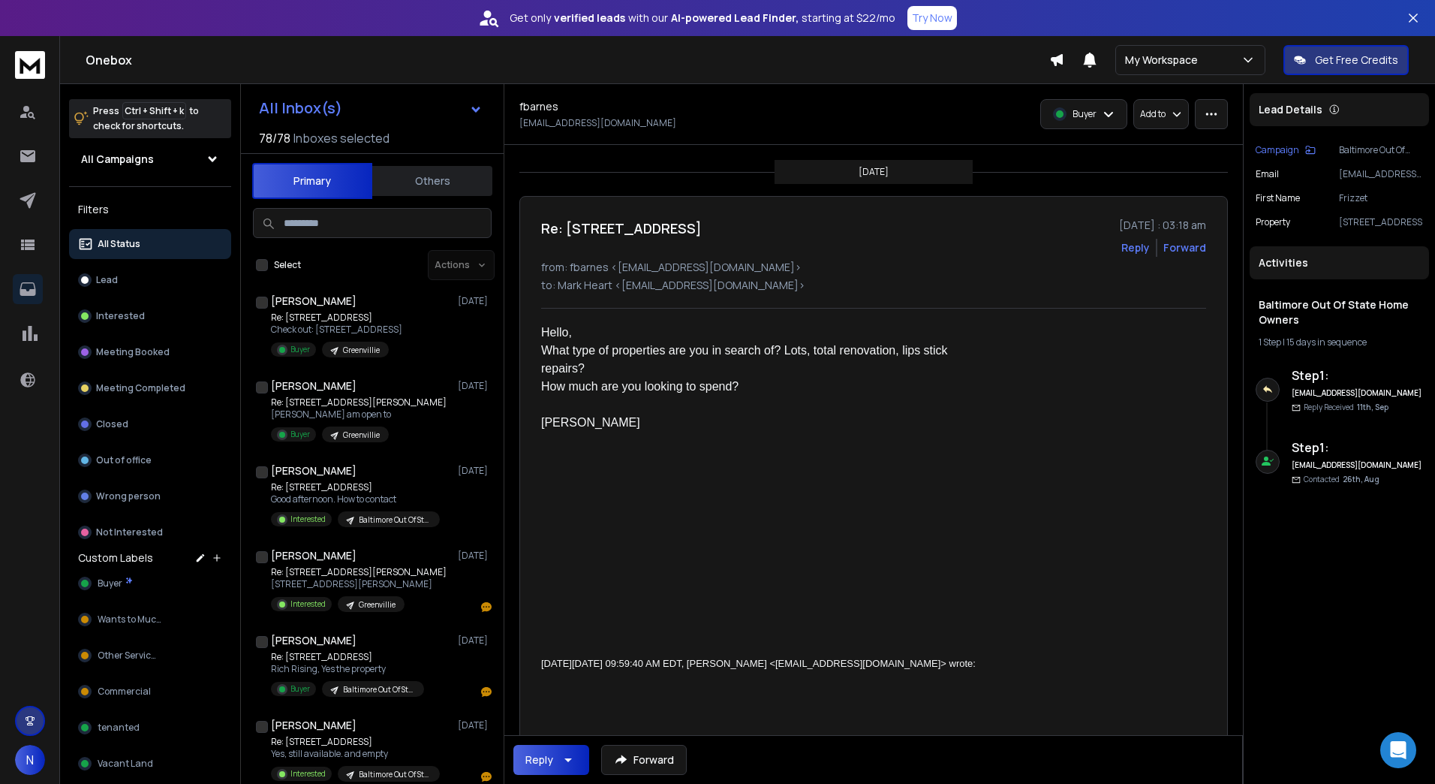
click at [393, 223] on input at bounding box center [372, 223] width 239 height 30
type input "**"
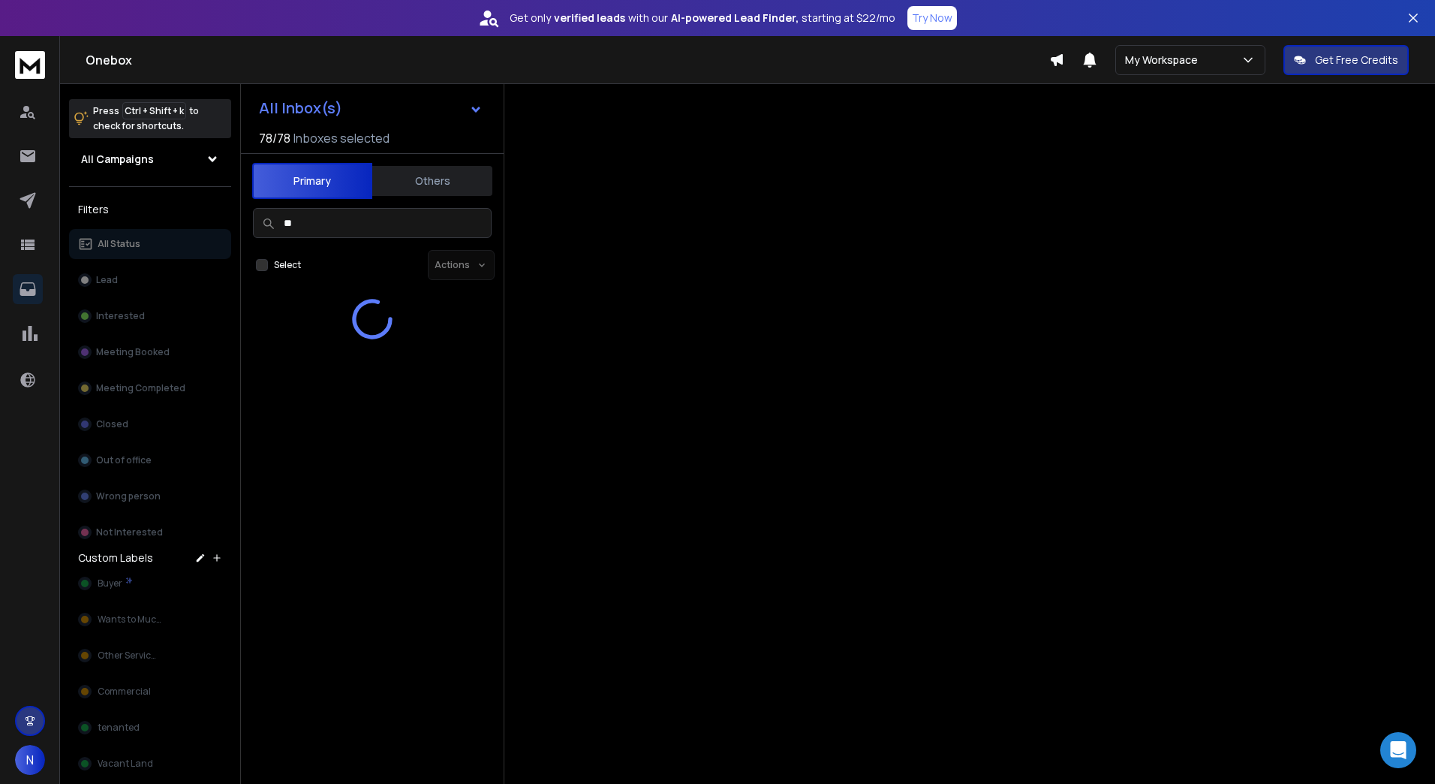
scroll to position [0, 0]
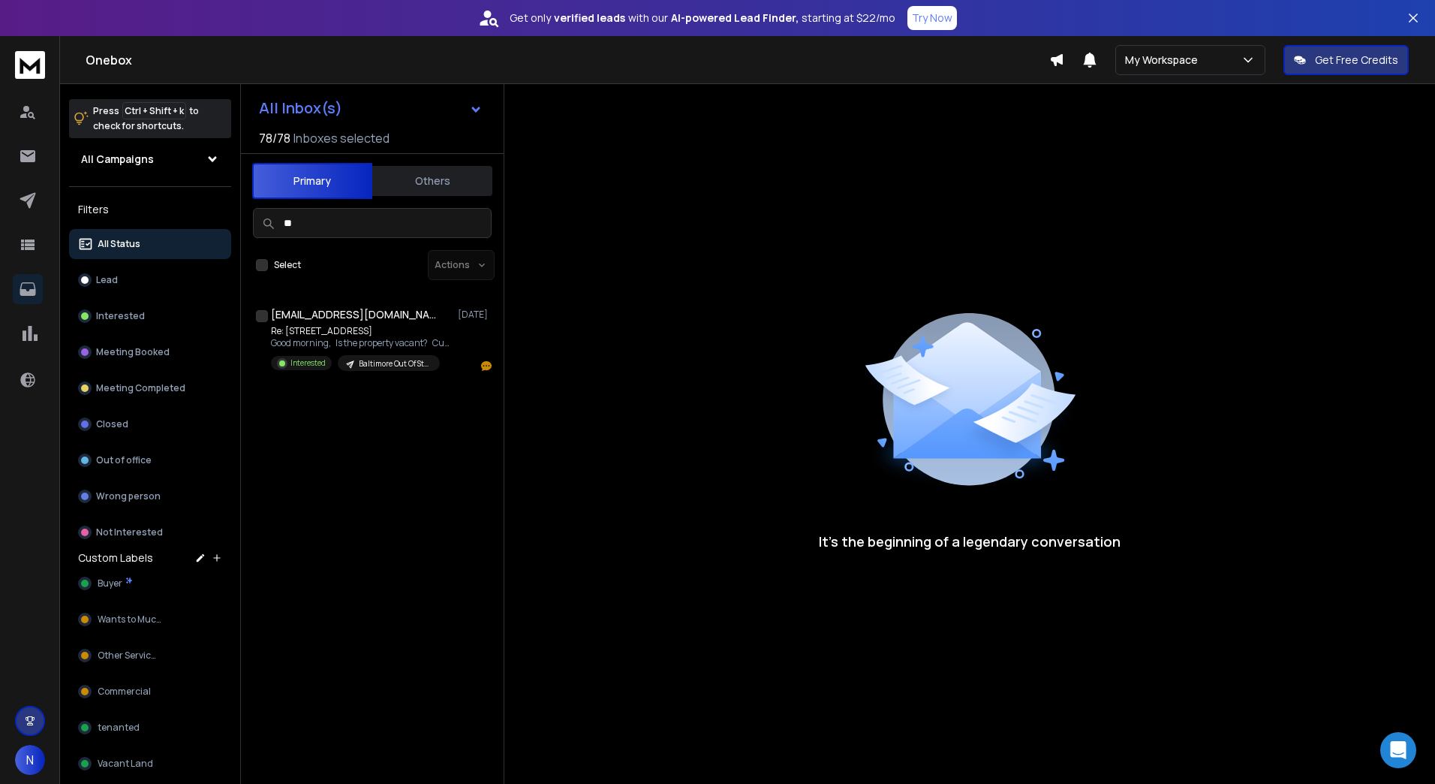
click at [355, 223] on input "**" at bounding box center [372, 223] width 239 height 30
drag, startPoint x: 242, startPoint y: 536, endPoint x: 241, endPoint y: 555, distance: 18.8
click at [241, 555] on div "All Inbox(s) 78 / 78 Inboxes selected Primary Others Select Actions [EMAIL_ADDR…" at bounding box center [372, 476] width 263 height 784
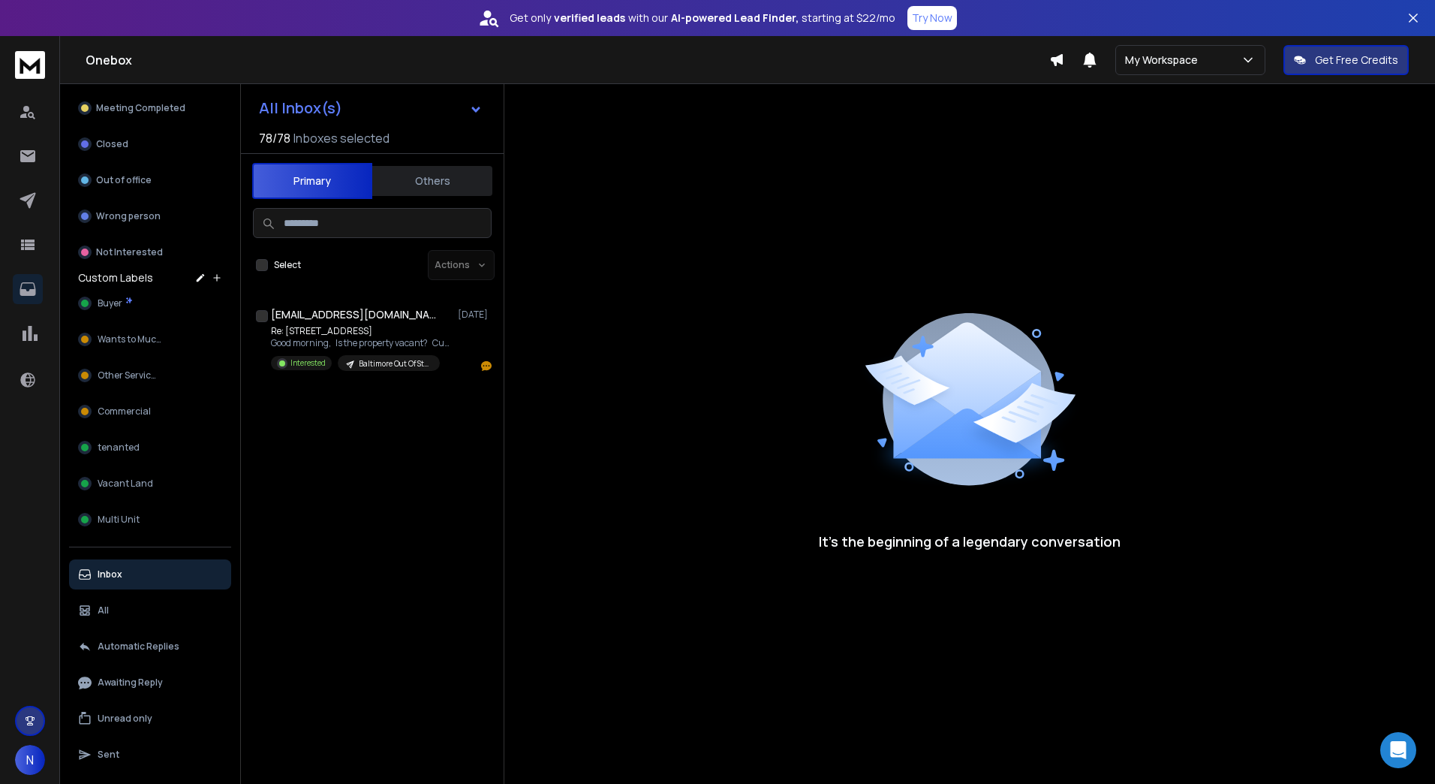
scroll to position [325, 0]
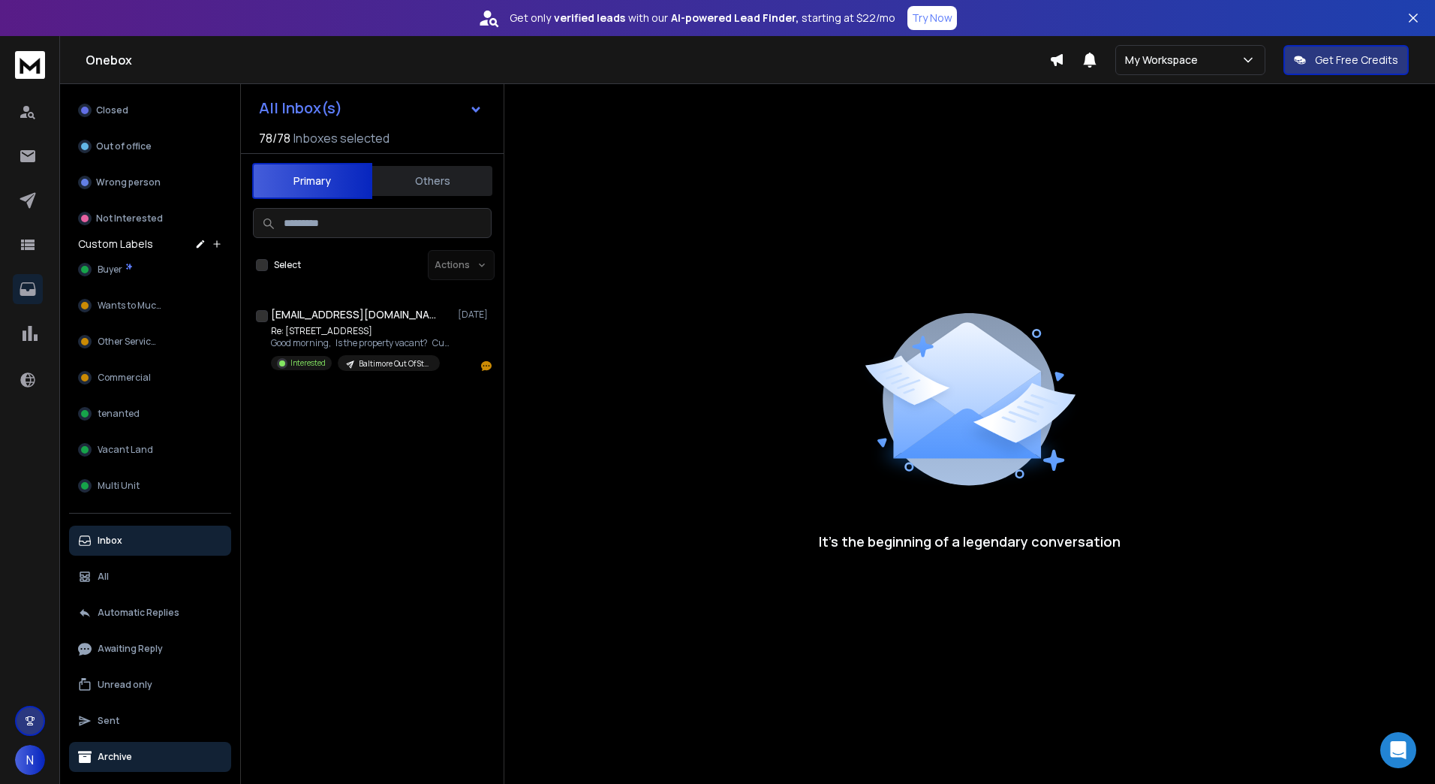
click at [145, 742] on button "Archive" at bounding box center [150, 757] width 162 height 30
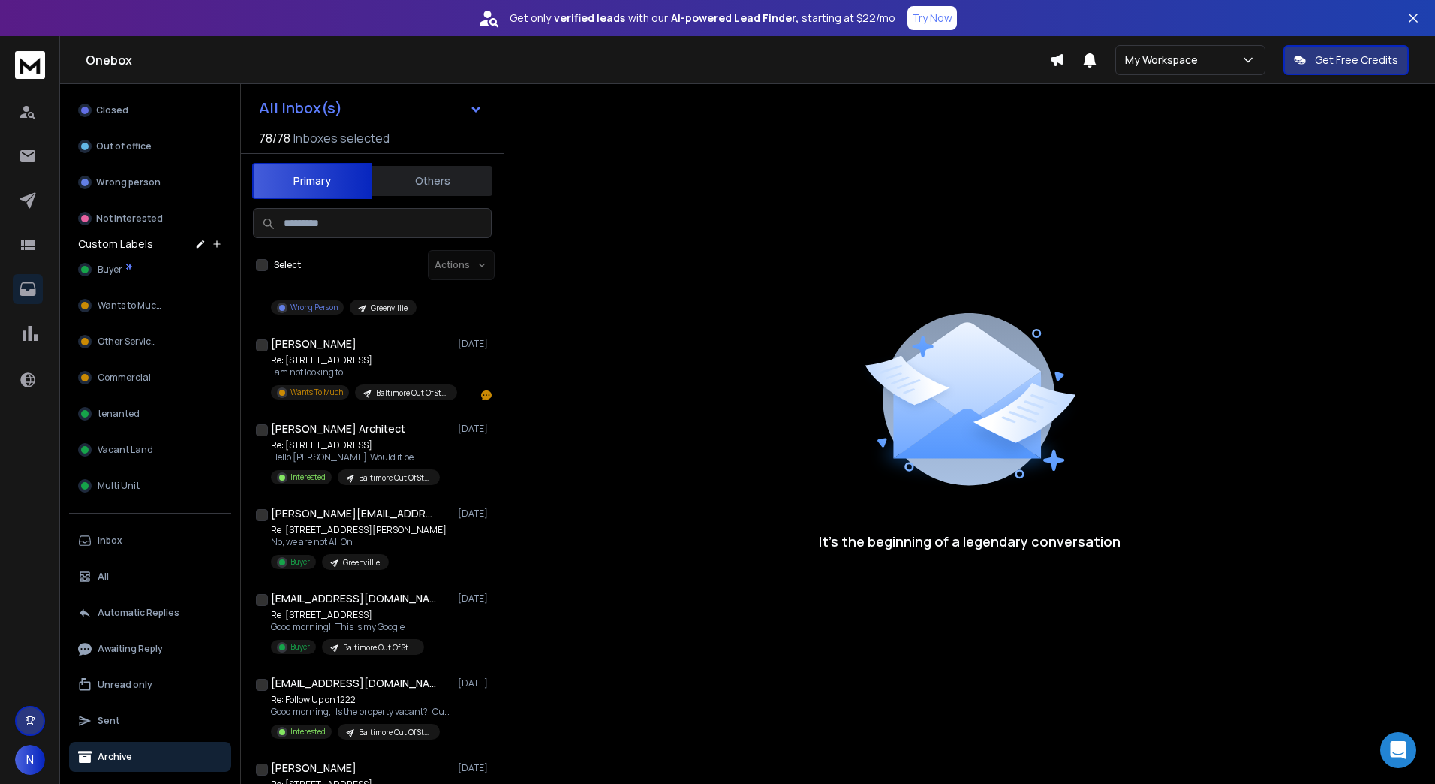
scroll to position [0, 0]
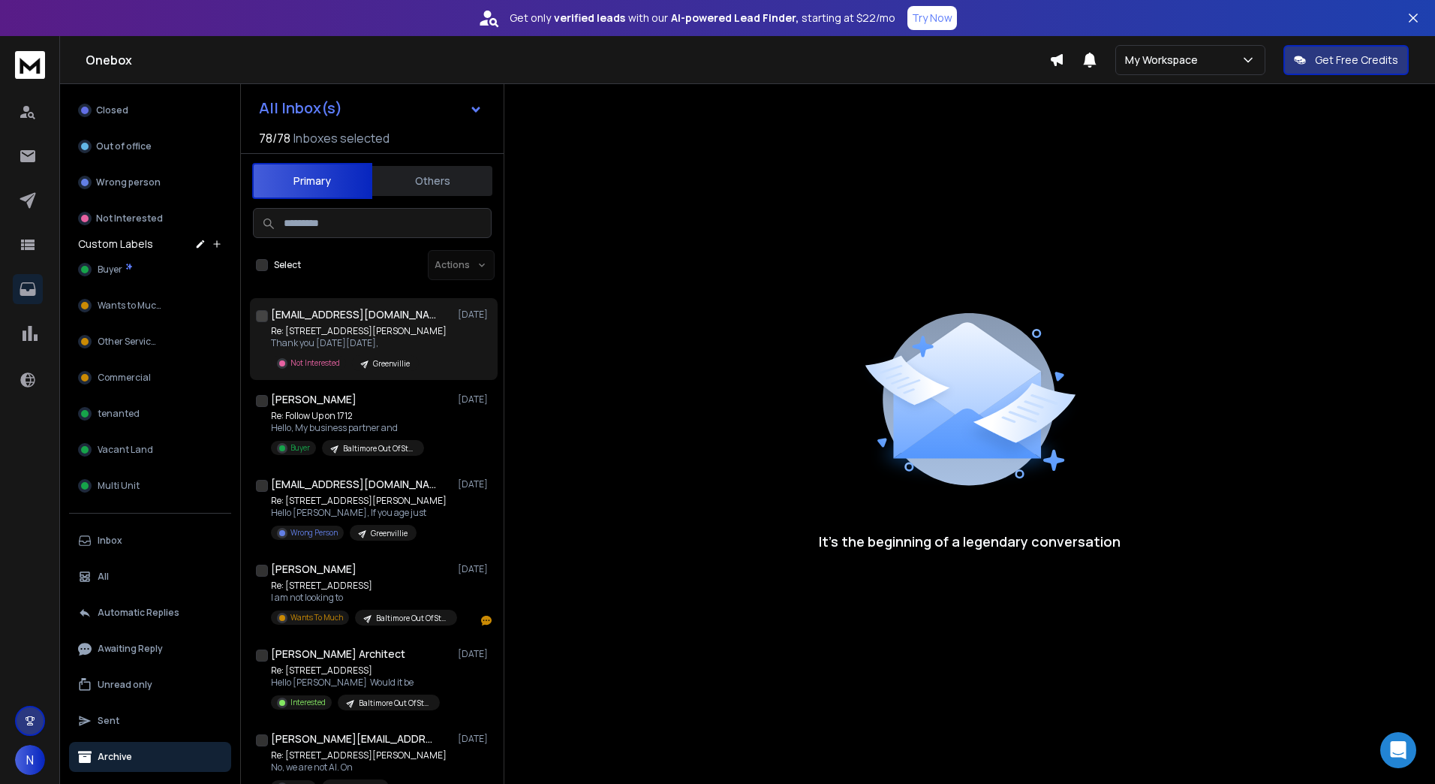
click at [409, 349] on div "Re: [STREET_ADDRESS][PERSON_NAME] Thank you [DATE][DATE], Not Interested Greenv…" at bounding box center [359, 348] width 176 height 46
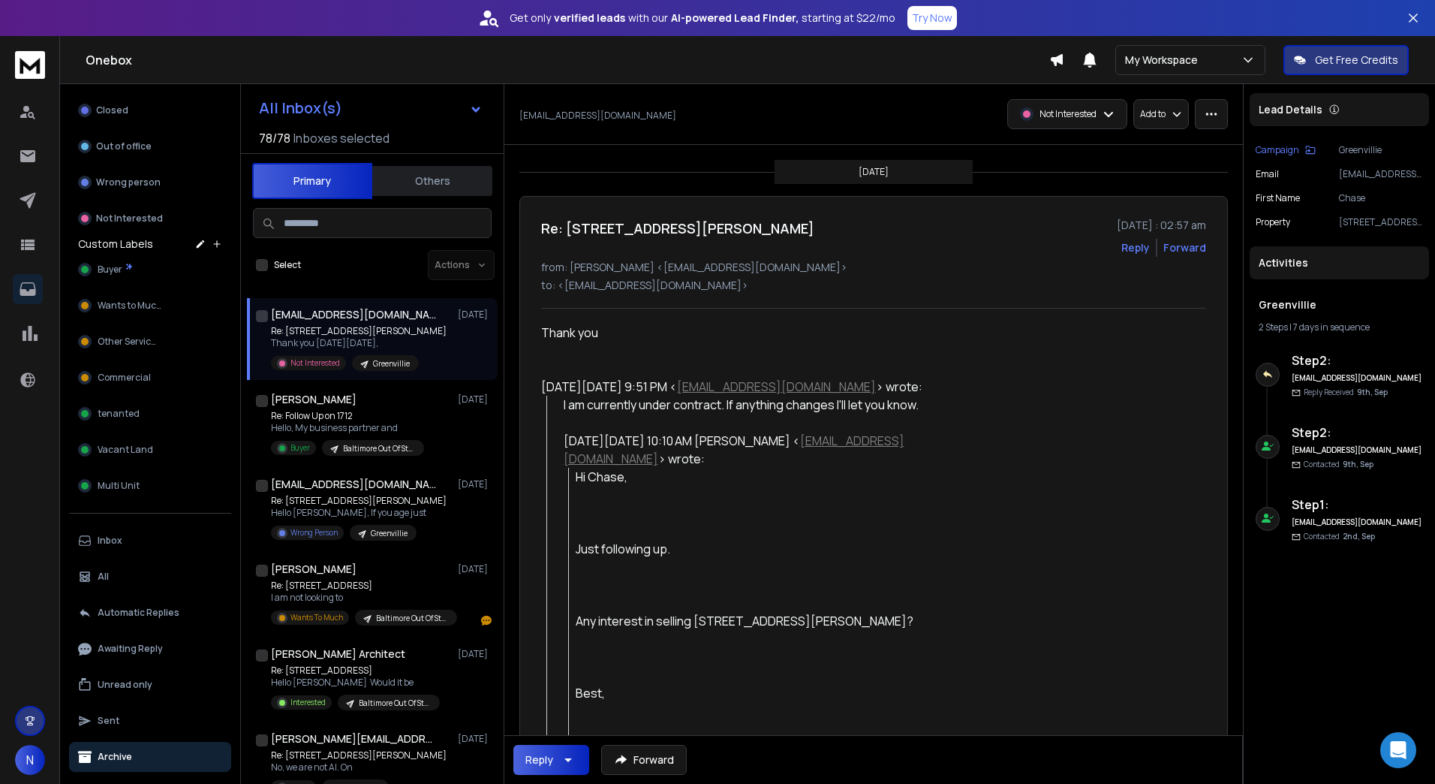
click at [394, 329] on p "Re: [STREET_ADDRESS][PERSON_NAME]" at bounding box center [359, 331] width 176 height 12
click at [1214, 108] on icon "button" at bounding box center [1212, 114] width 14 height 14
click at [1196, 176] on div "Delete email" at bounding box center [1163, 171] width 83 height 15
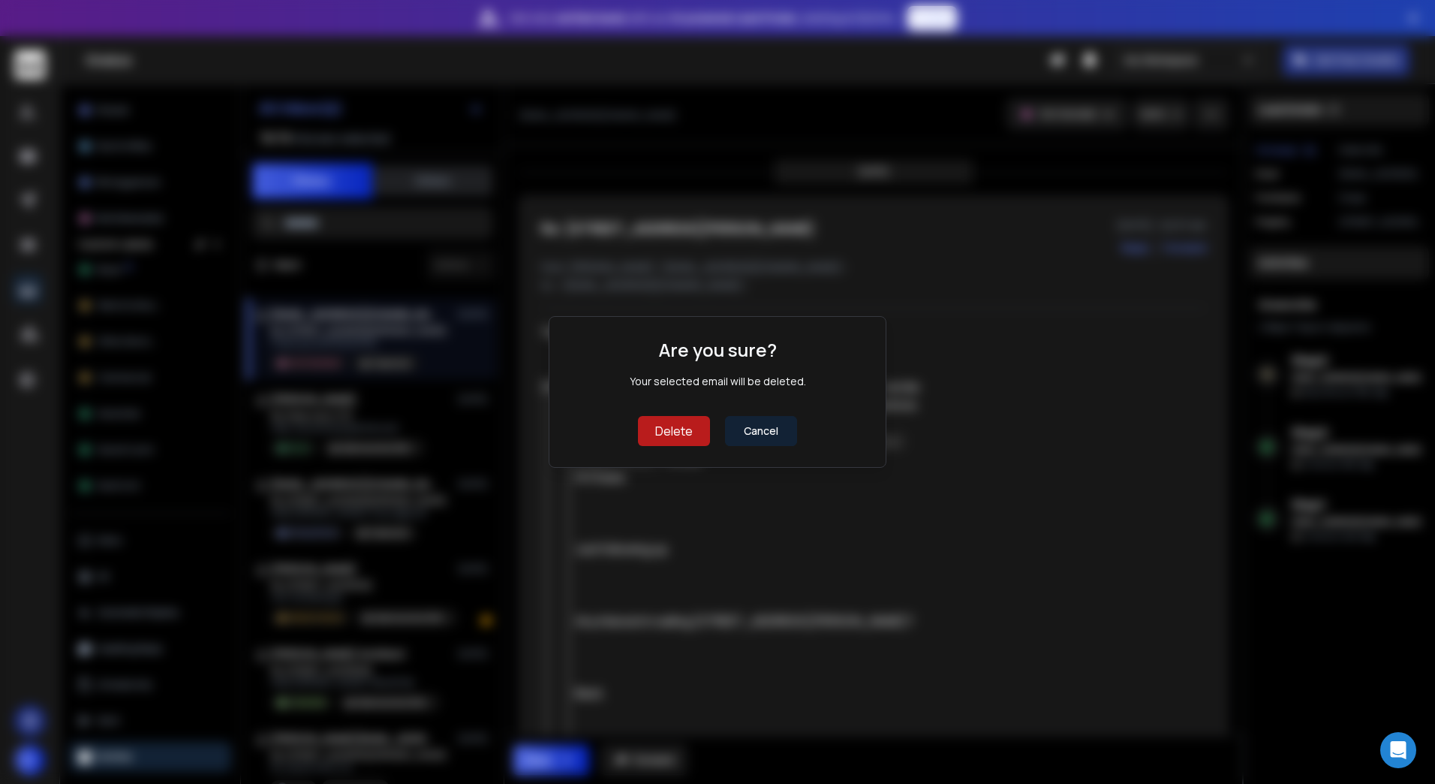
click at [664, 428] on button "Delete" at bounding box center [674, 431] width 72 height 30
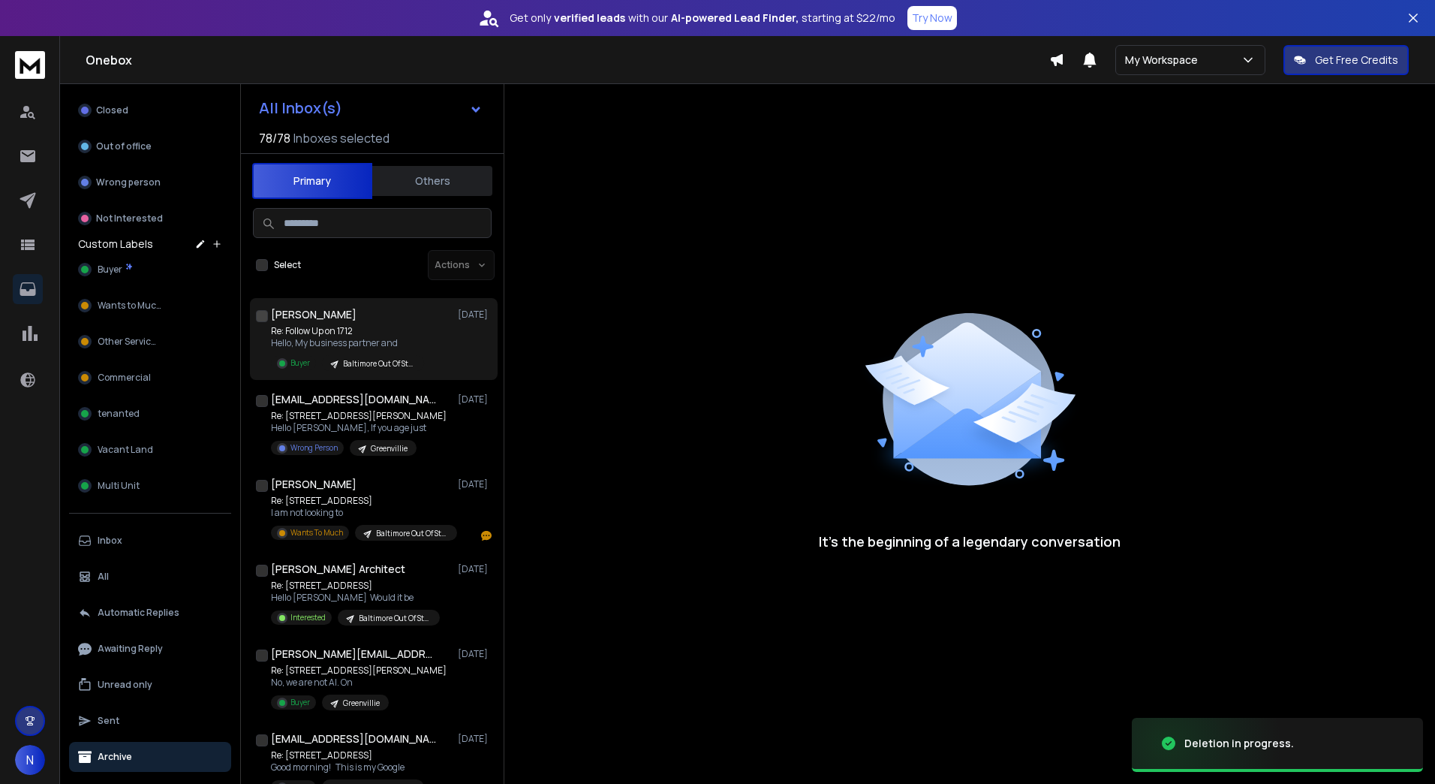
click at [412, 330] on p "Re: Follow Up on 1712" at bounding box center [347, 331] width 153 height 12
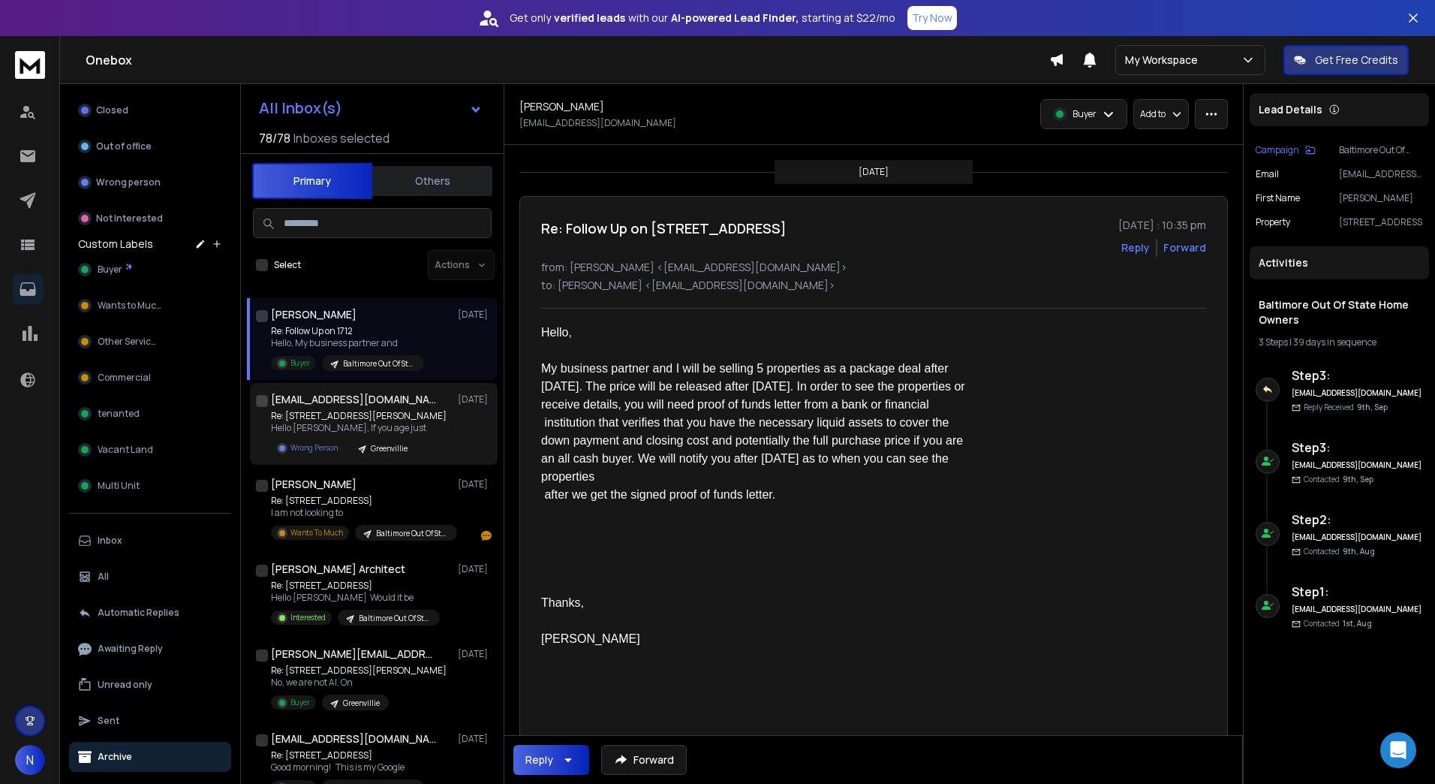
click at [389, 393] on h1 "[EMAIL_ADDRESS][DOMAIN_NAME]" at bounding box center [353, 399] width 165 height 15
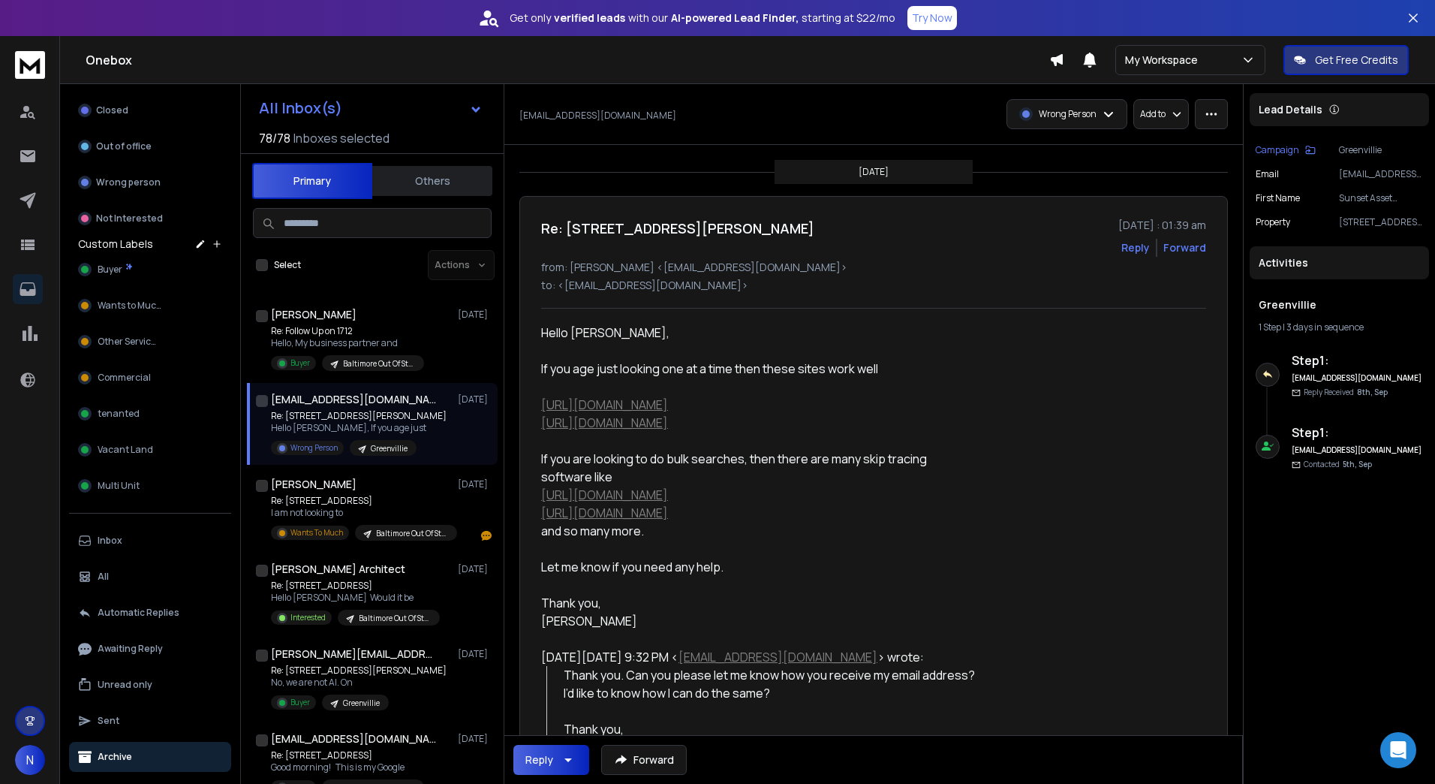
click at [1209, 121] on button "button" at bounding box center [1211, 114] width 33 height 30
click at [1185, 175] on div "Delete email" at bounding box center [1163, 171] width 83 height 15
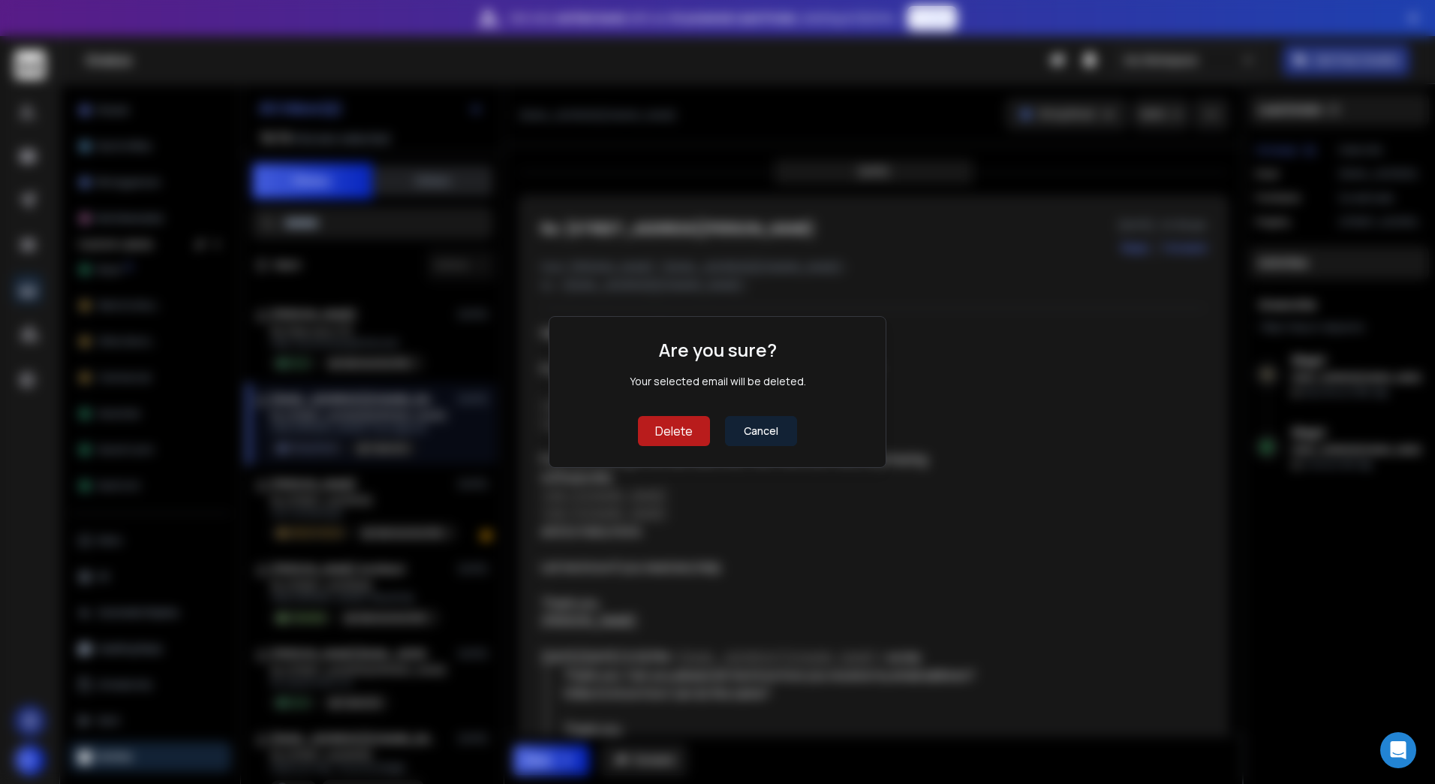
click at [699, 424] on button "Delete" at bounding box center [674, 431] width 72 height 30
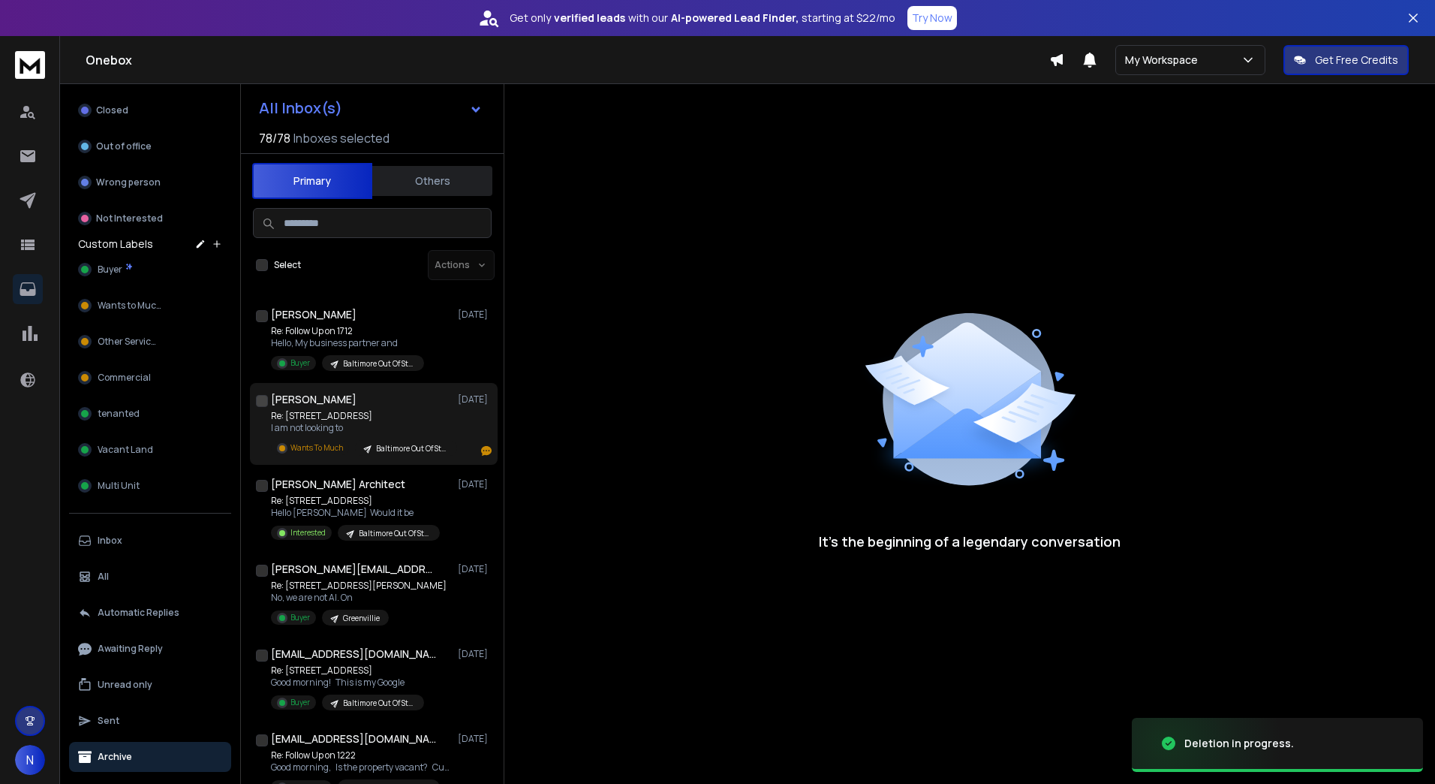
click at [403, 417] on p "Re: [STREET_ADDRESS]" at bounding box center [361, 416] width 180 height 12
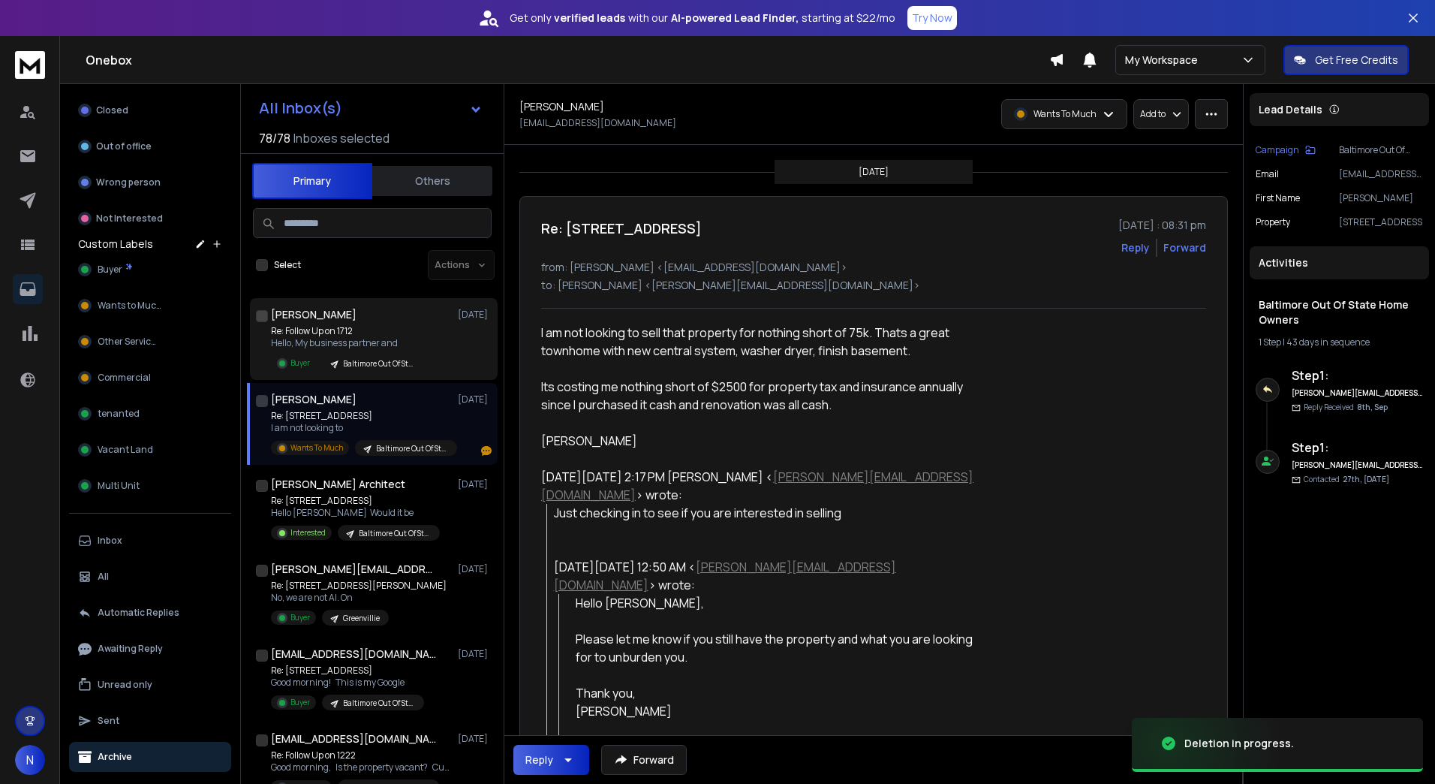
scroll to position [250, 0]
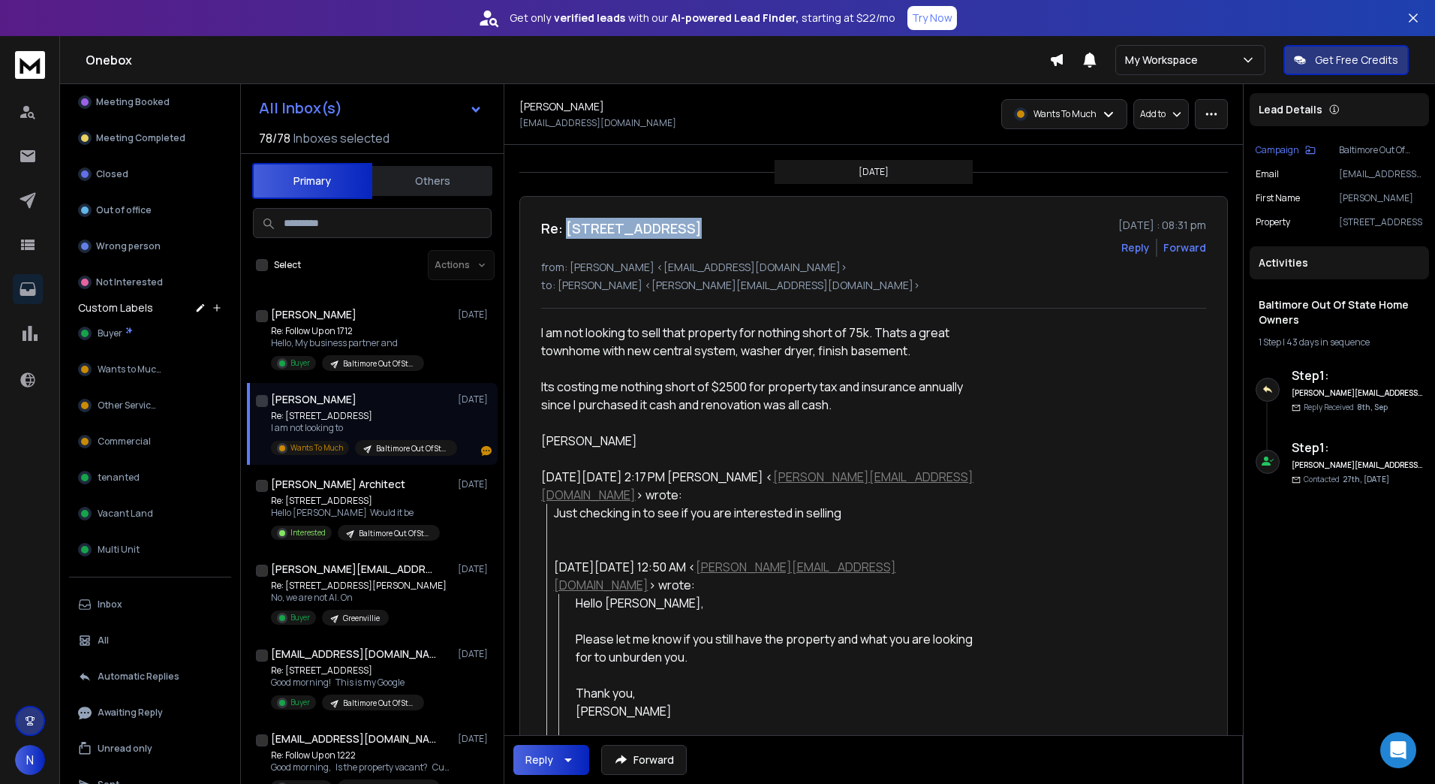
drag, startPoint x: 694, startPoint y: 228, endPoint x: 565, endPoint y: 230, distance: 128.4
click at [565, 230] on div "Re: [STREET_ADDRESS] [DATE] : 08:31 pm Reply Forward" at bounding box center [873, 237] width 665 height 39
copy h1 "[STREET_ADDRESS]"
click at [1217, 113] on icon "button" at bounding box center [1212, 114] width 14 height 14
click at [1195, 179] on div "Delete email" at bounding box center [1171, 172] width 110 height 24
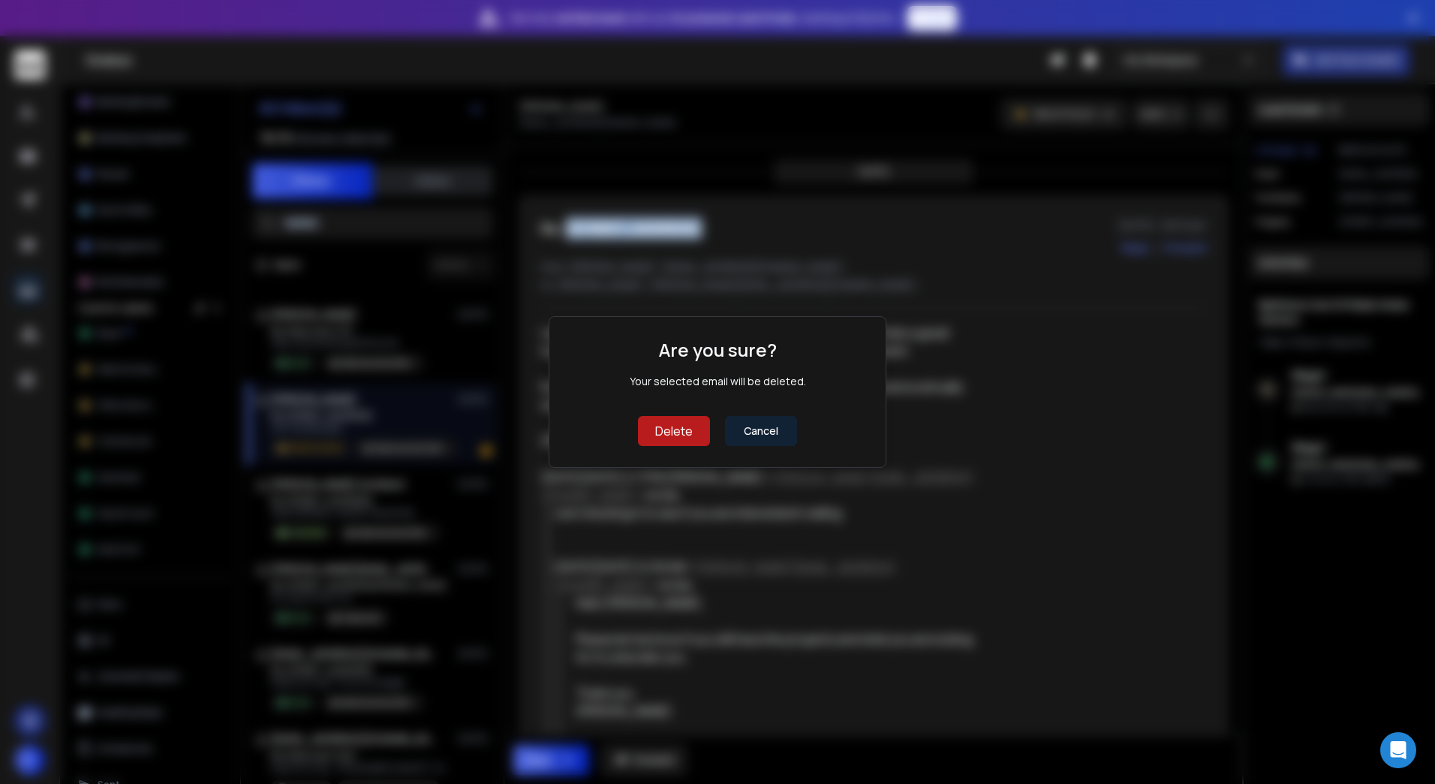
click at [655, 422] on button "Delete" at bounding box center [674, 431] width 72 height 30
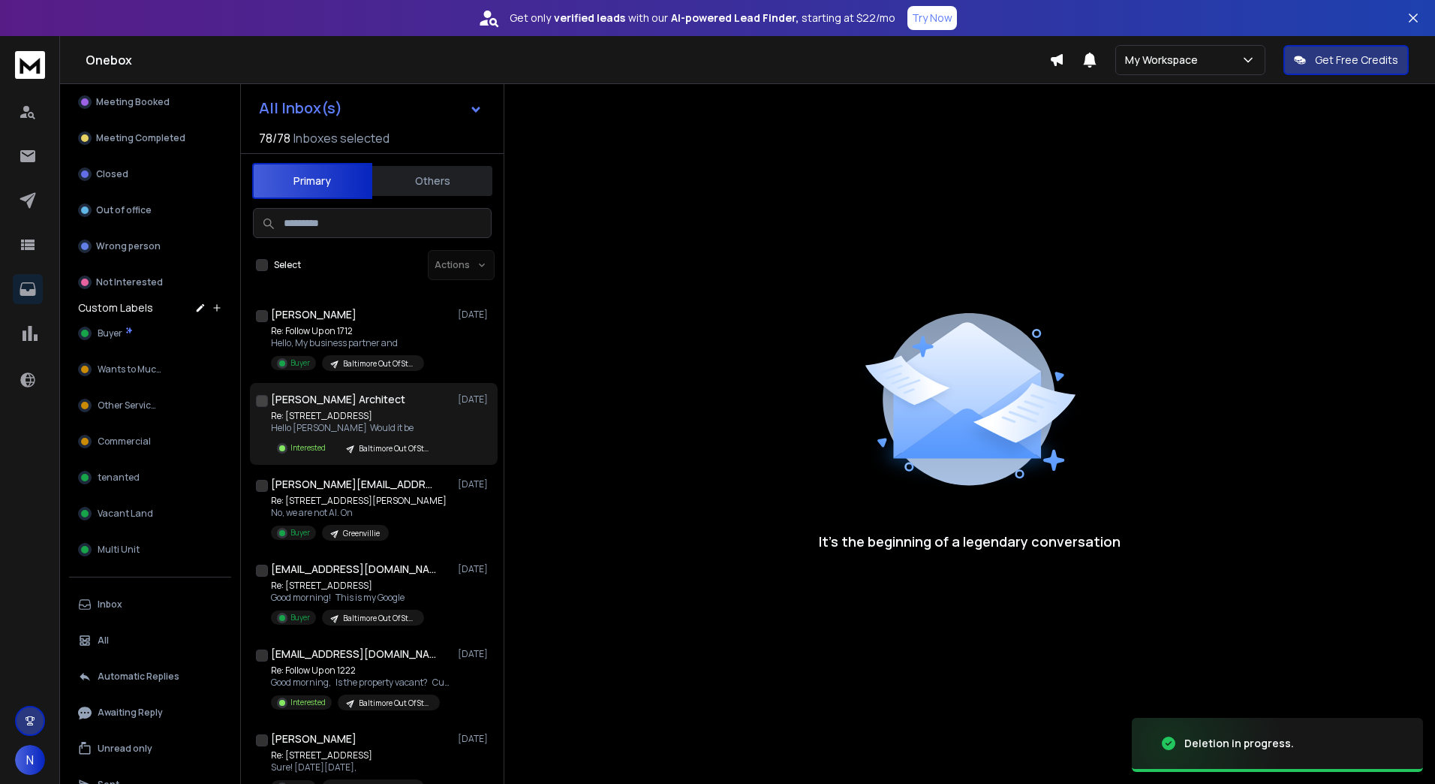
click at [375, 407] on div "[PERSON_NAME] Architect [DATE] Re: [STREET_ADDRESS] Hello [PERSON_NAME] Would i…" at bounding box center [381, 424] width 221 height 64
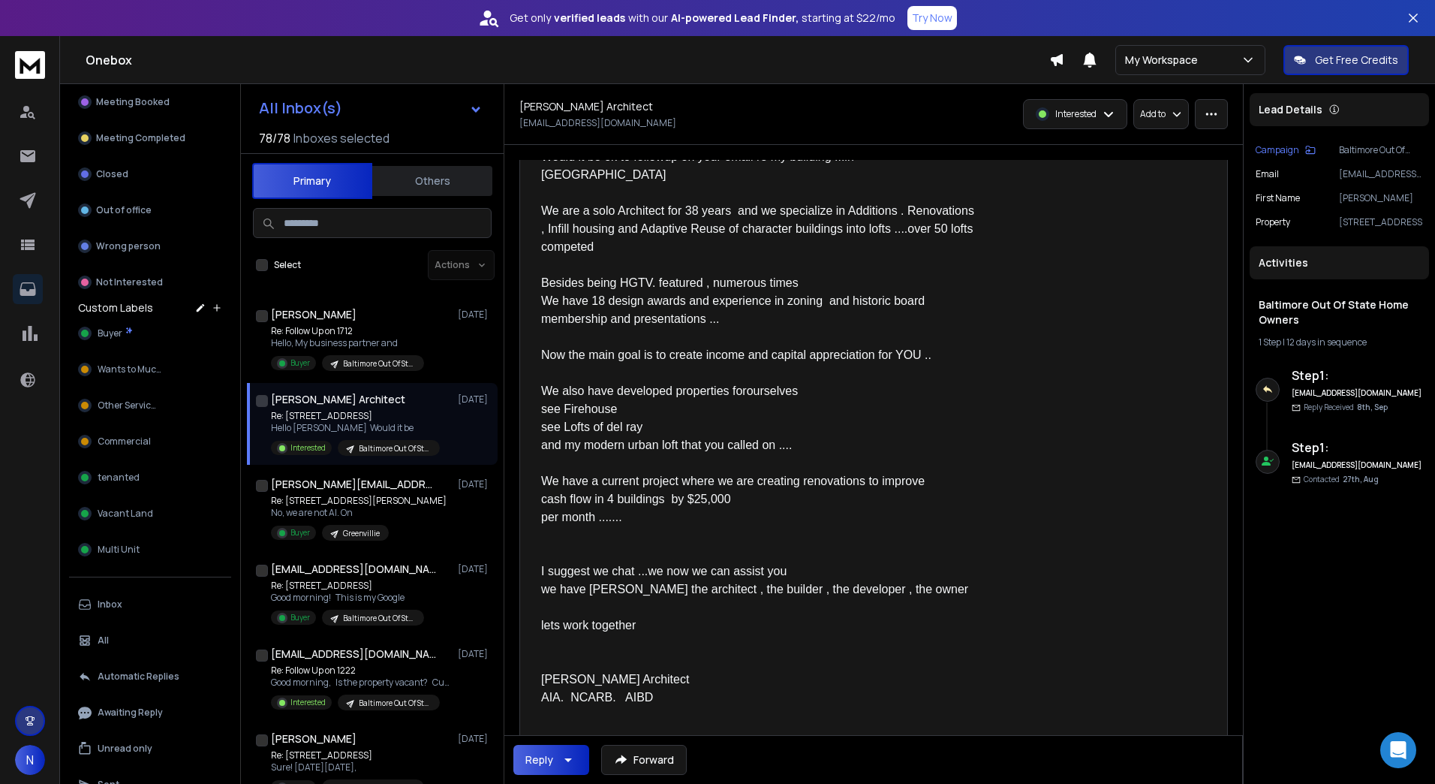
scroll to position [300, 0]
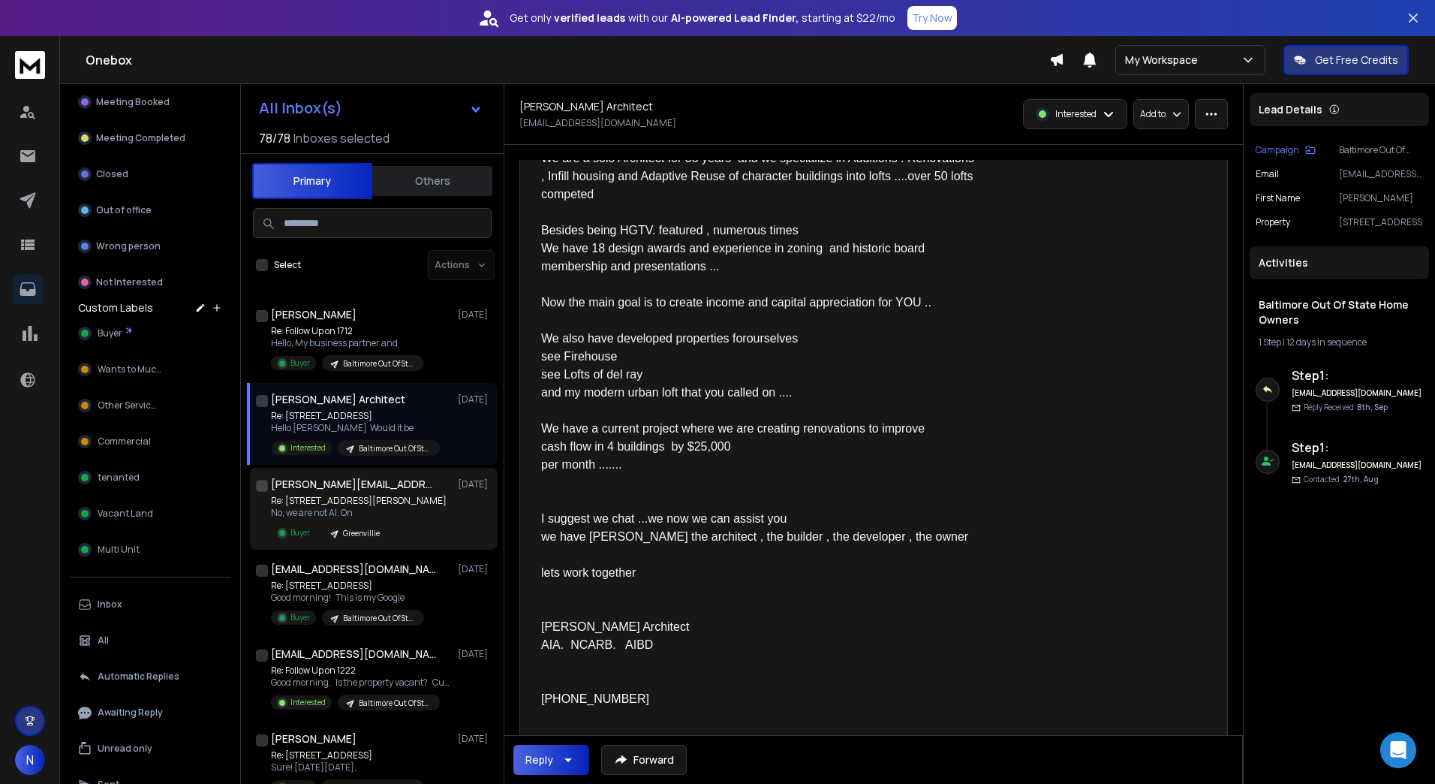
click at [385, 496] on p "Re: [STREET_ADDRESS][PERSON_NAME]" at bounding box center [359, 501] width 176 height 12
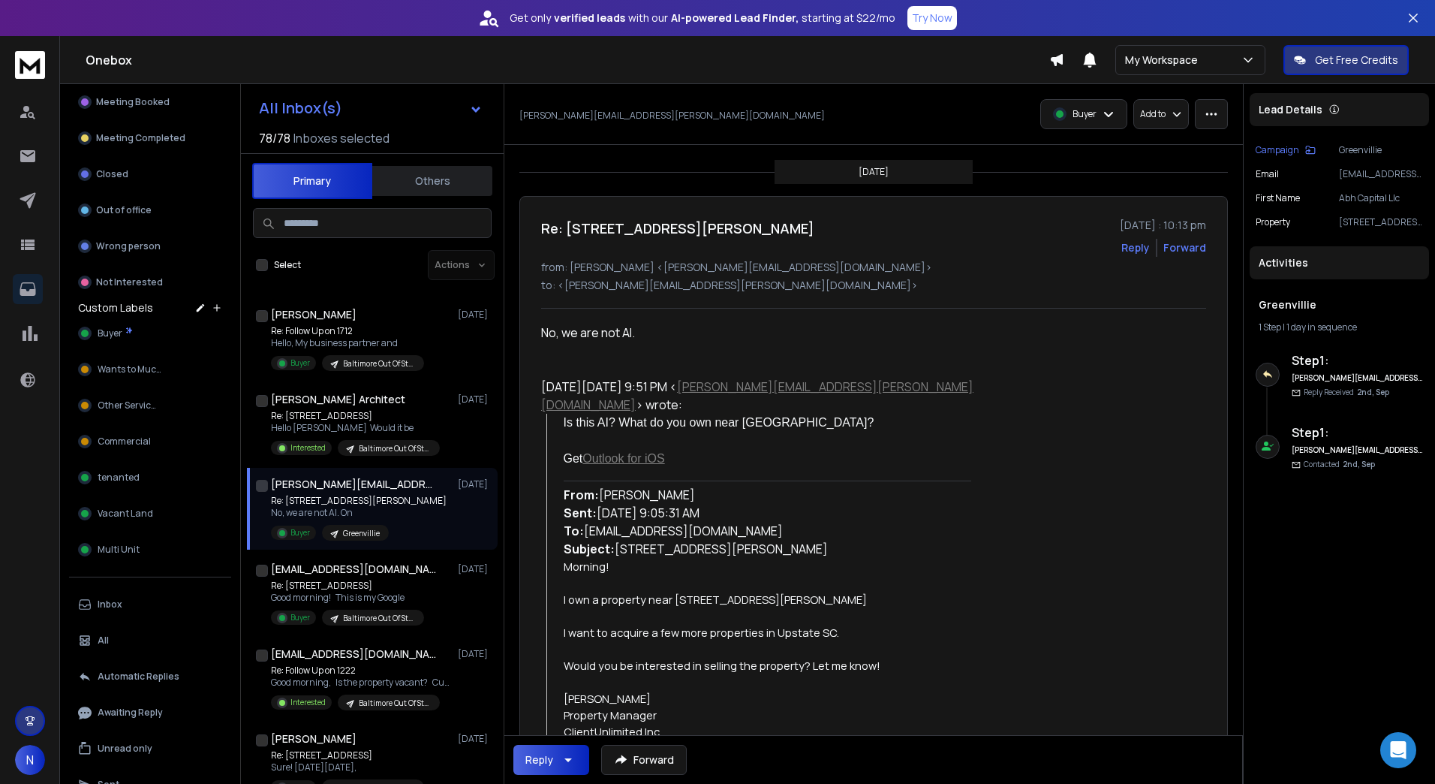
click at [1218, 115] on icon "button" at bounding box center [1212, 114] width 14 height 14
click at [1179, 185] on div "Unarchive email" at bounding box center [1171, 196] width 110 height 24
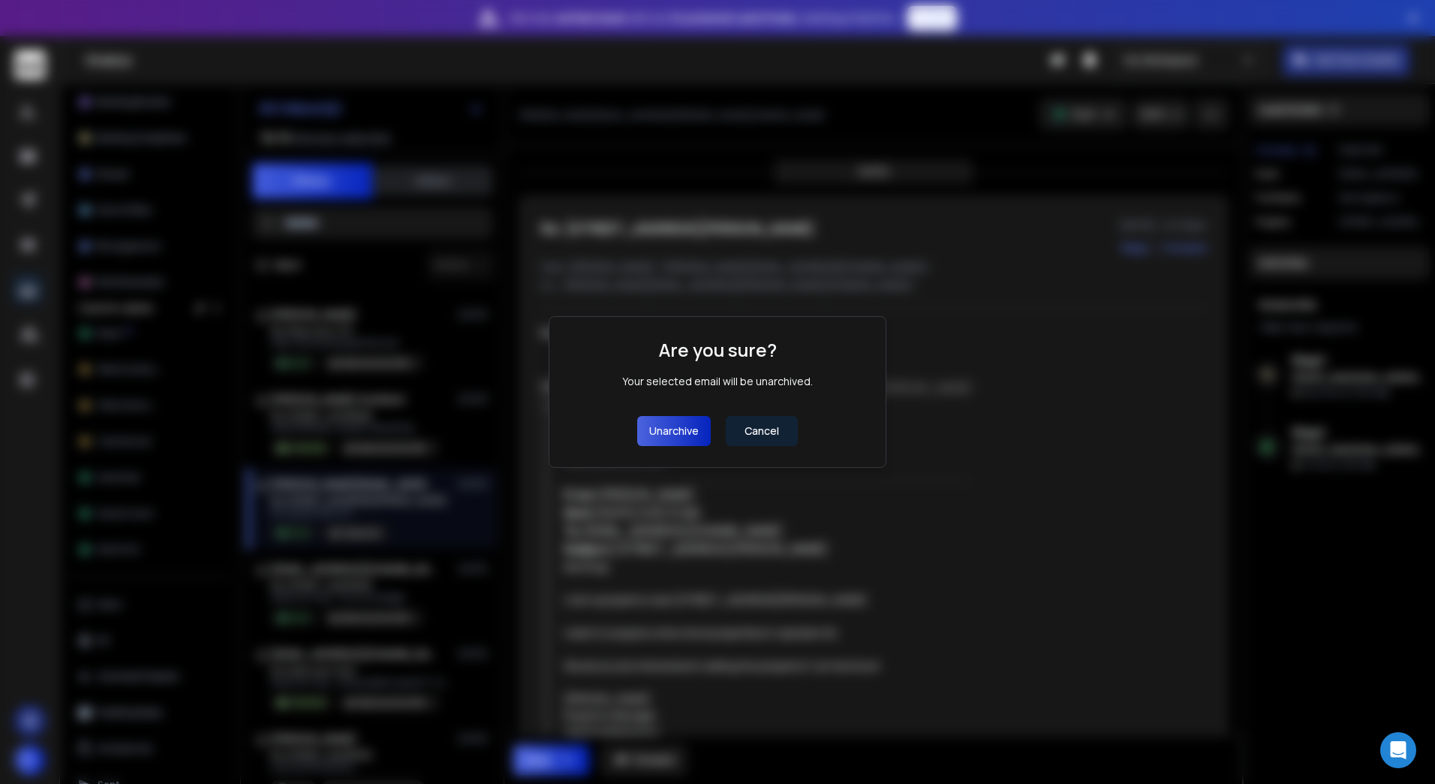
click at [784, 430] on button "Cancel" at bounding box center [762, 431] width 72 height 30
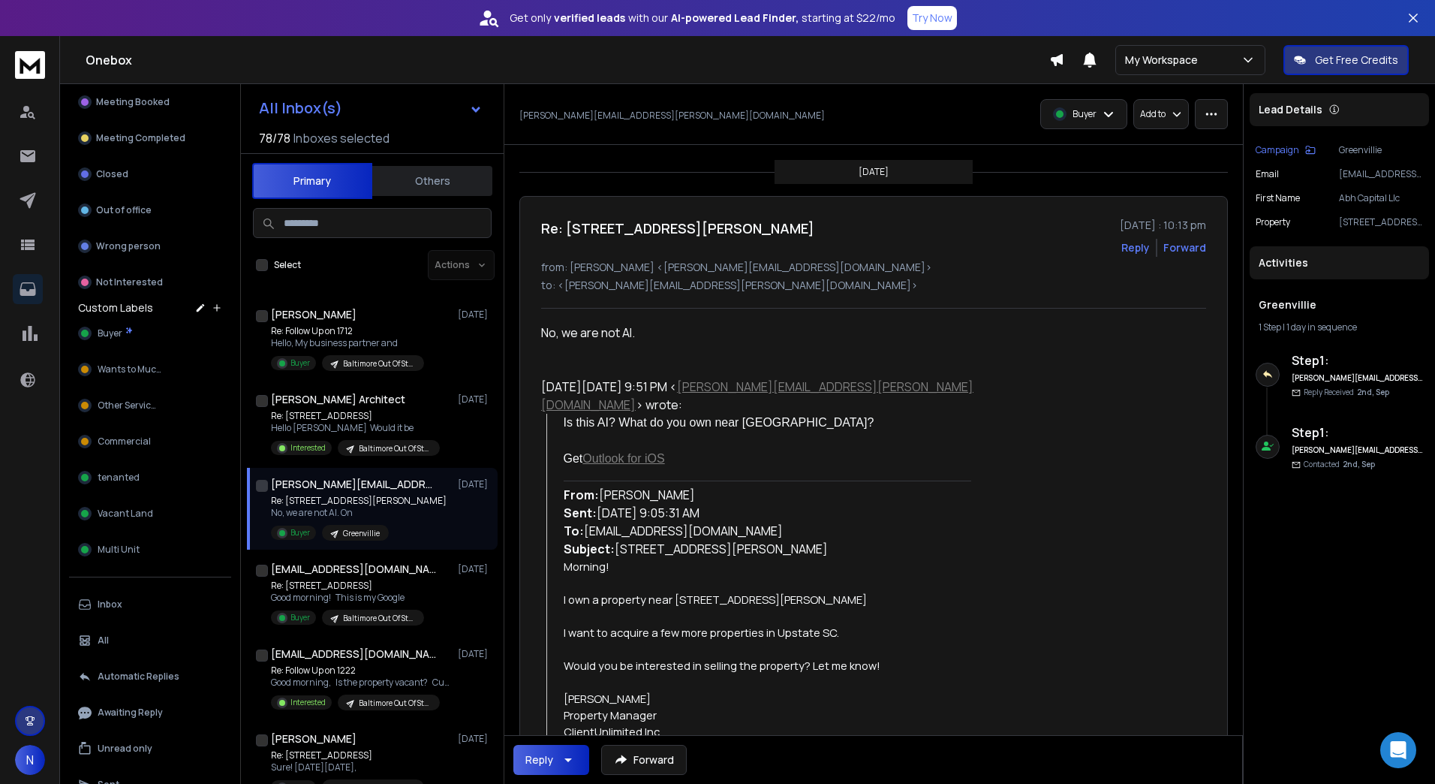
click at [1213, 113] on icon "button" at bounding box center [1212, 114] width 14 height 14
click at [1188, 176] on div "Delete email" at bounding box center [1163, 171] width 83 height 15
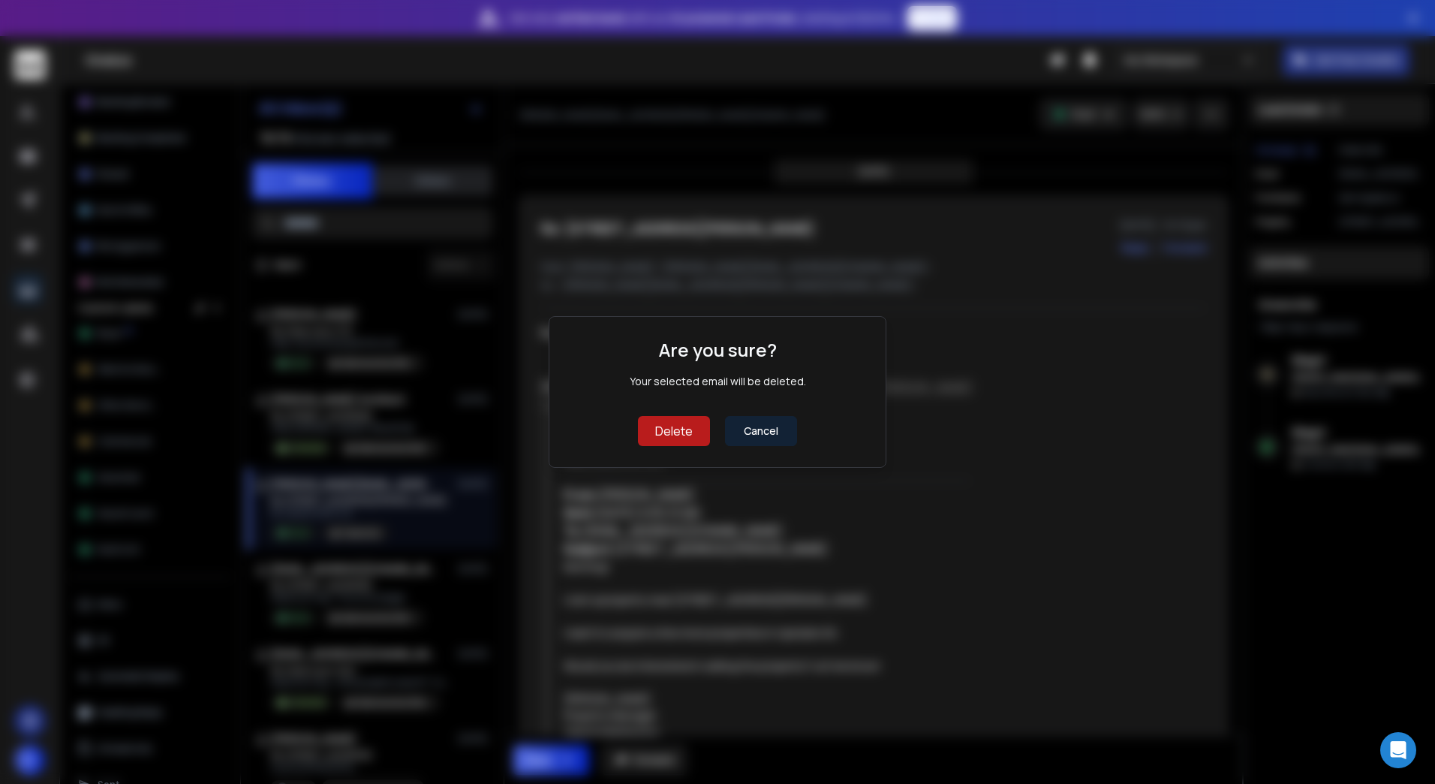
click at [673, 445] on button "Delete" at bounding box center [674, 431] width 72 height 30
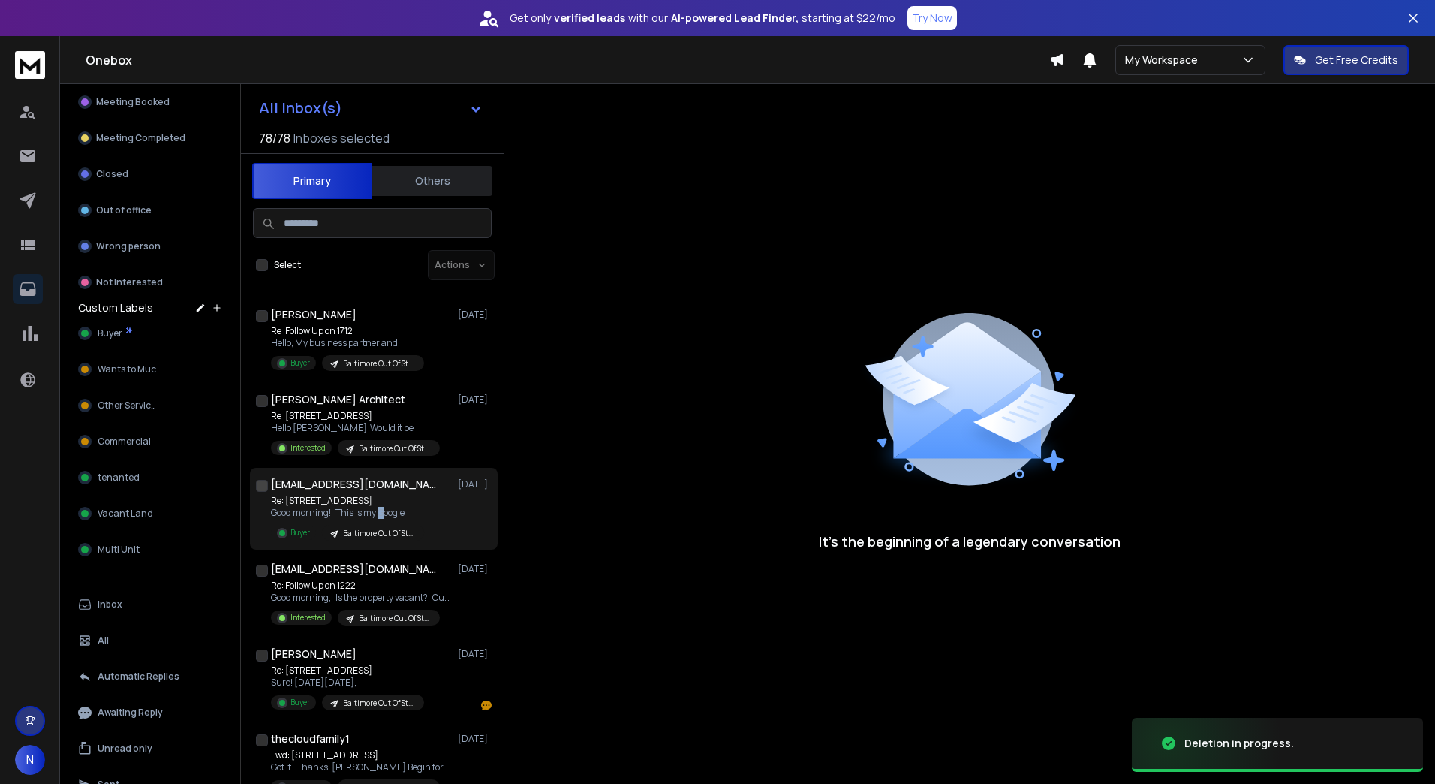
click at [384, 514] on p "Good morning! This is my Google" at bounding box center [347, 513] width 153 height 12
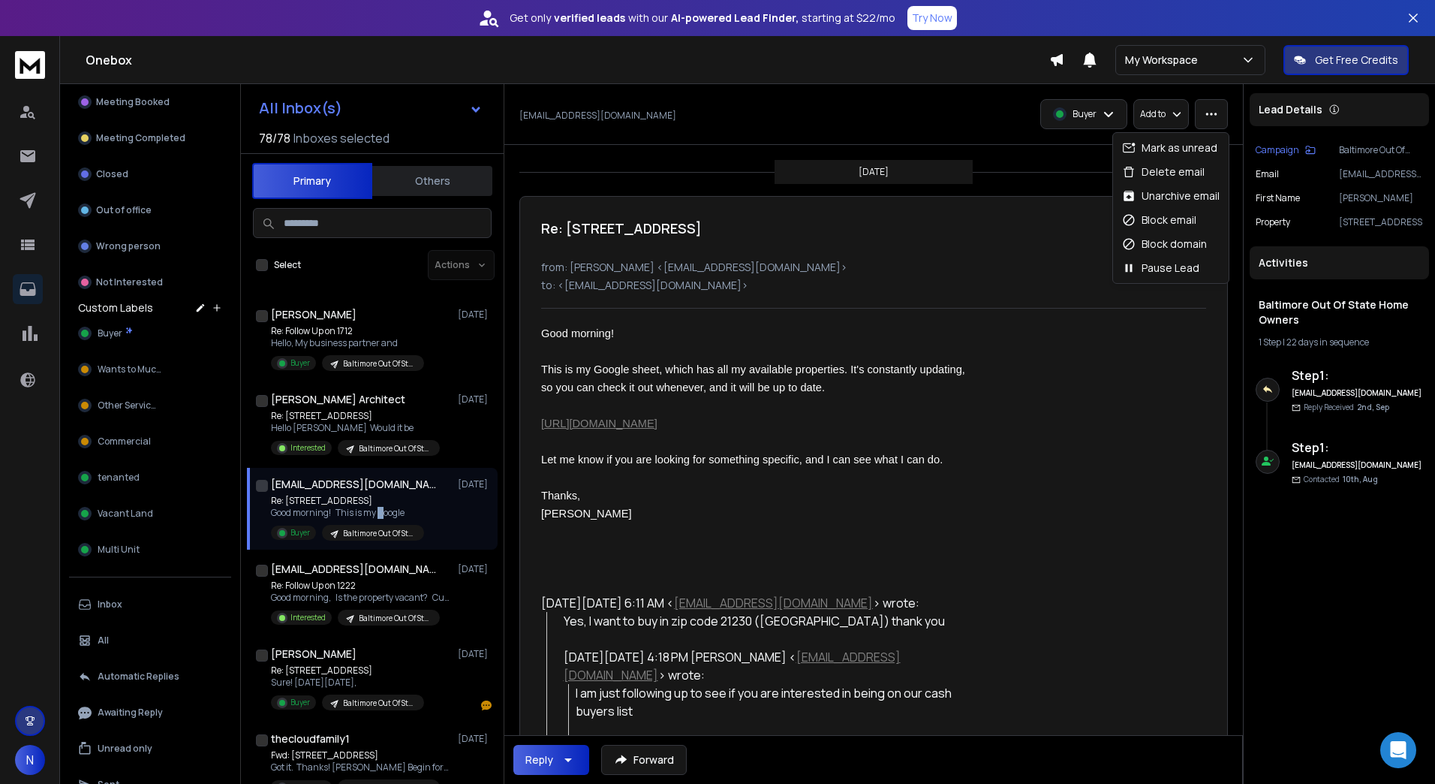
click at [1218, 125] on button "button" at bounding box center [1211, 114] width 33 height 30
click at [795, 279] on p "to: <[EMAIL_ADDRESS][DOMAIN_NAME]>" at bounding box center [873, 285] width 665 height 15
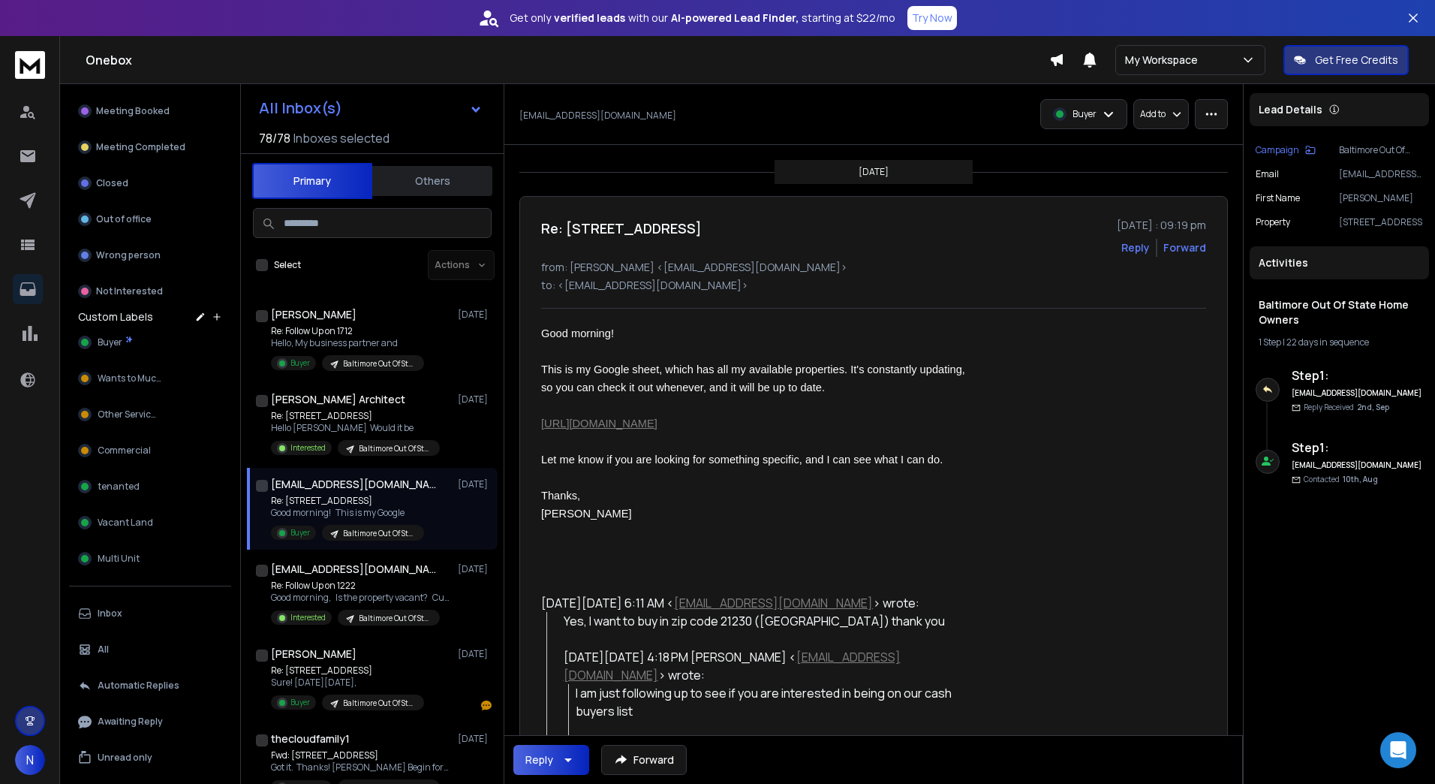
scroll to position [325, 0]
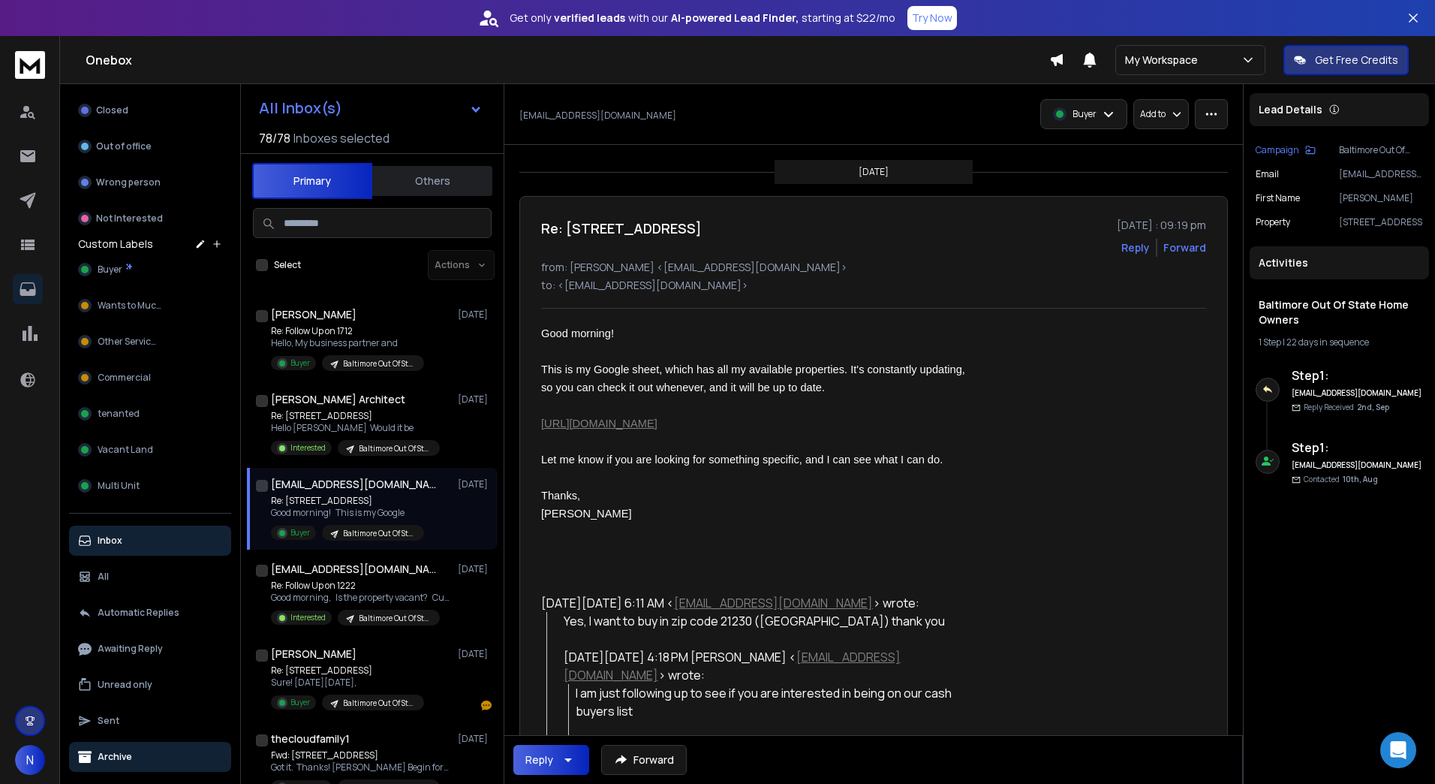
click at [160, 526] on button "Inbox" at bounding box center [150, 541] width 162 height 30
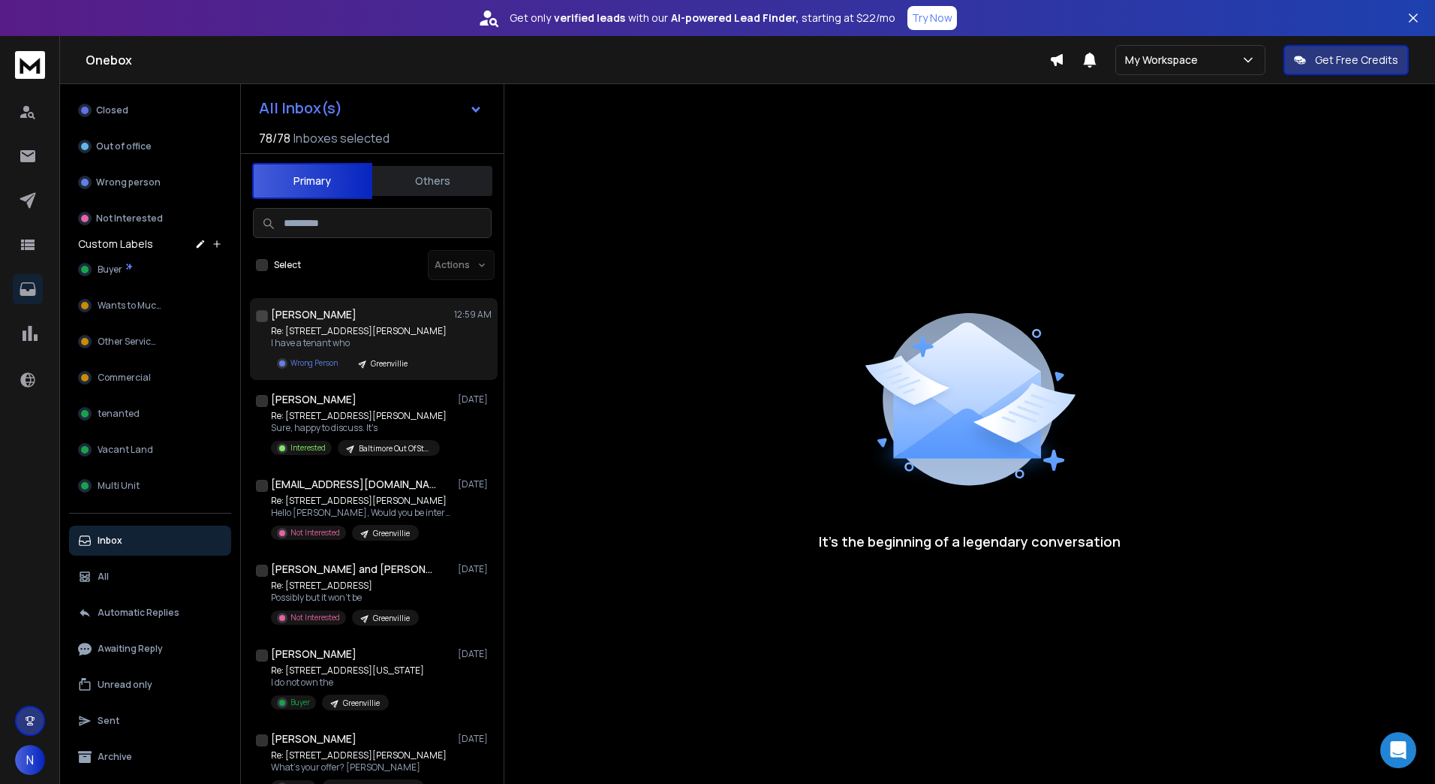
click at [434, 339] on div "Re: [STREET_ADDRESS][PERSON_NAME] I have a tenant who Wrong Person Greenvillie" at bounding box center [381, 348] width 221 height 46
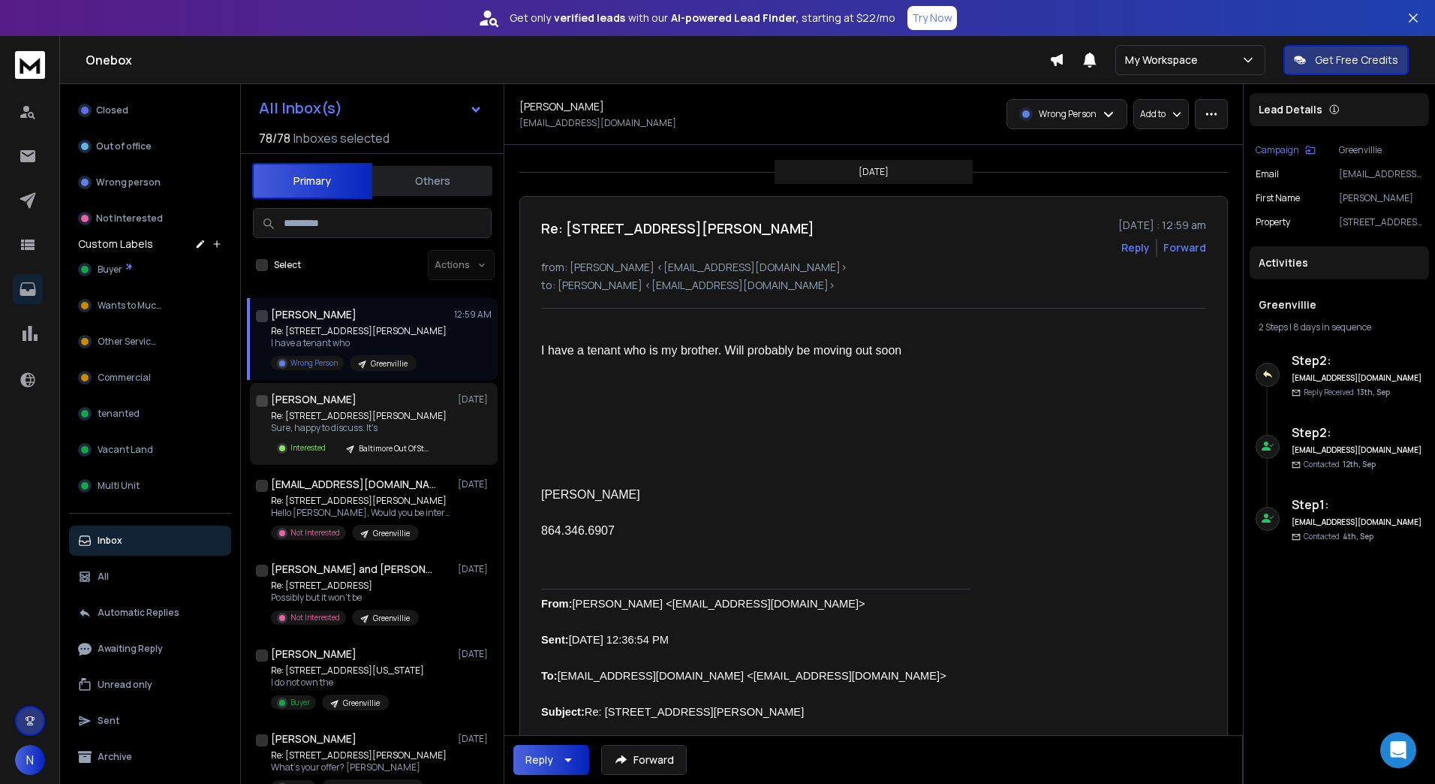
click at [448, 432] on div "Re: [STREET_ADDRESS][PERSON_NAME], happy to discuss. It's Interested Baltimore …" at bounding box center [381, 433] width 221 height 46
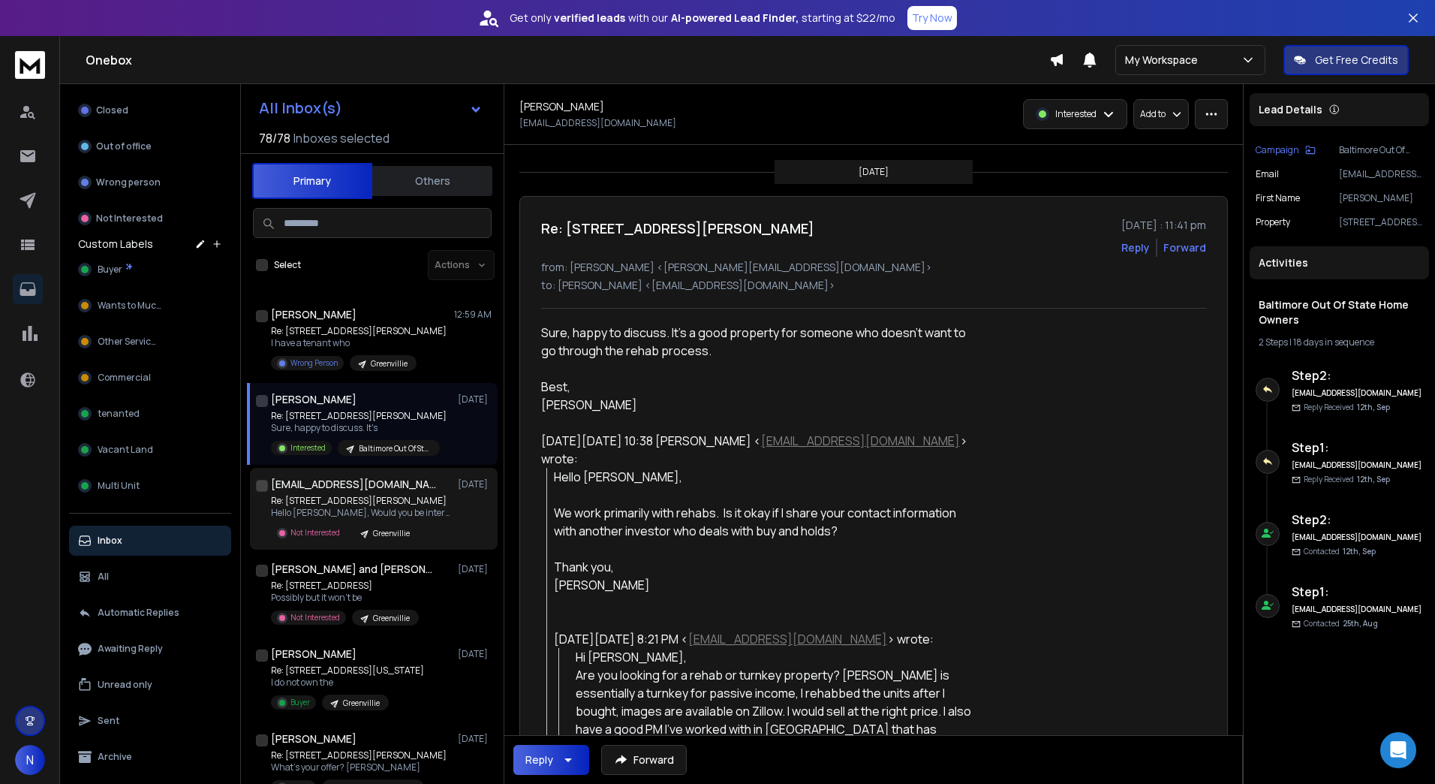
click at [444, 504] on div "Re: [STREET_ADDRESS][PERSON_NAME] [PERSON_NAME], Would you be interested Not In…" at bounding box center [381, 518] width 221 height 46
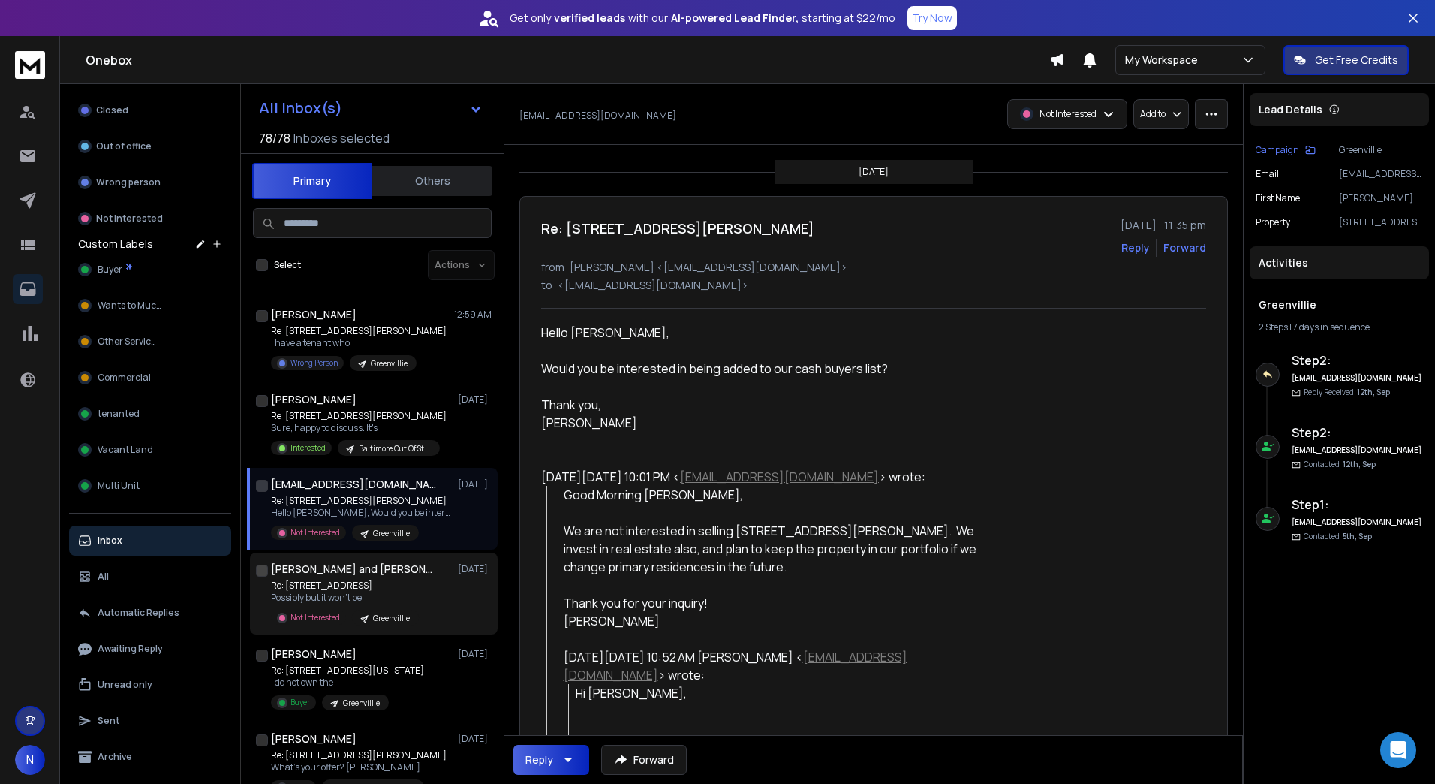
click at [378, 601] on p "Possibly but it won’t be" at bounding box center [345, 598] width 148 height 12
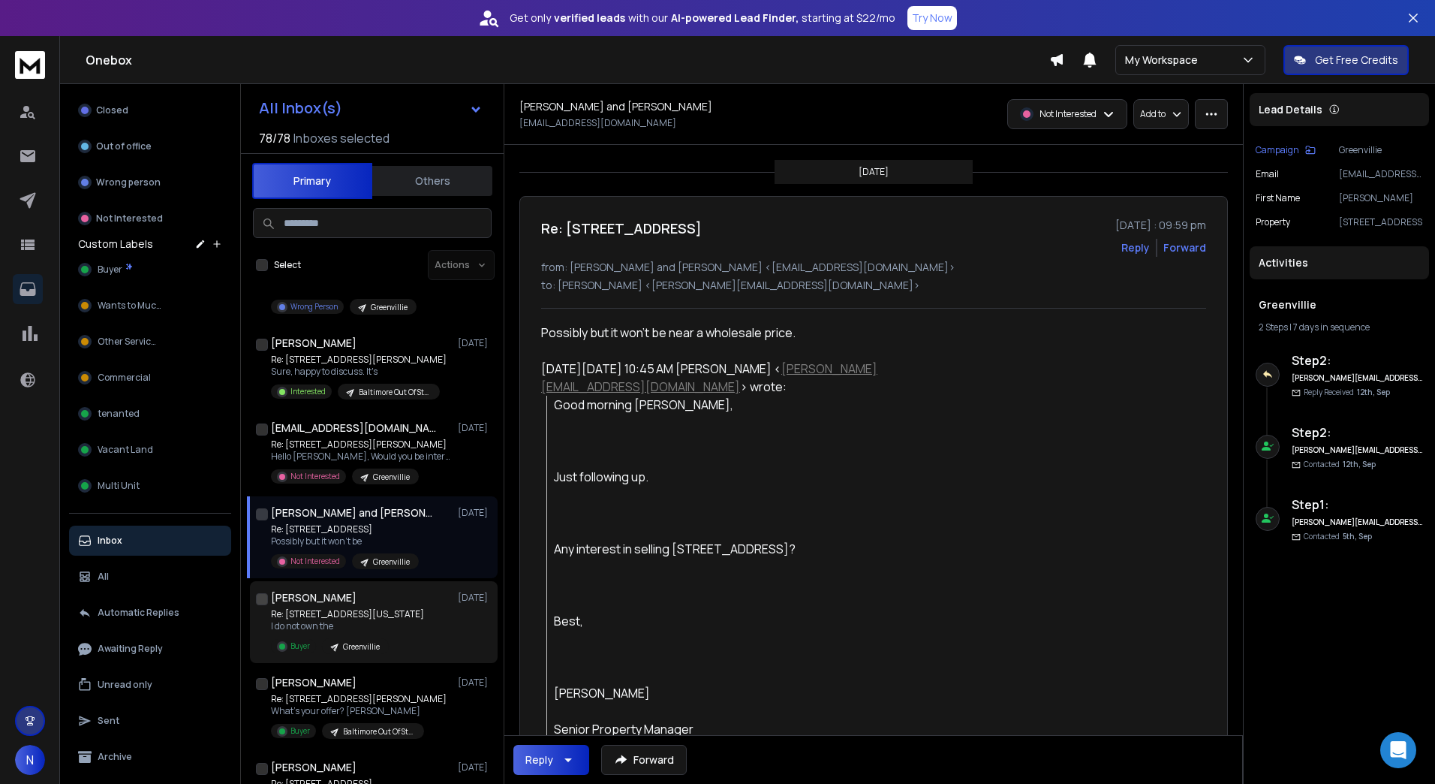
scroll to position [75, 0]
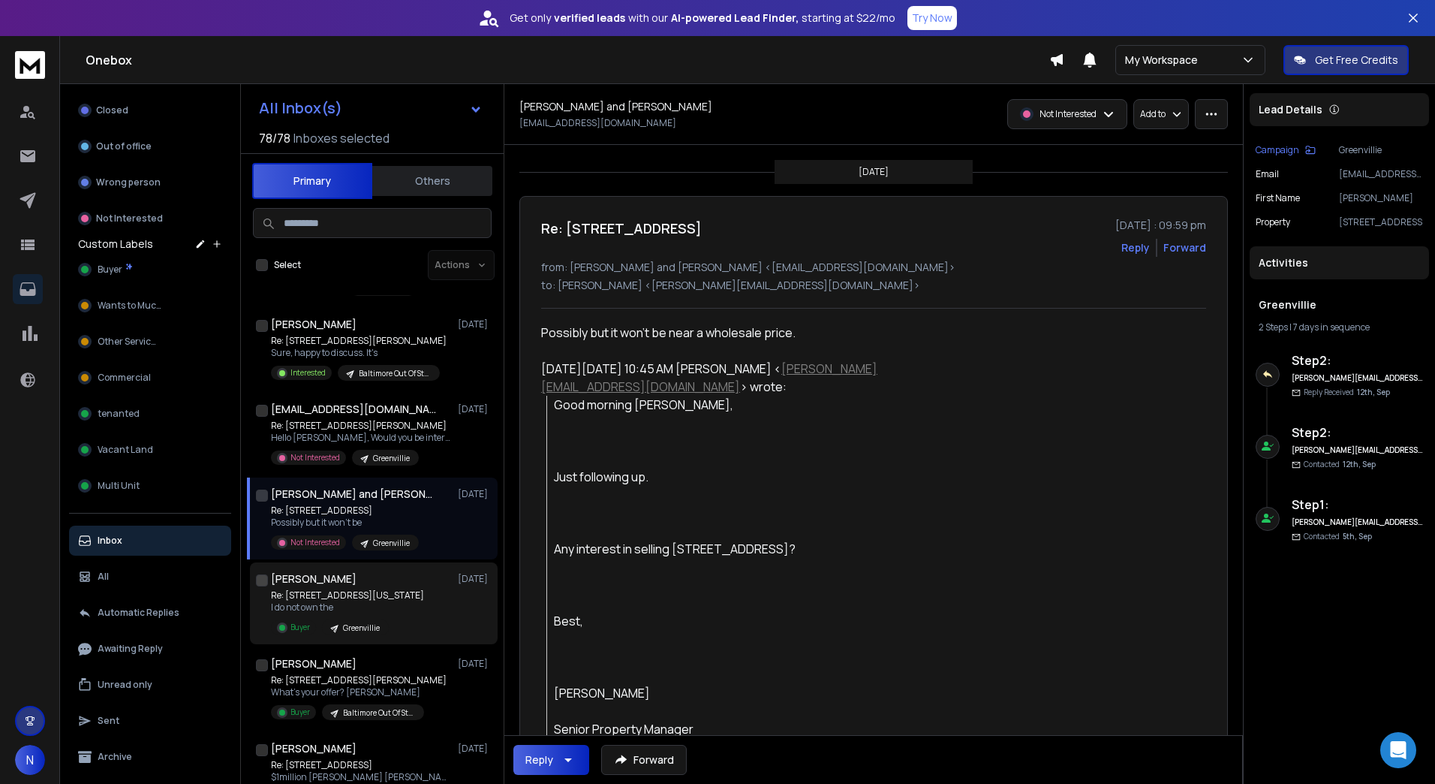
click at [423, 589] on div "[PERSON_NAME] [DATE] Re: [STREET_ADDRESS][US_STATE] I do not own the Buyer Gree…" at bounding box center [381, 603] width 221 height 64
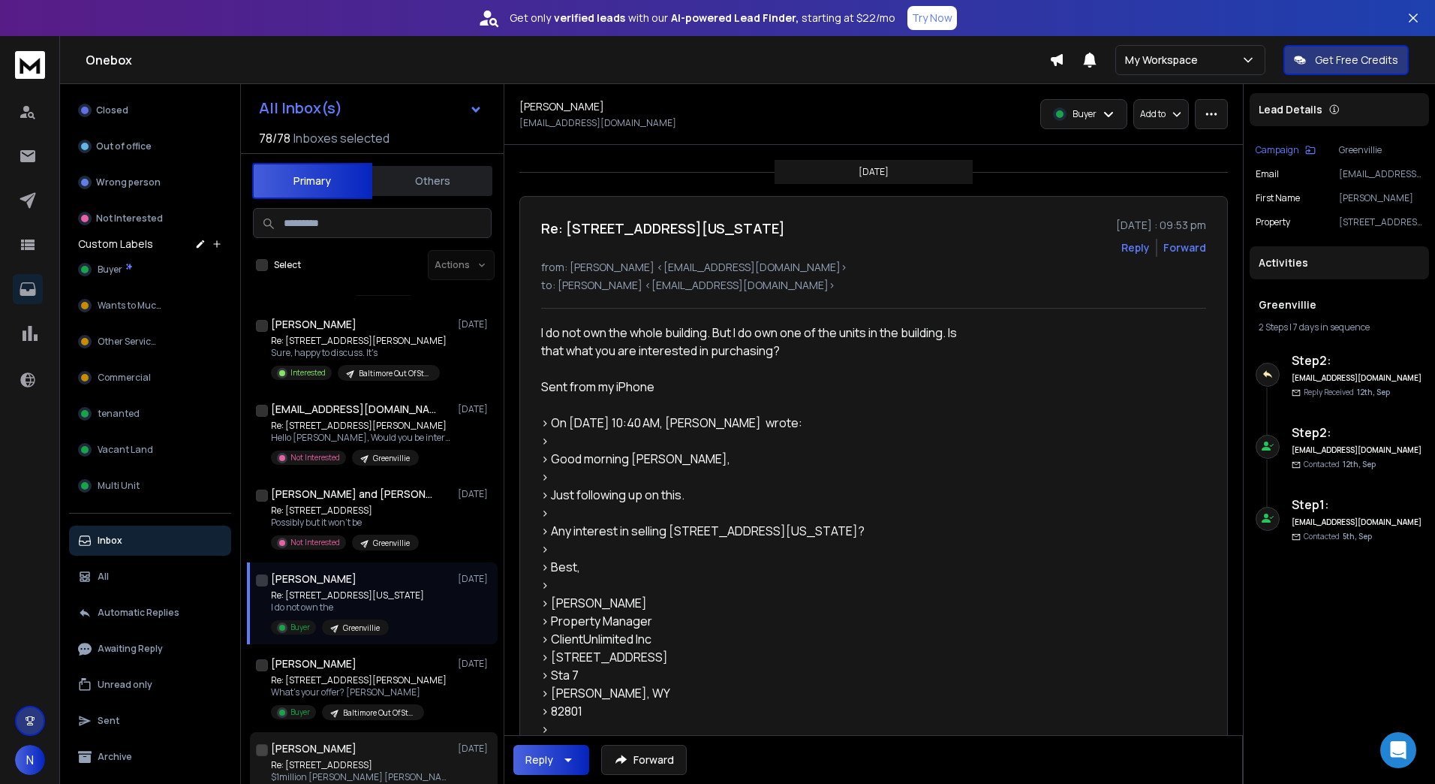
scroll to position [225, 0]
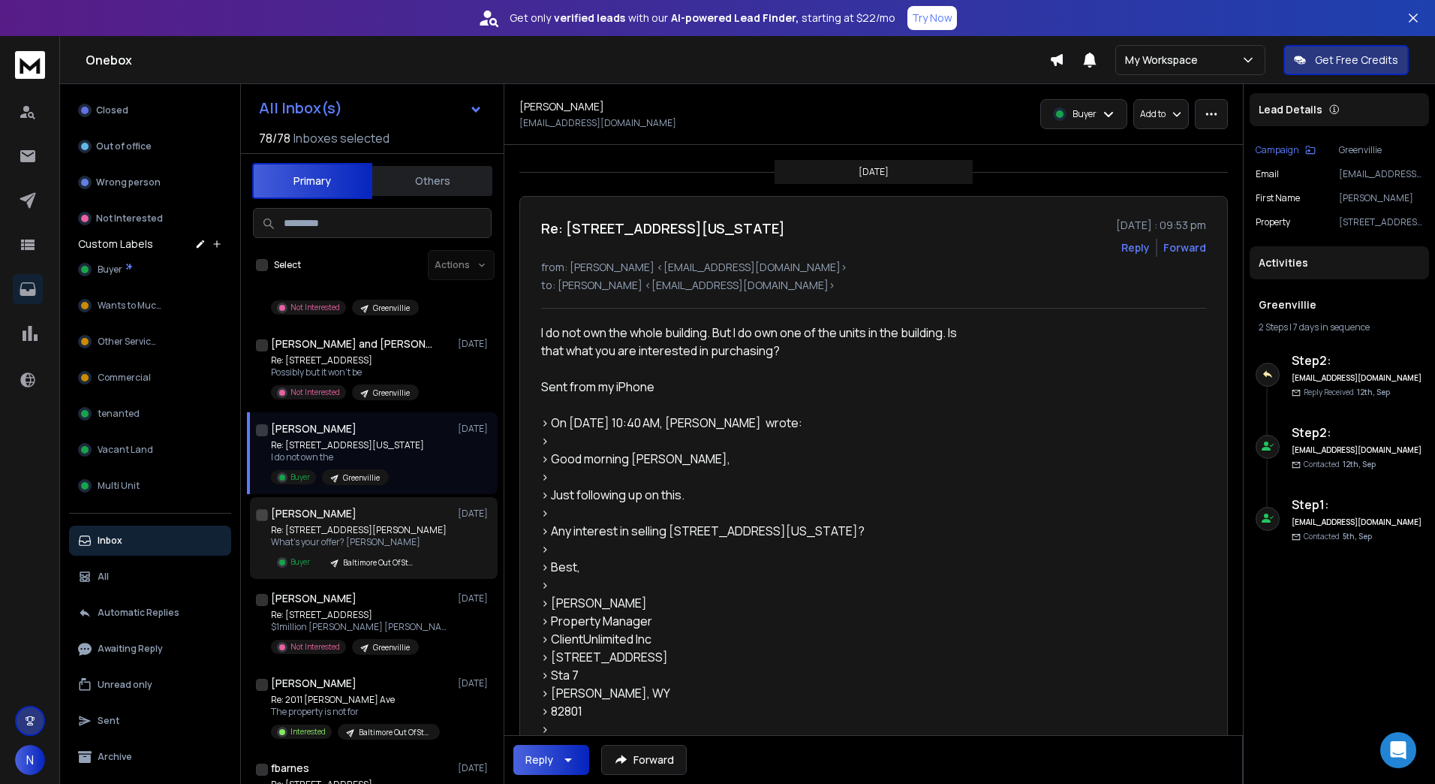
click at [378, 515] on div "[PERSON_NAME] [DATE]" at bounding box center [381, 513] width 221 height 15
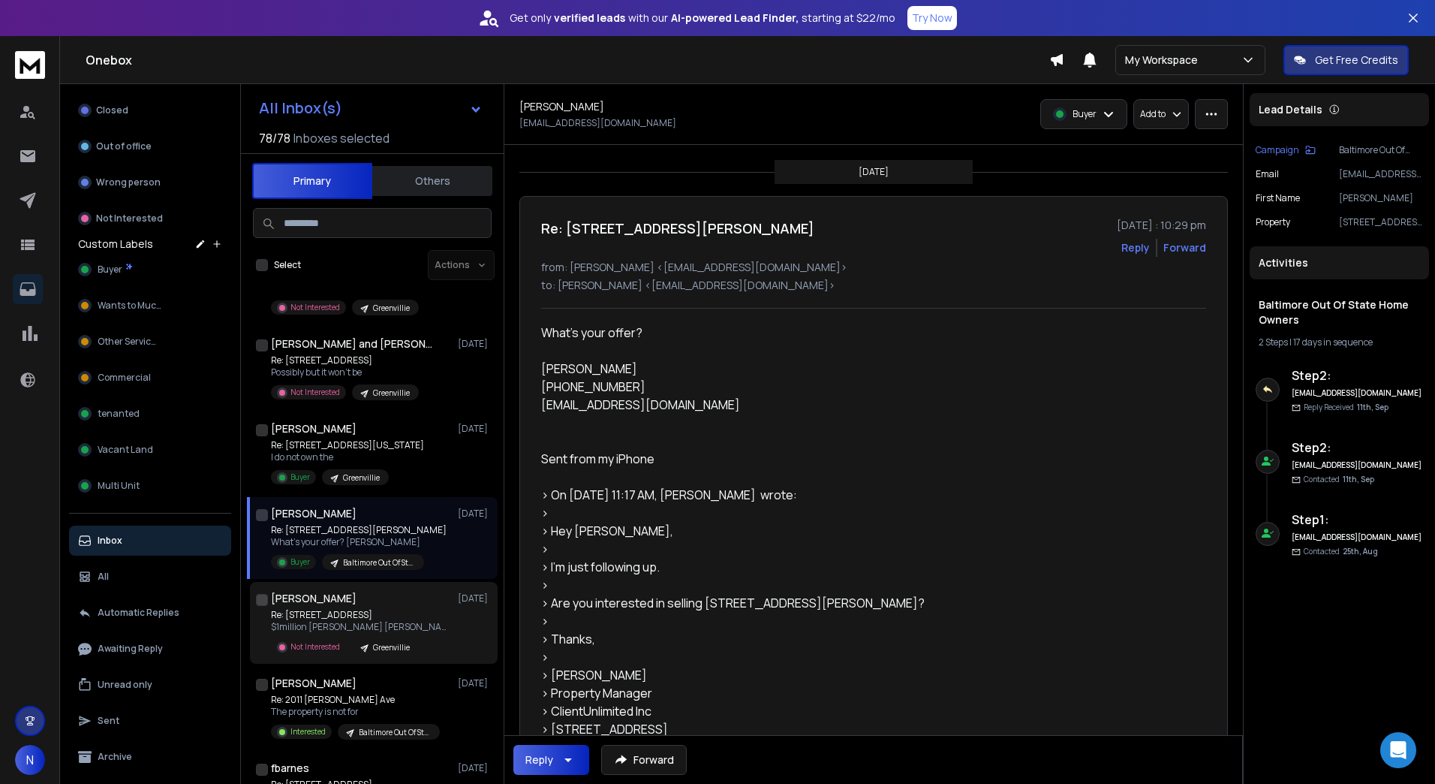
click at [362, 622] on p "$1million [PERSON_NAME] [PERSON_NAME][EMAIL_ADDRESS][DOMAIN_NAME] 803.609.5423" at bounding box center [361, 627] width 180 height 12
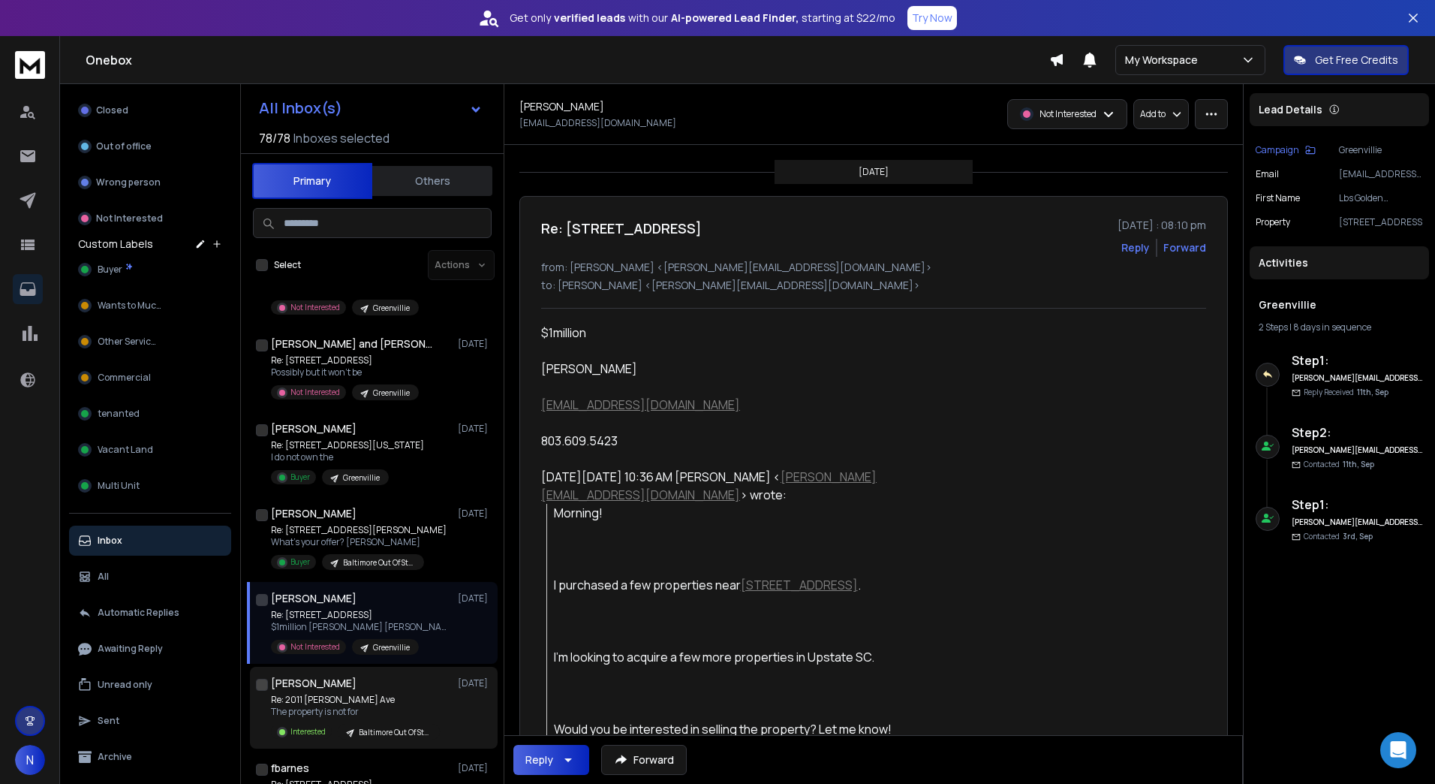
click at [364, 696] on p "Re: 2011 [PERSON_NAME] Ave" at bounding box center [355, 700] width 169 height 12
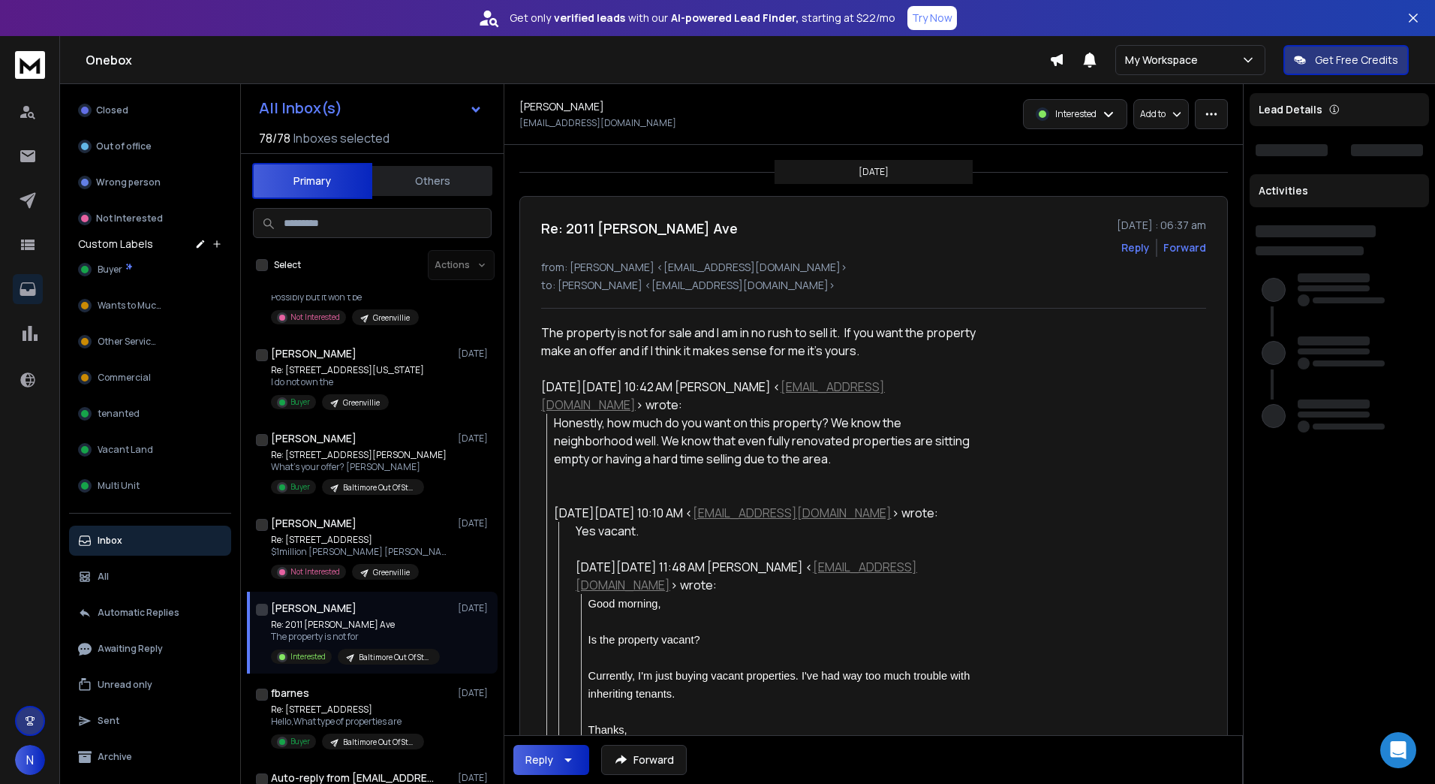
scroll to position [375, 0]
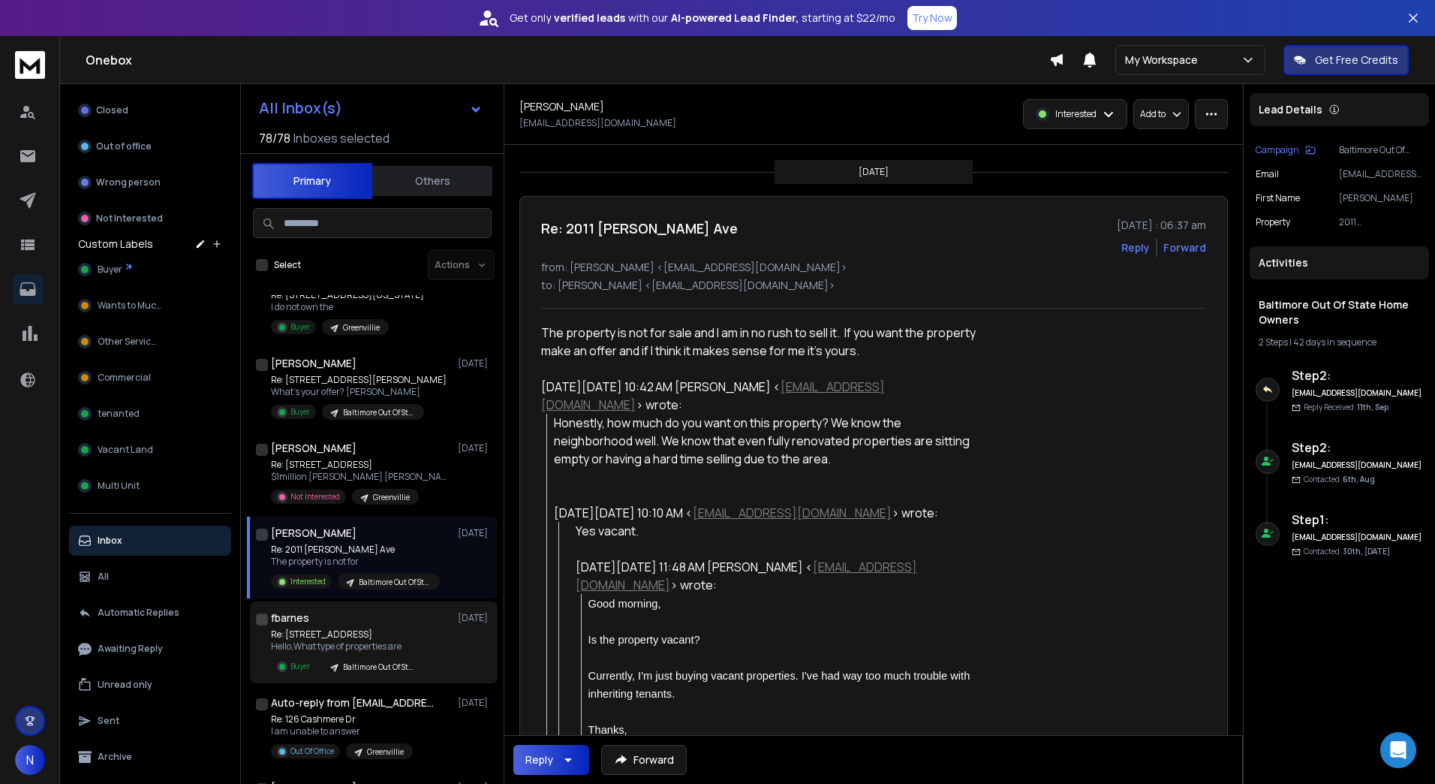
click at [417, 627] on div "fbarnes [DATE] Re: [STREET_ADDRESS],What type of properties are Buyer Baltimore…" at bounding box center [381, 642] width 221 height 64
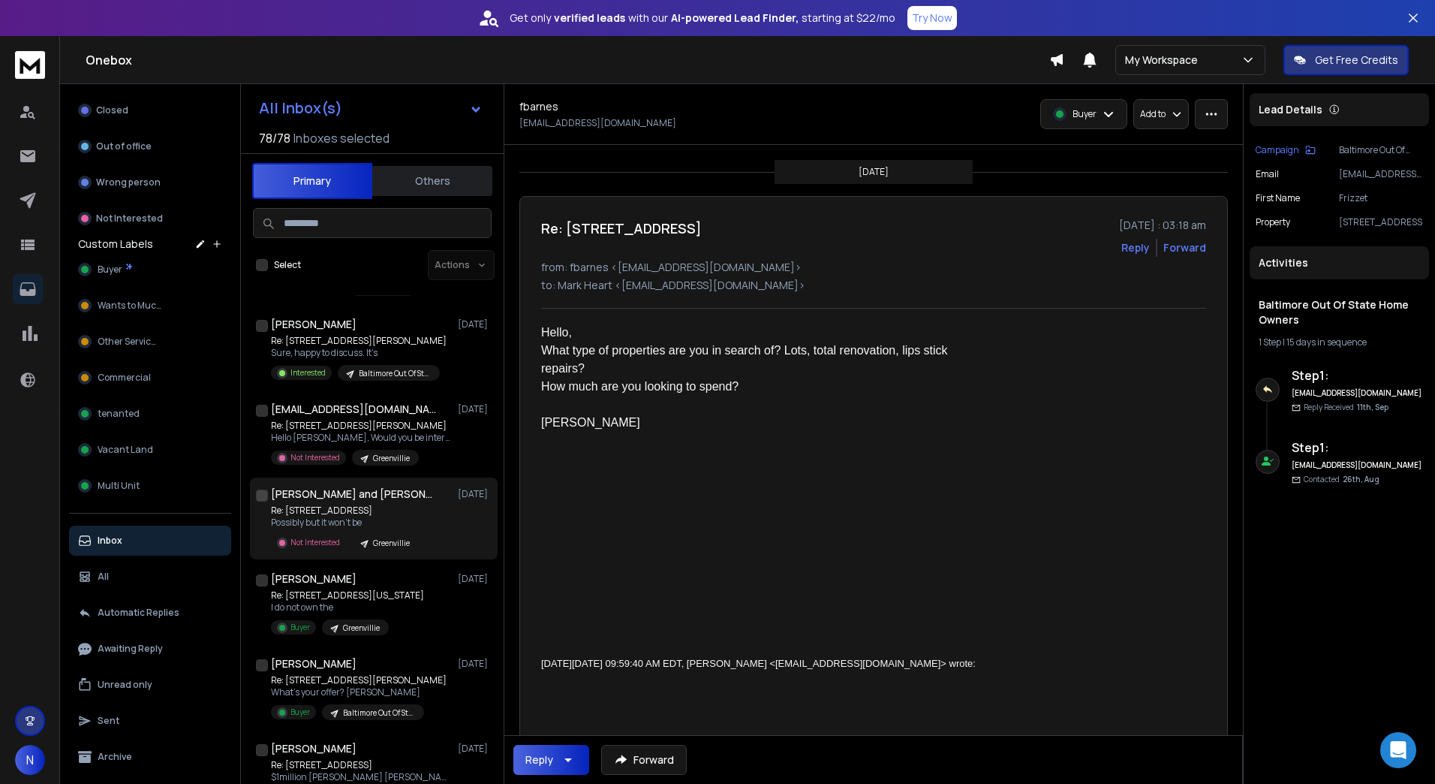
scroll to position [0, 0]
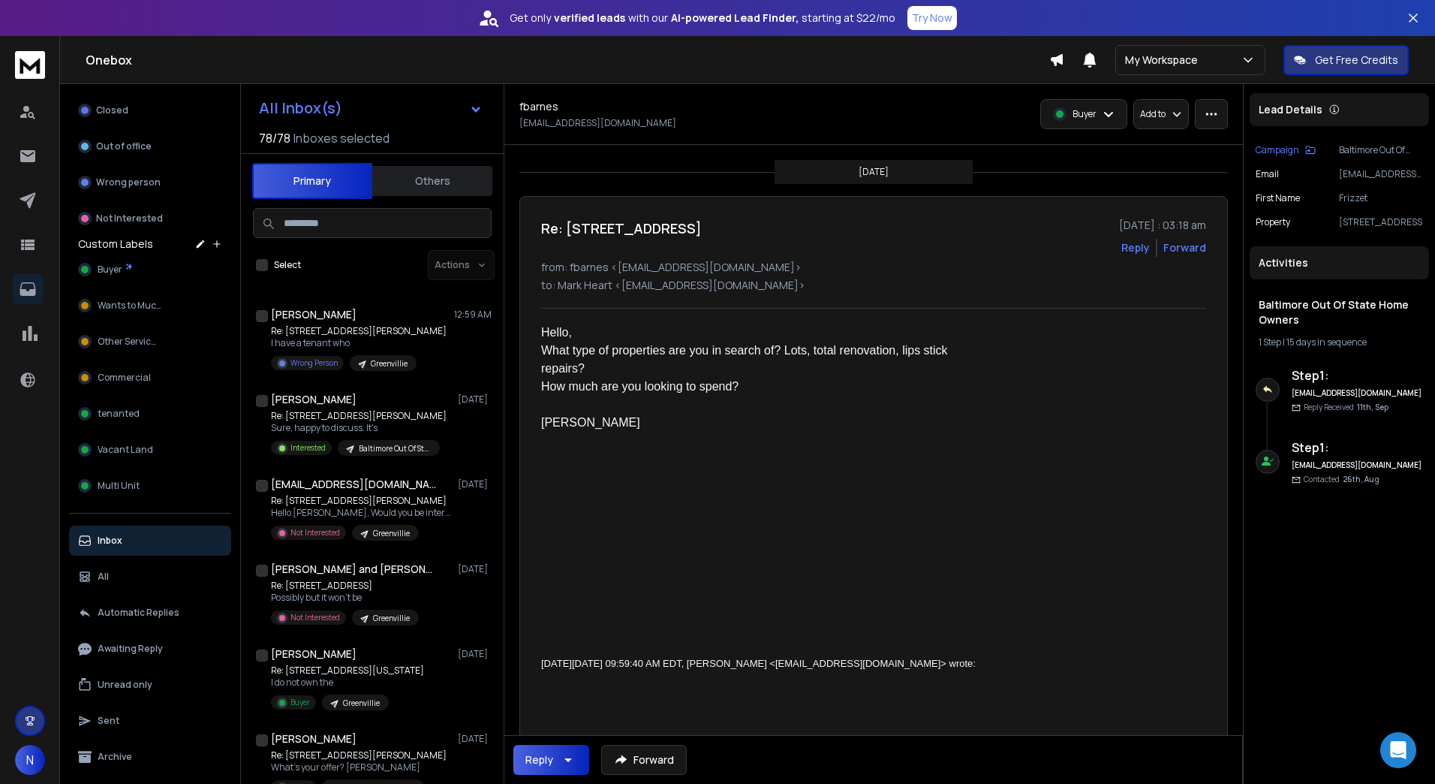
click at [324, 227] on input at bounding box center [372, 223] width 239 height 30
type input "****"
click at [358, 222] on input "****" at bounding box center [372, 223] width 239 height 30
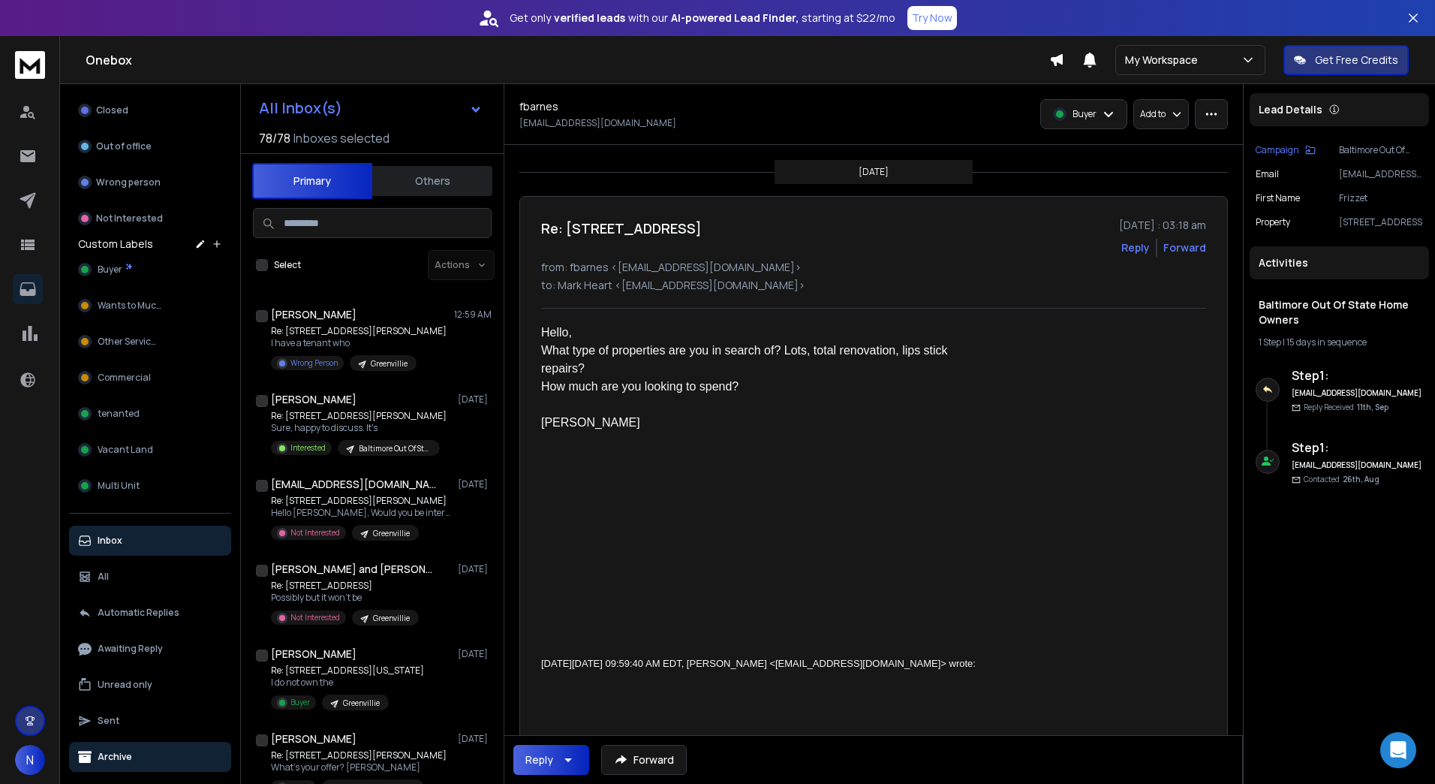
click at [140, 756] on button "Archive" at bounding box center [150, 757] width 162 height 30
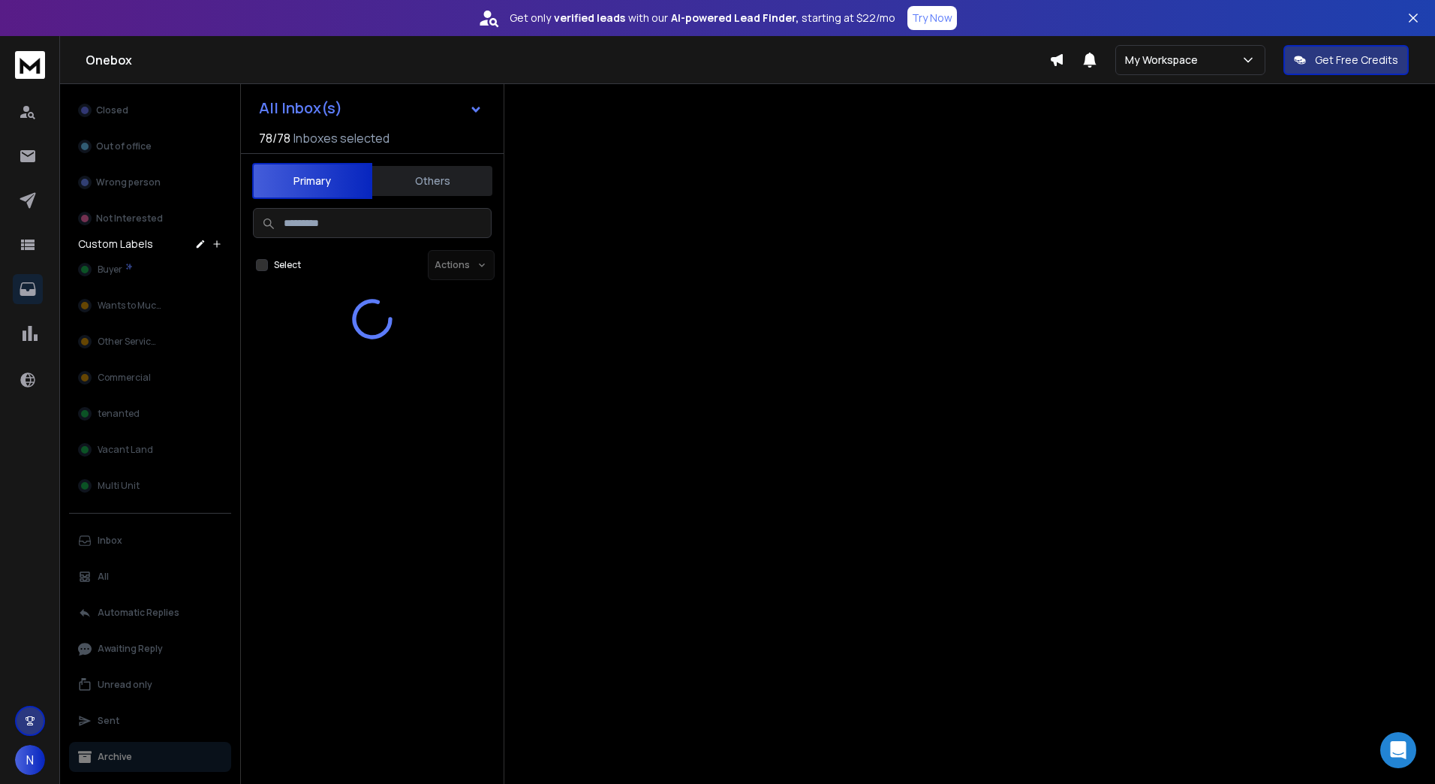
click at [369, 222] on input at bounding box center [372, 223] width 239 height 30
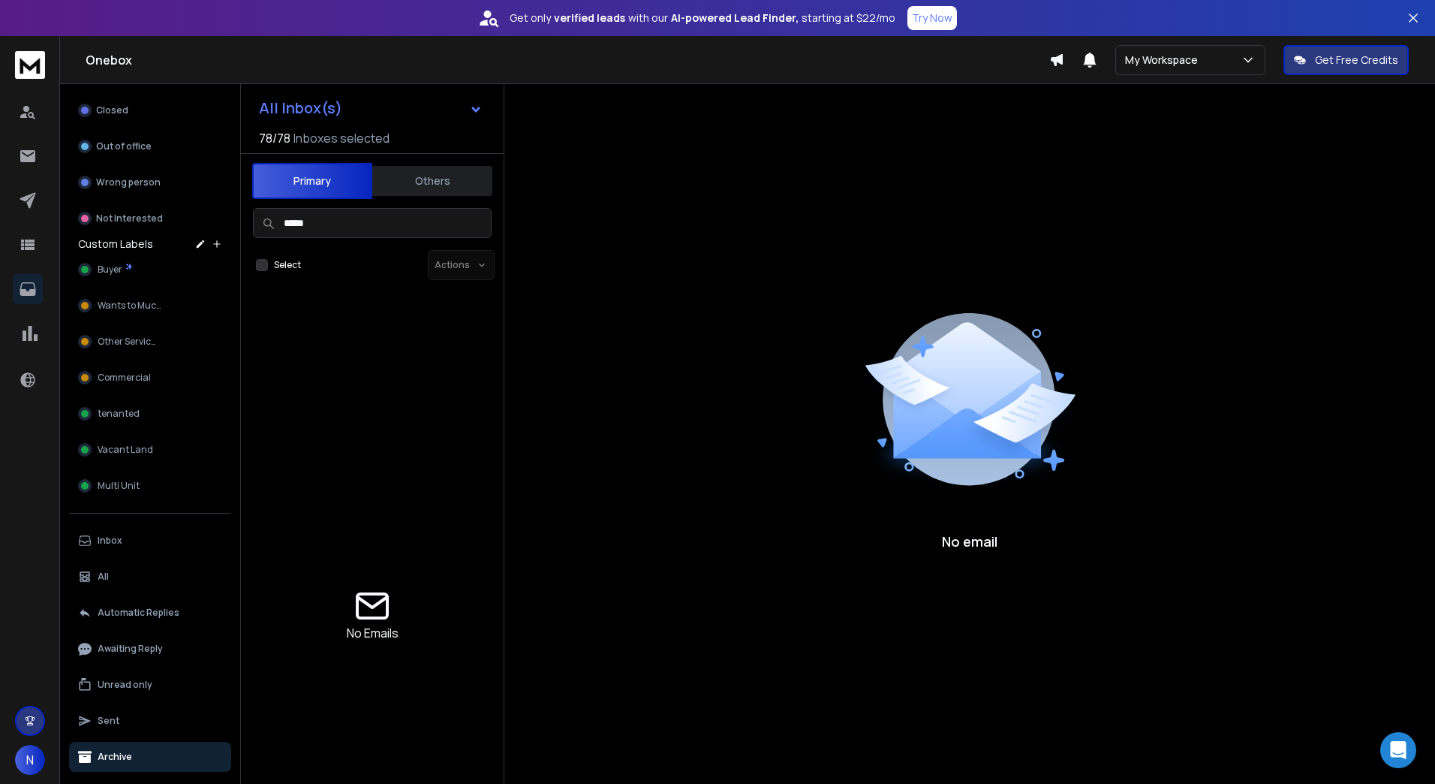
click at [330, 227] on input "*****" at bounding box center [372, 223] width 239 height 30
click at [119, 535] on p "Inbox" at bounding box center [110, 541] width 25 height 12
click at [390, 221] on input "*****" at bounding box center [372, 223] width 239 height 30
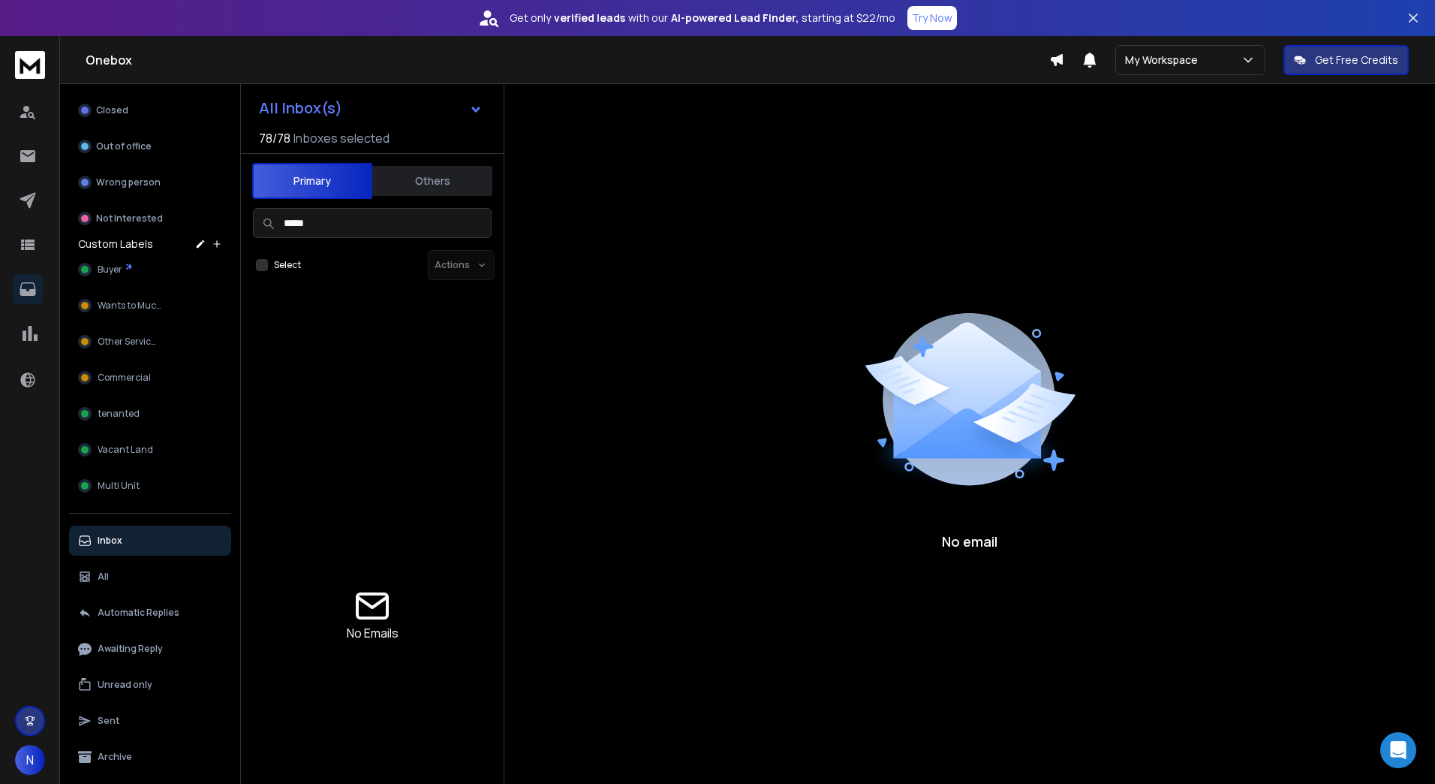
click at [390, 221] on input "*****" at bounding box center [372, 223] width 239 height 30
click at [369, 221] on input "*****" at bounding box center [372, 223] width 239 height 30
click at [356, 222] on input "******" at bounding box center [372, 223] width 239 height 30
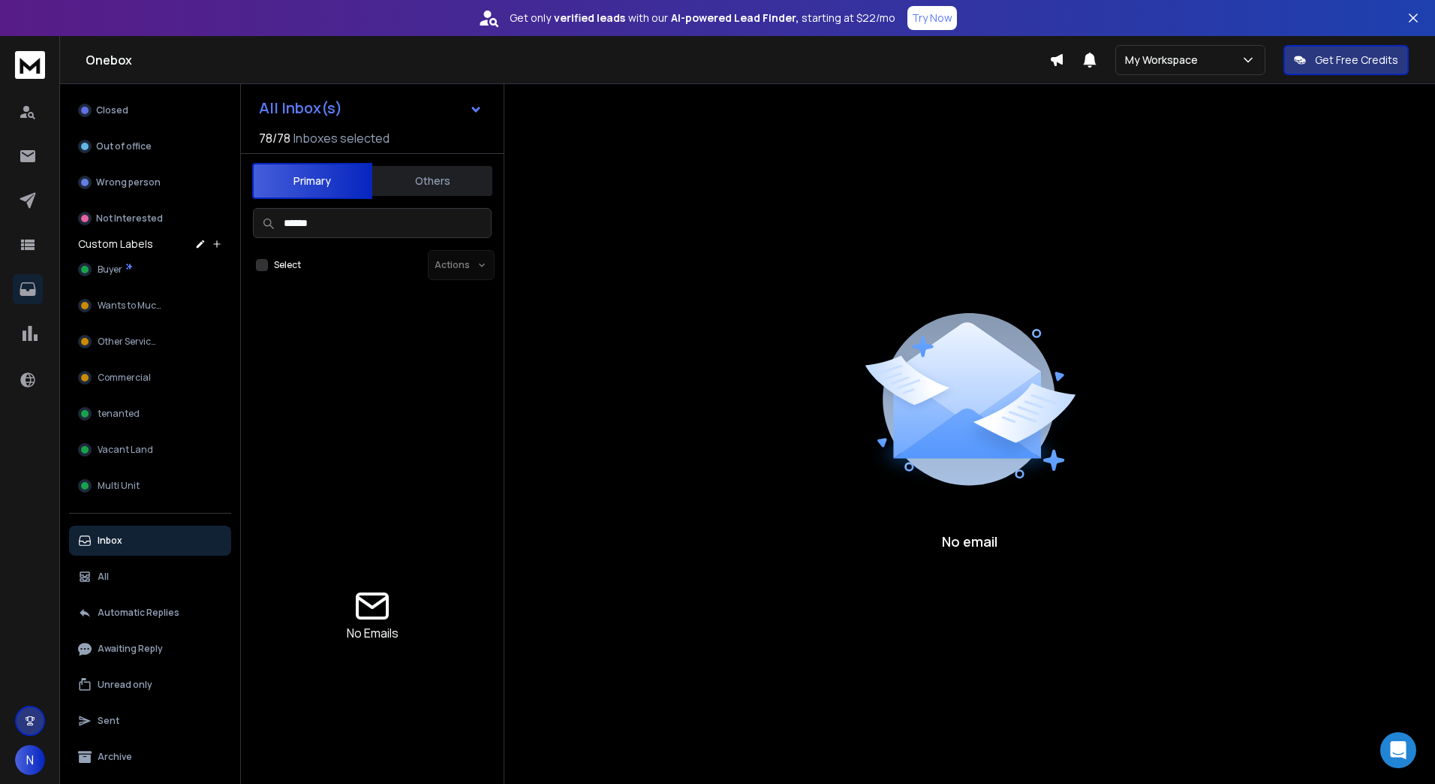
click at [356, 222] on input "******" at bounding box center [372, 223] width 239 height 30
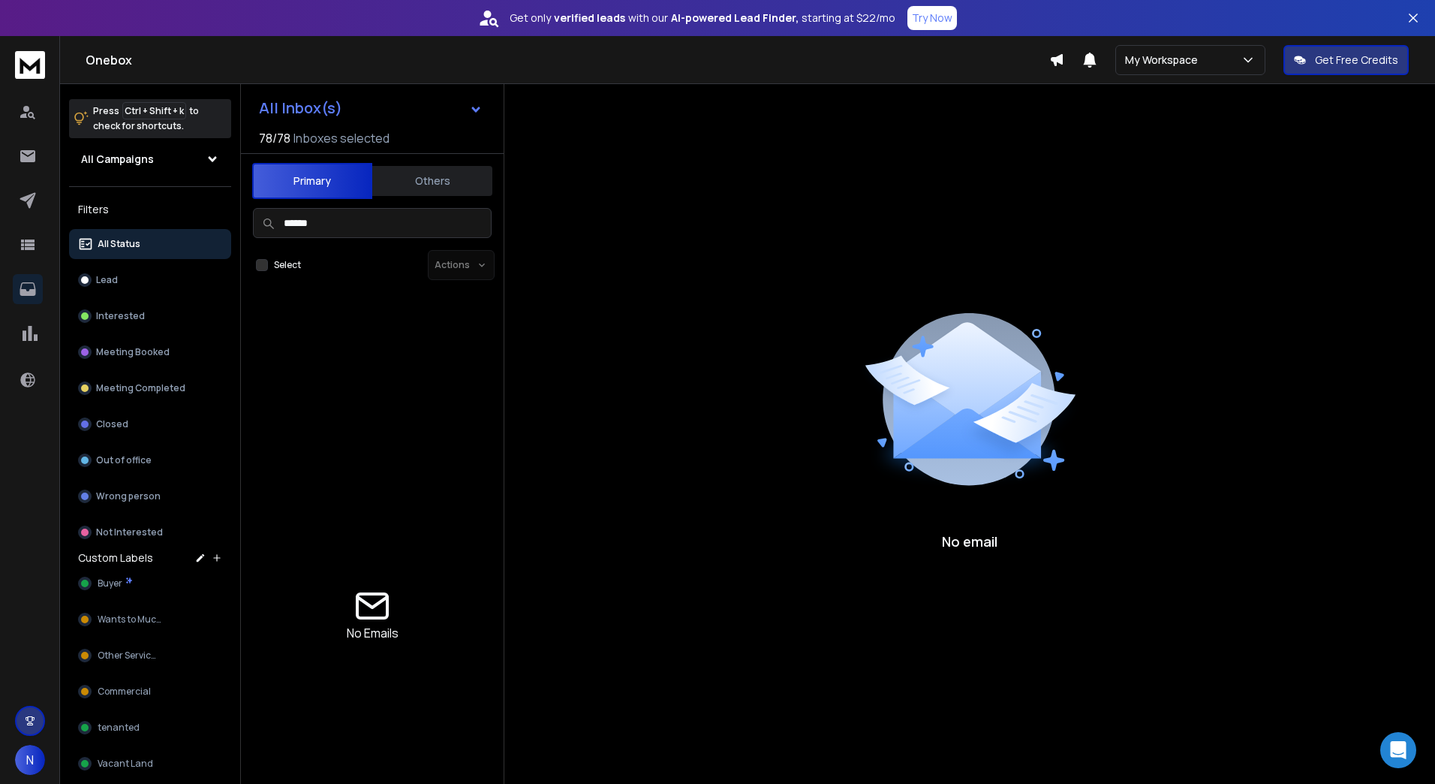
click at [386, 225] on input "******" at bounding box center [372, 223] width 239 height 30
paste input "*********"
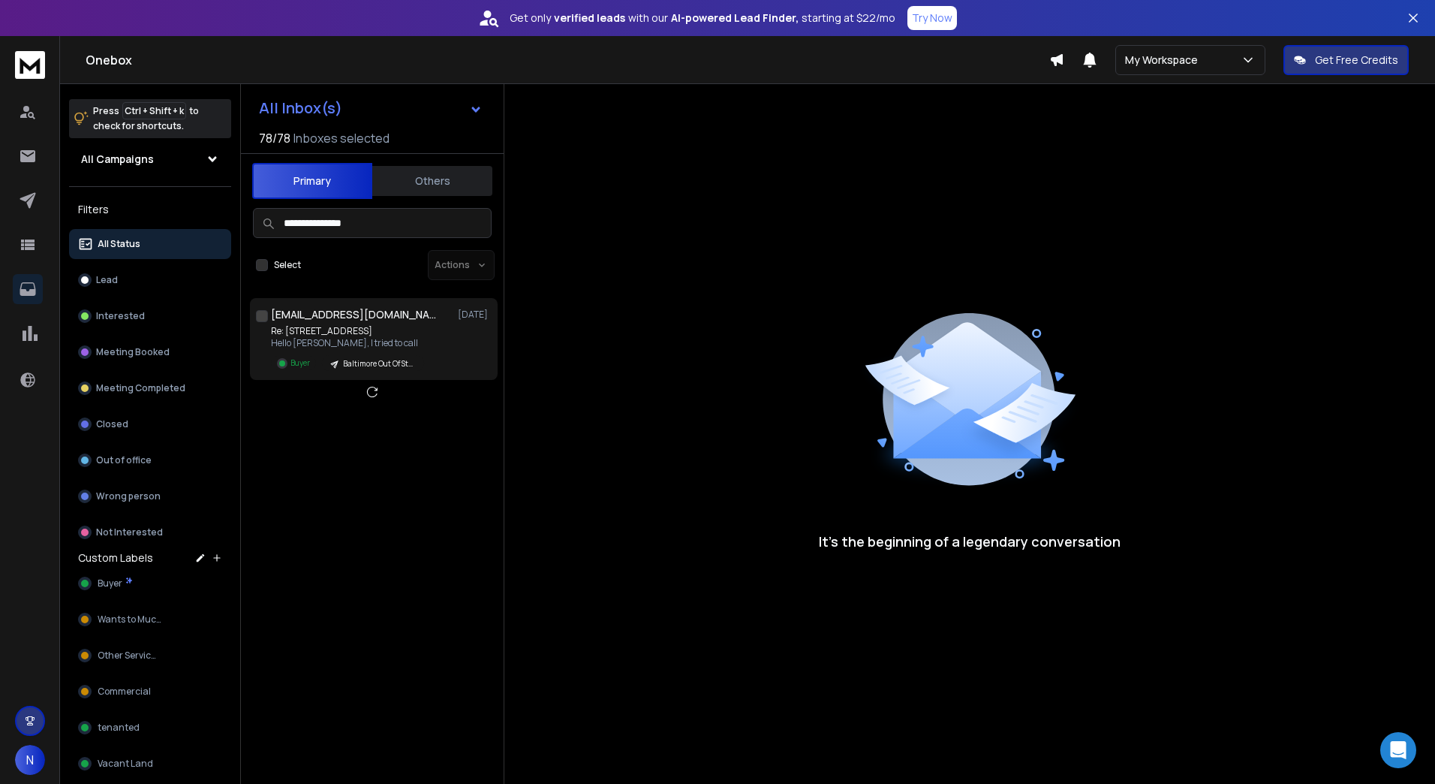
type input "**********"
click at [361, 323] on div "[EMAIL_ADDRESS][DOMAIN_NAME] [DATE] Re: [STREET_ADDRESS][PERSON_NAME], I tried …" at bounding box center [381, 339] width 221 height 64
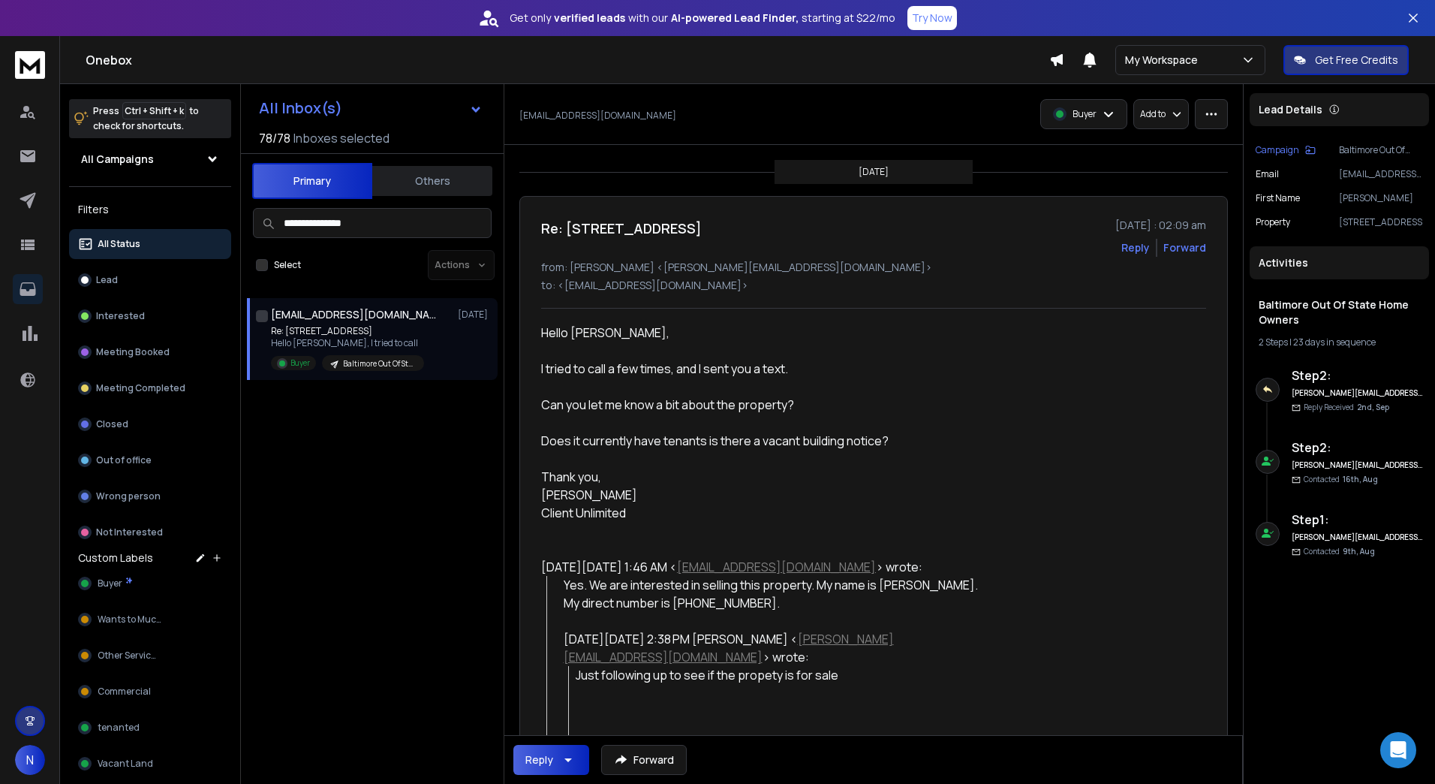
click at [1143, 251] on button "Reply" at bounding box center [1136, 247] width 29 height 15
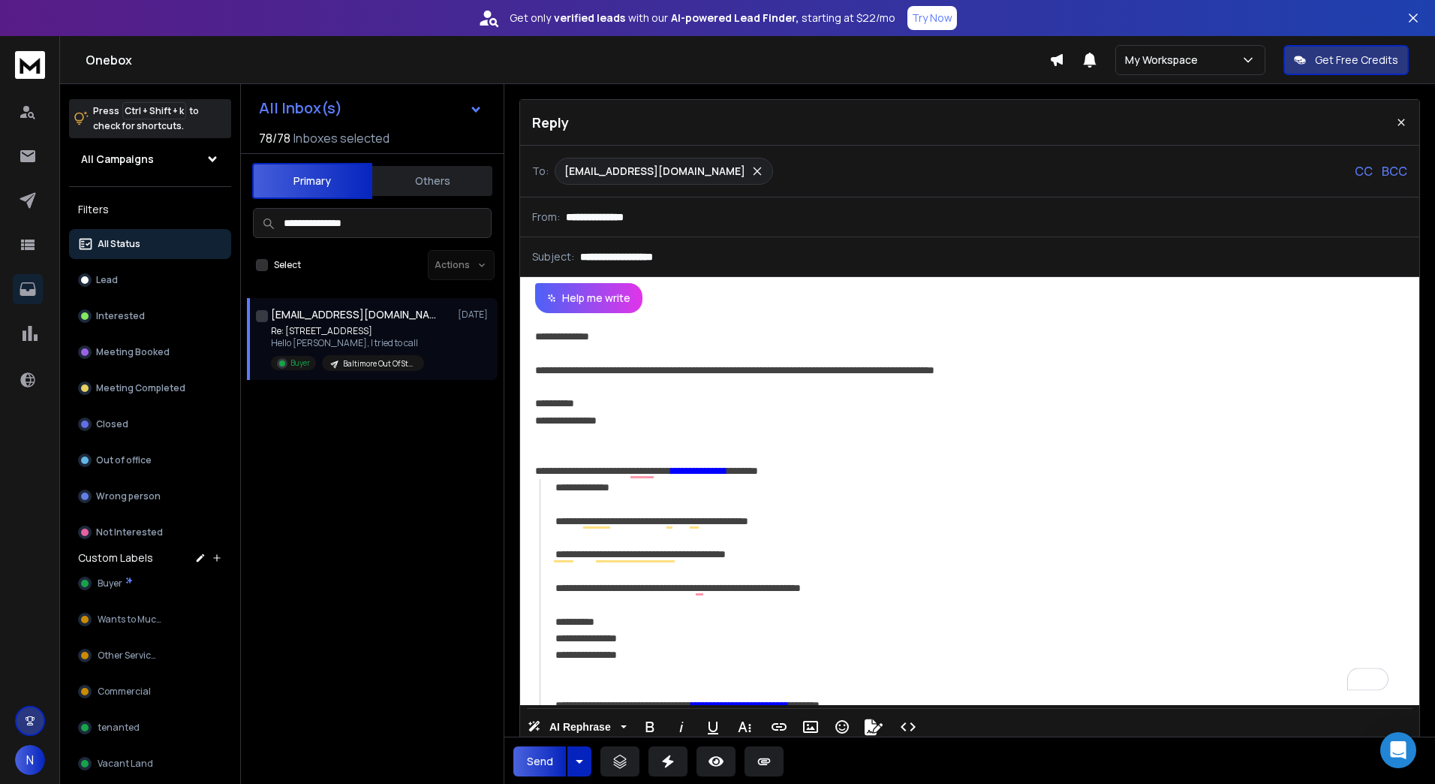
click at [530, 764] on button "Send" at bounding box center [540, 761] width 53 height 30
